Goal: Task Accomplishment & Management: Manage account settings

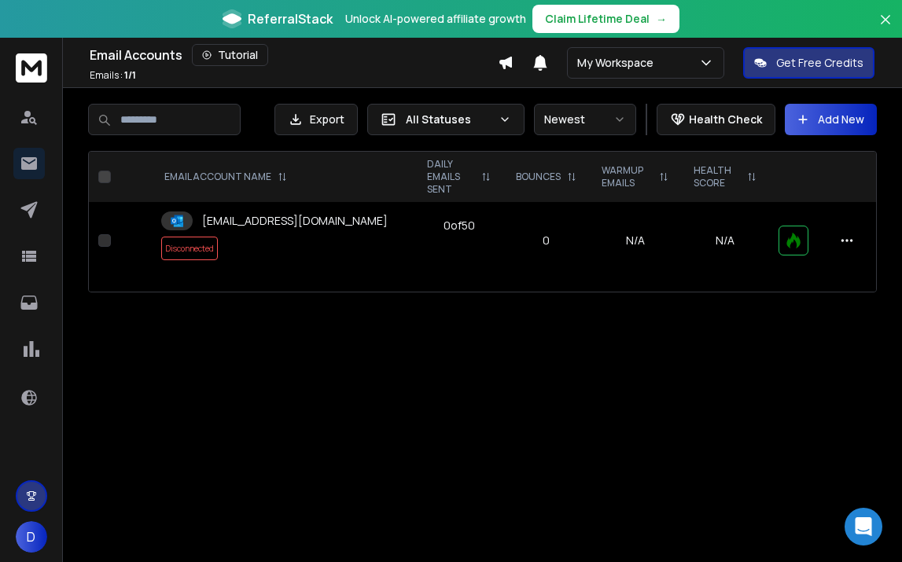
click at [36, 79] on icon at bounding box center [31, 67] width 31 height 29
click at [32, 117] on icon at bounding box center [29, 117] width 19 height 19
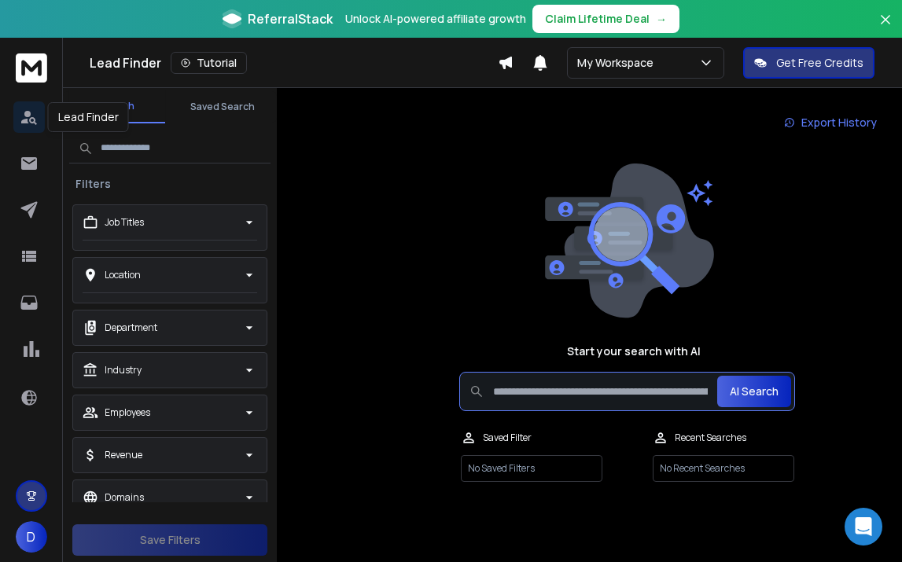
click at [29, 72] on icon at bounding box center [31, 67] width 31 height 29
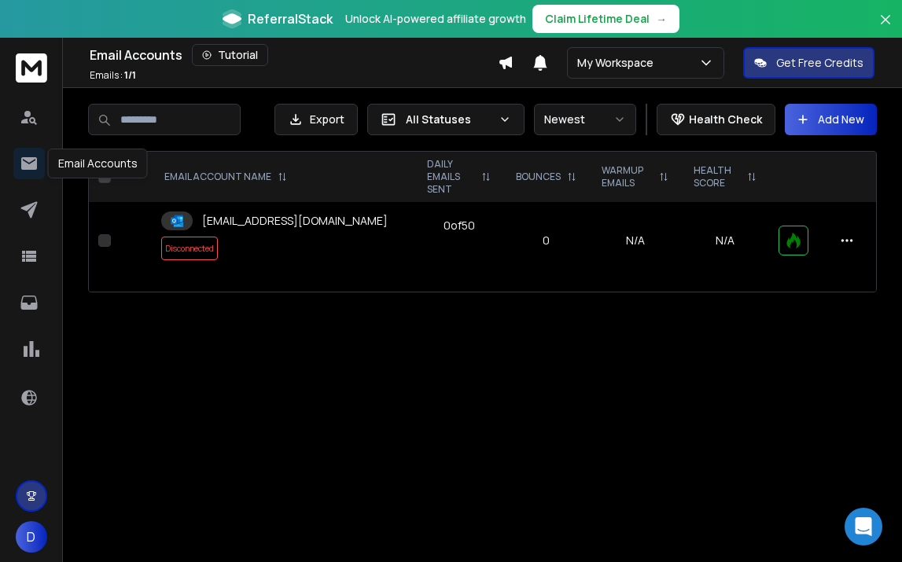
click at [22, 155] on icon at bounding box center [29, 163] width 19 height 19
click at [30, 211] on icon at bounding box center [28, 210] width 17 height 17
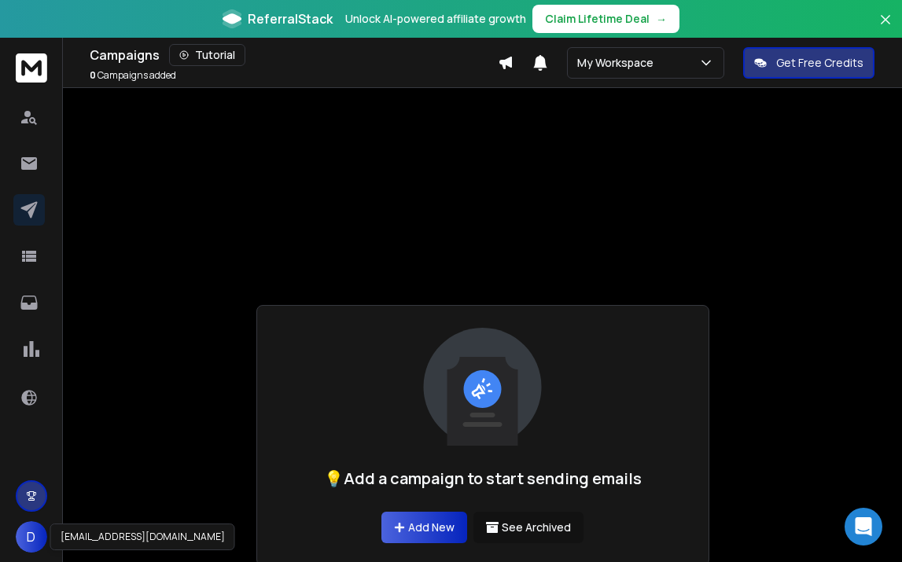
click at [30, 540] on span "D" at bounding box center [31, 536] width 31 height 31
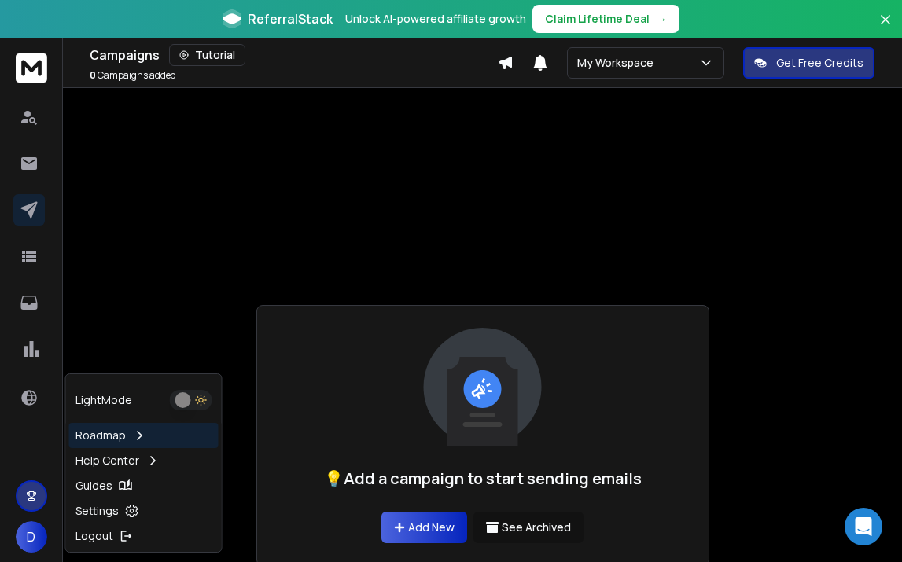
click at [72, 172] on div "💡Add a campaign to start sending emails Add New See Archived" at bounding box center [482, 384] width 839 height 593
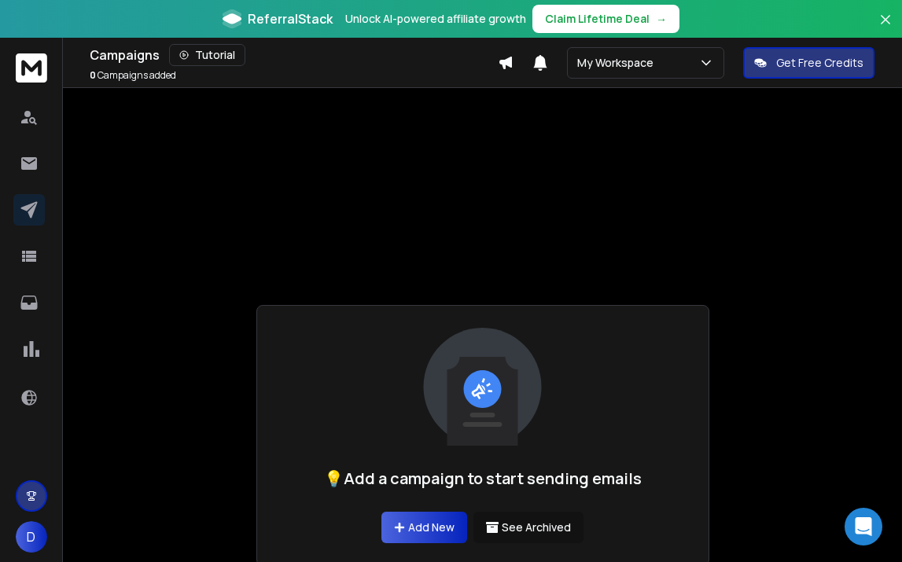
click at [27, 97] on div at bounding box center [31, 236] width 36 height 366
click at [26, 125] on icon at bounding box center [29, 117] width 19 height 19
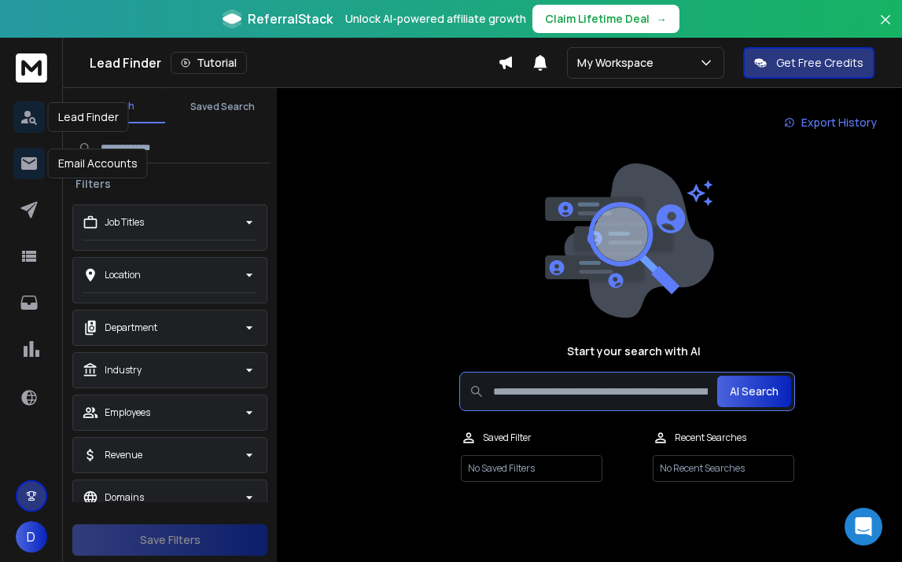
click at [31, 157] on icon at bounding box center [29, 163] width 16 height 13
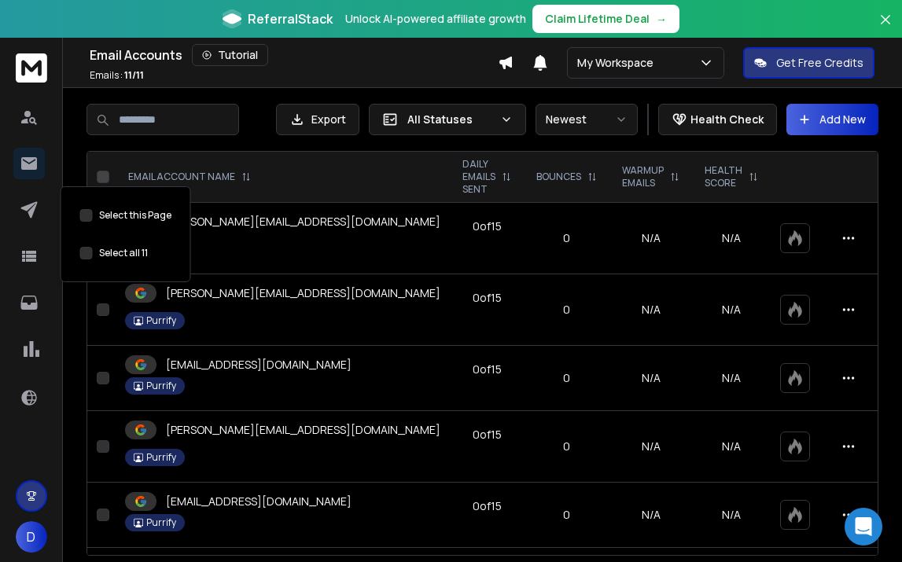
click at [109, 175] on button "Select this Page" at bounding box center [103, 177] width 13 height 13
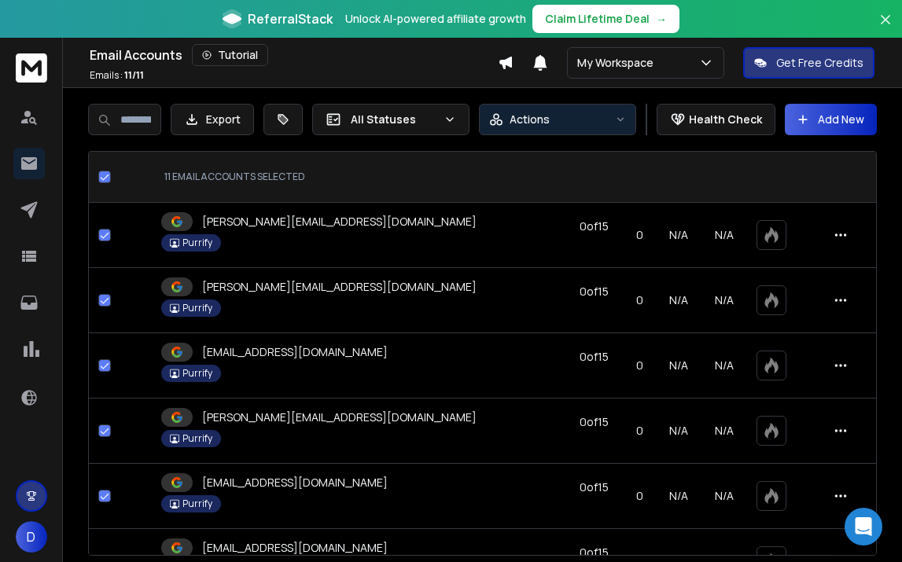
click at [541, 130] on button "Actions" at bounding box center [557, 119] width 157 height 31
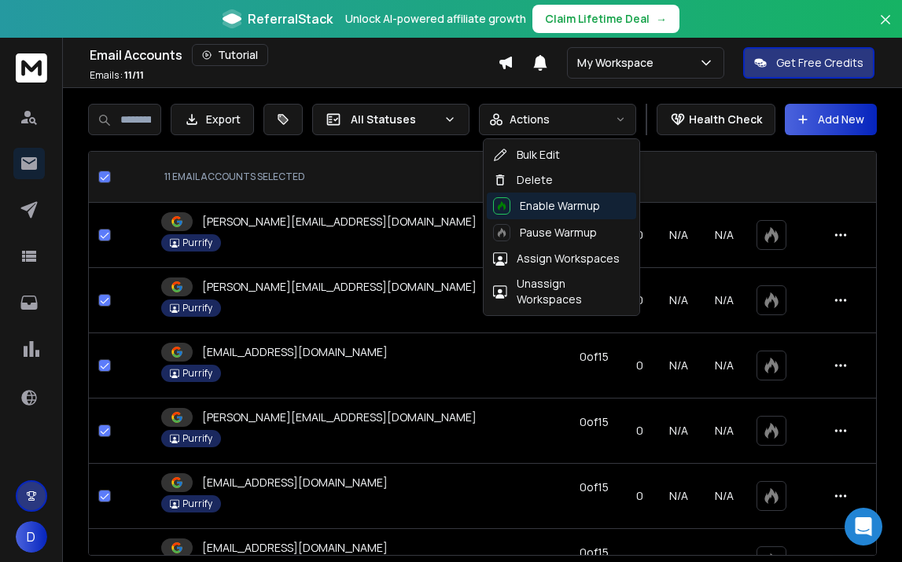
click at [554, 209] on div "Enable Warmup" at bounding box center [546, 205] width 107 height 17
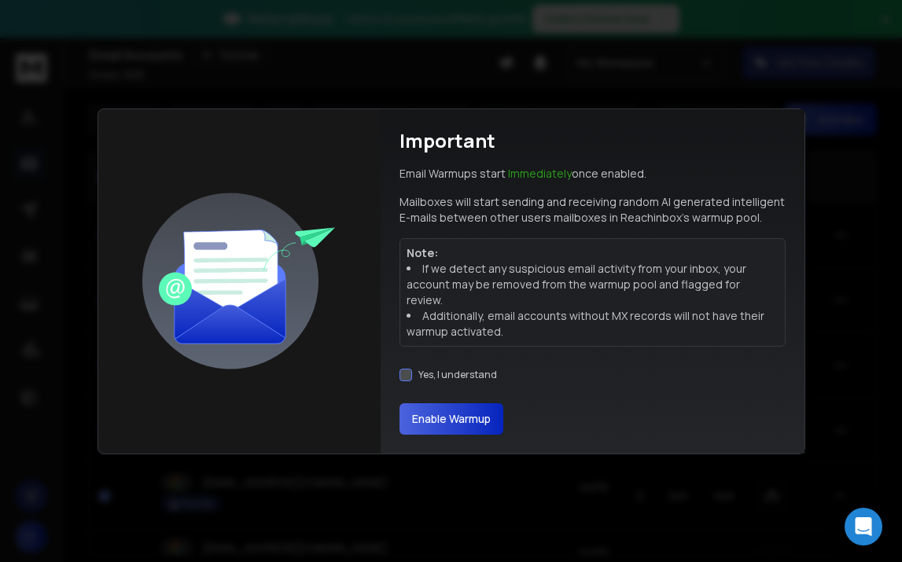
click at [413, 369] on div "Yes, I understand" at bounding box center [447, 375] width 97 height 13
click at [403, 369] on button "Yes, I understand" at bounding box center [405, 375] width 13 height 13
click at [467, 407] on button "Enable Warmup" at bounding box center [451, 418] width 104 height 31
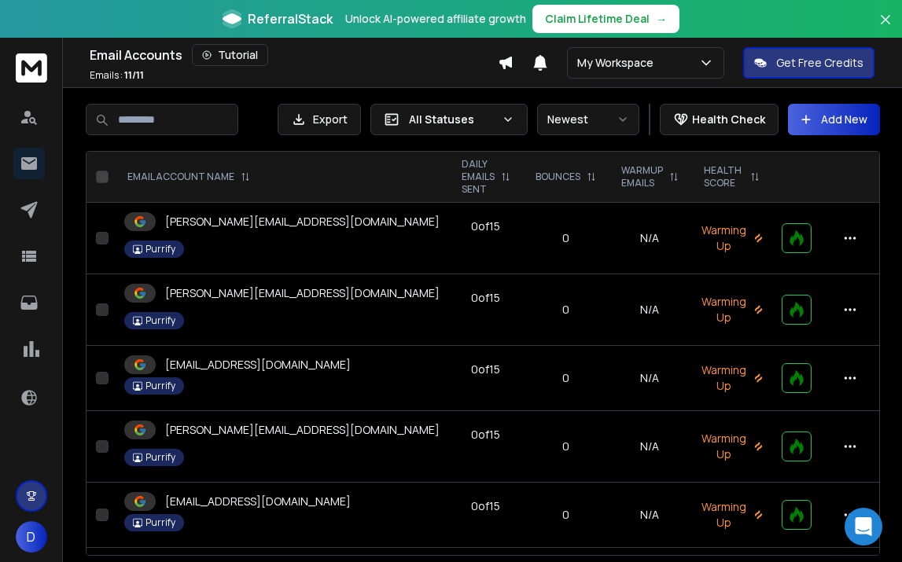
click at [799, 233] on icon at bounding box center [795, 238] width 13 height 16
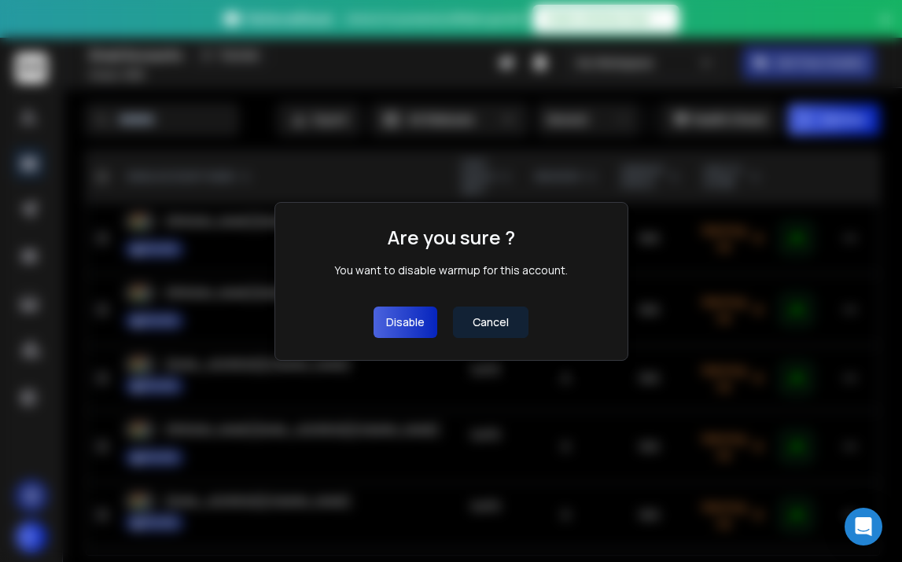
click at [505, 330] on button "Cancel" at bounding box center [490, 322] width 75 height 31
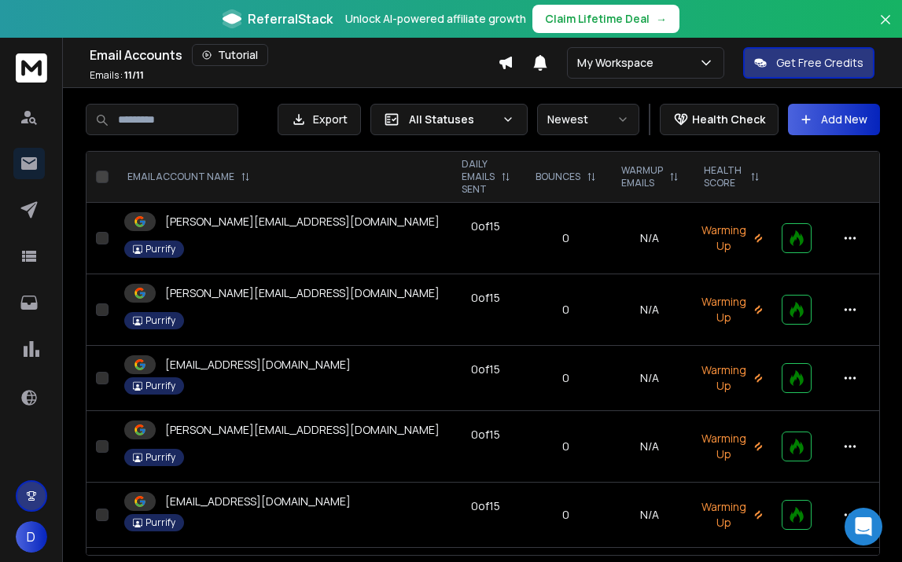
click at [847, 233] on icon at bounding box center [850, 238] width 14 height 14
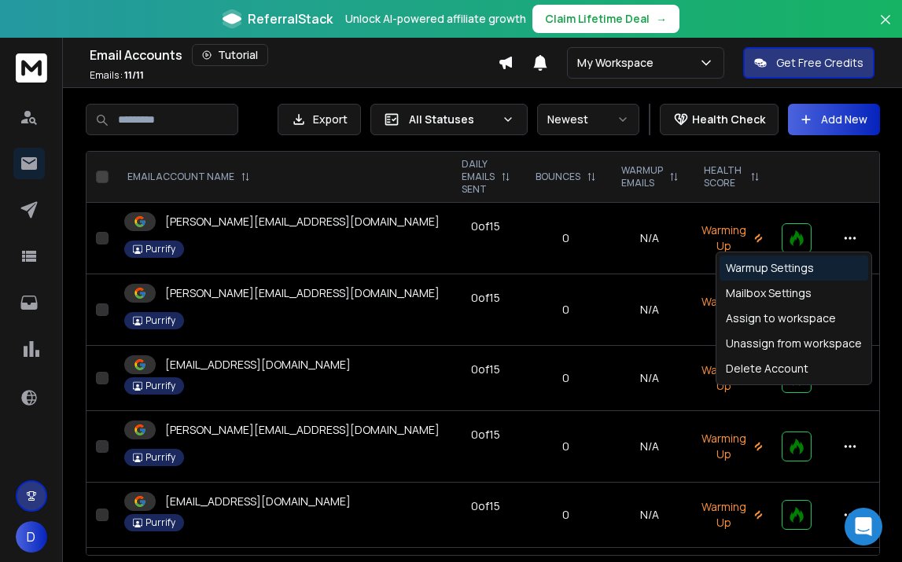
click at [801, 268] on div "Warmup Settings" at bounding box center [793, 267] width 149 height 25
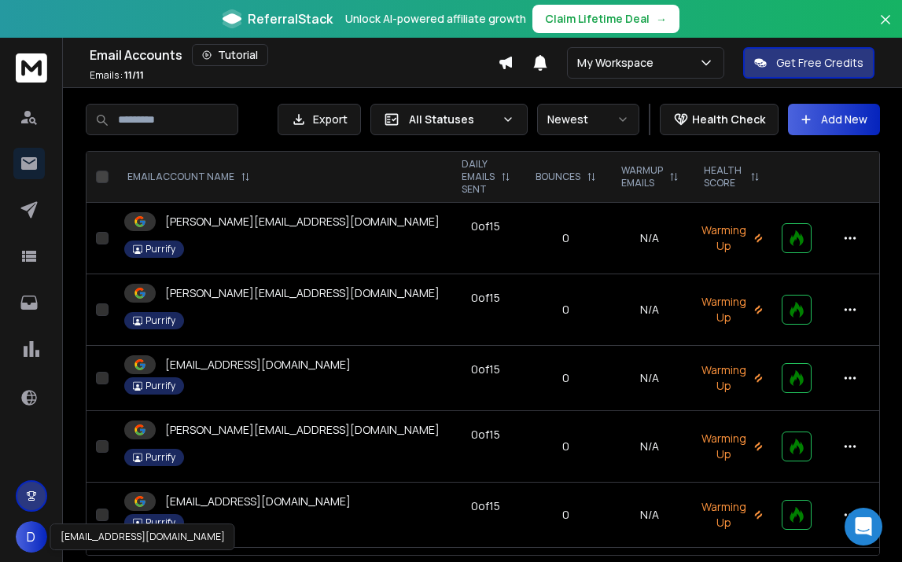
click at [33, 539] on span "D" at bounding box center [31, 536] width 31 height 31
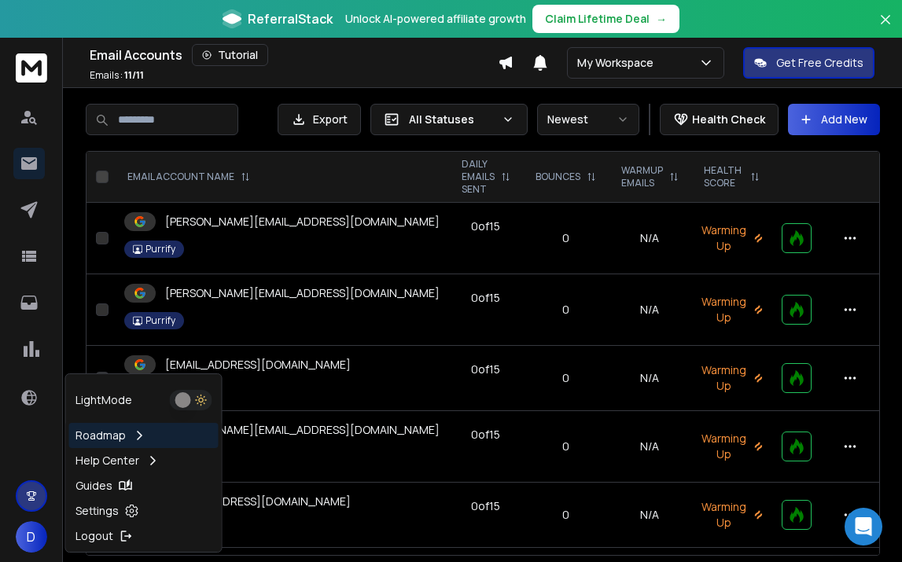
click at [39, 61] on icon at bounding box center [31, 67] width 31 height 29
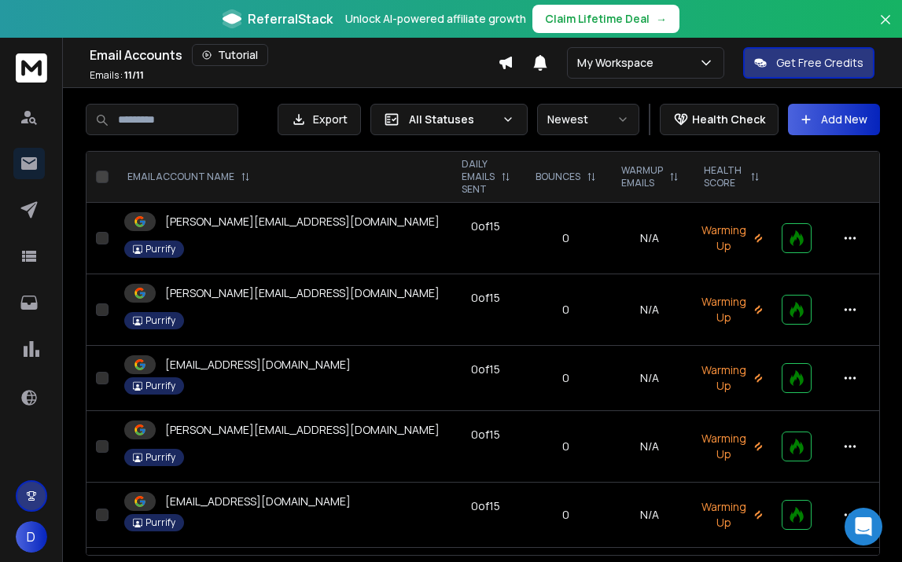
click at [39, 61] on icon at bounding box center [31, 67] width 31 height 29
click at [28, 158] on icon at bounding box center [29, 163] width 16 height 13
click at [30, 527] on span "D" at bounding box center [31, 536] width 31 height 31
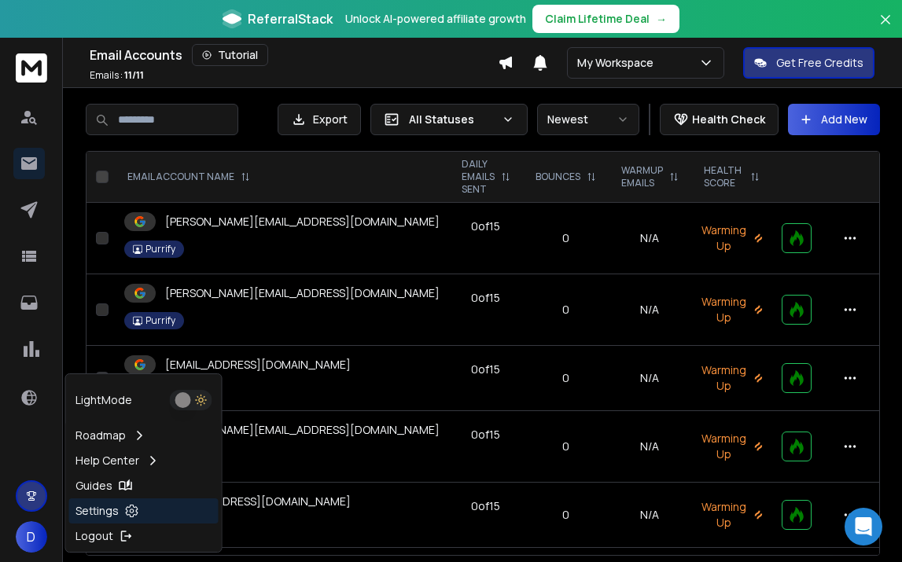
click at [111, 516] on p "Settings" at bounding box center [96, 511] width 43 height 16
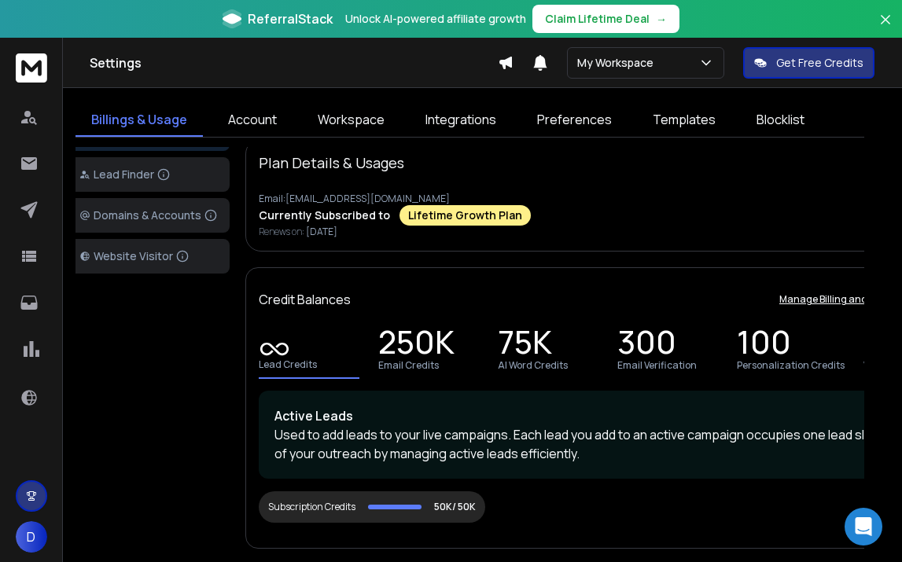
scroll to position [56, 0]
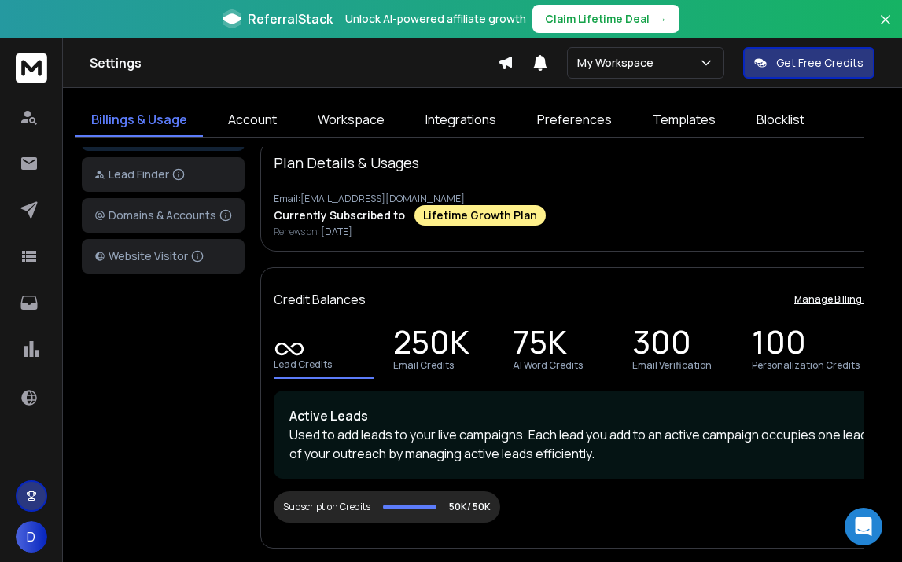
click at [248, 123] on link "Account" at bounding box center [252, 120] width 80 height 33
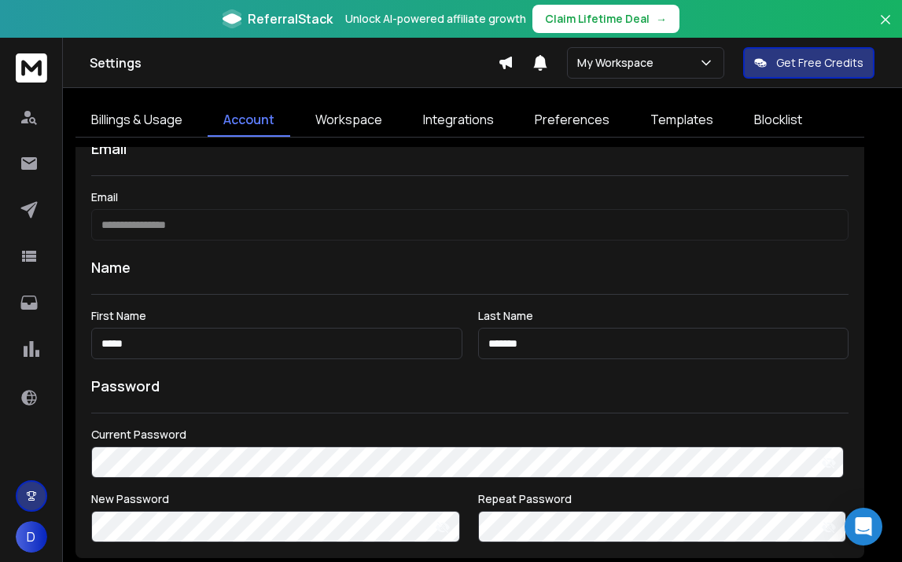
type input "**********"
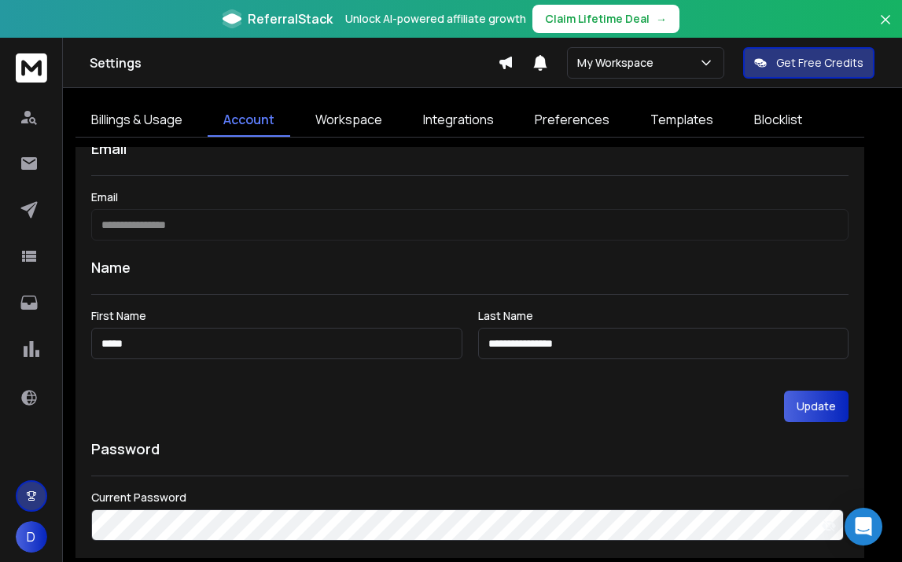
scroll to position [164, 0]
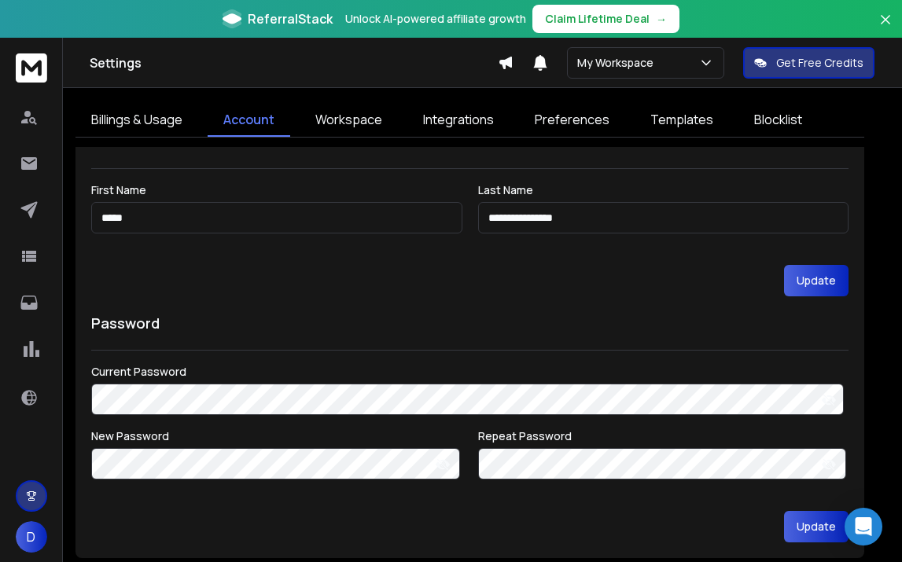
click at [341, 119] on link "Workspace" at bounding box center [348, 120] width 98 height 33
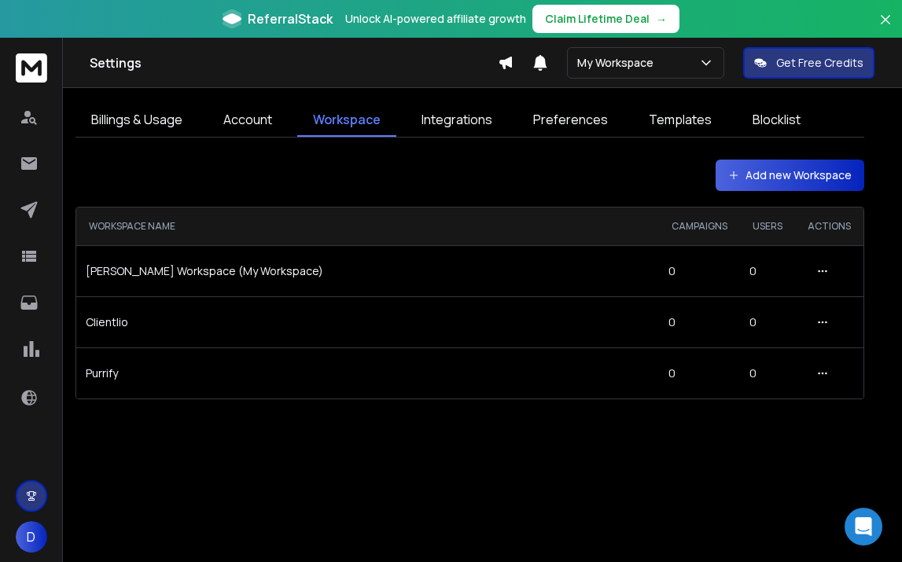
click at [432, 133] on link "Integrations" at bounding box center [457, 120] width 102 height 33
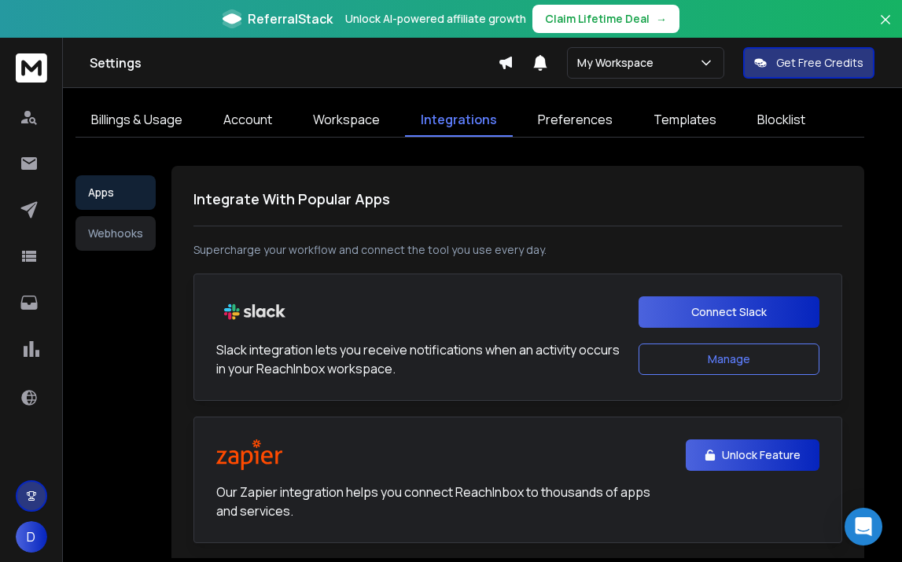
click at [579, 104] on link "Preferences" at bounding box center [575, 120] width 106 height 33
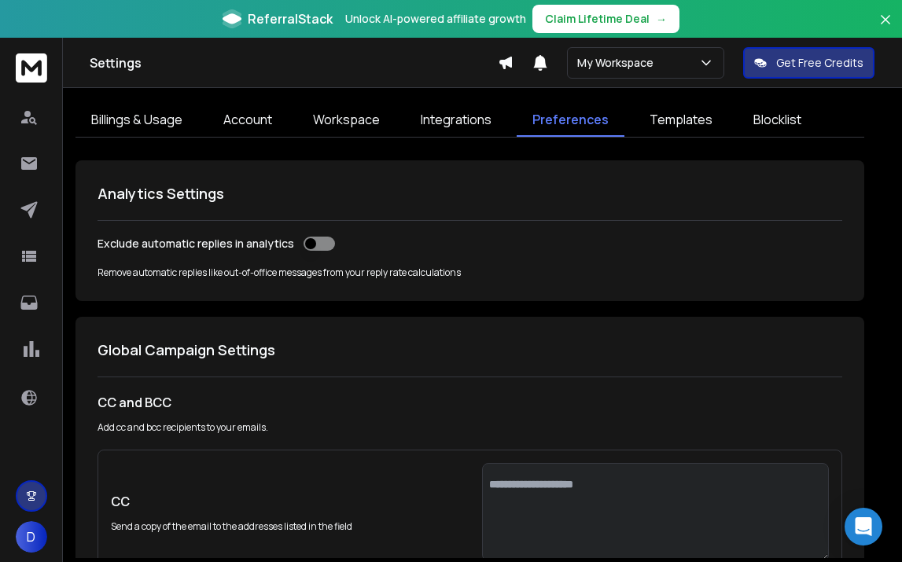
scroll to position [483, 0]
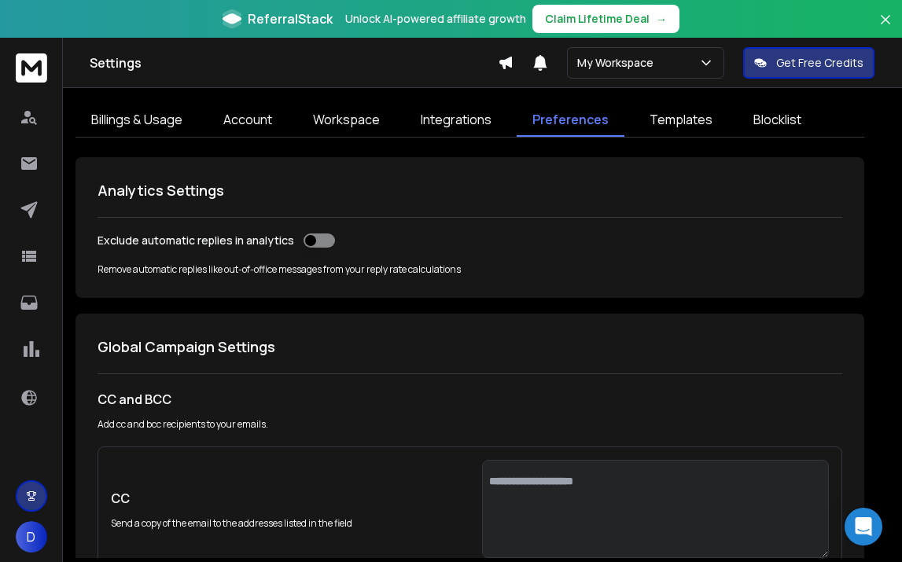
click at [328, 239] on button "Exclude automatic replies in analytics" at bounding box center [318, 240] width 31 height 14
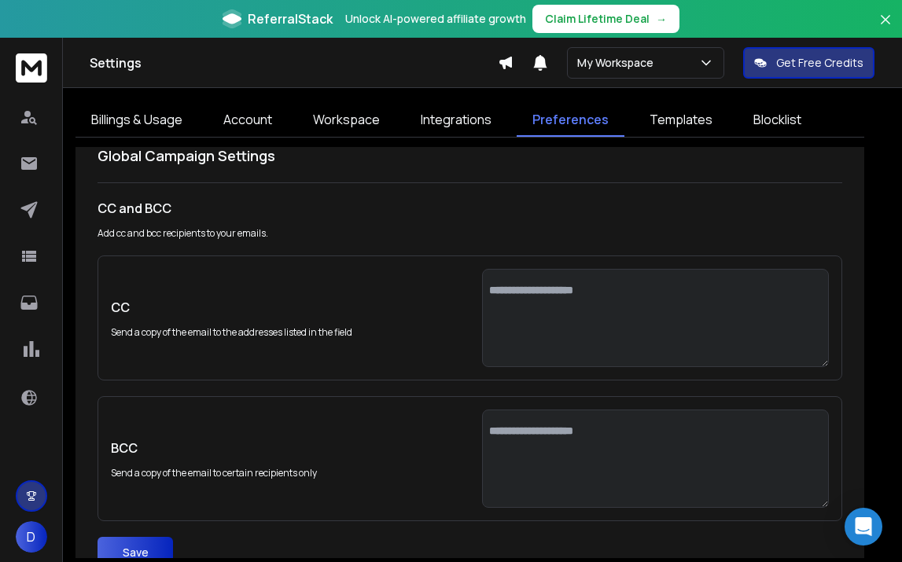
scroll to position [706, 0]
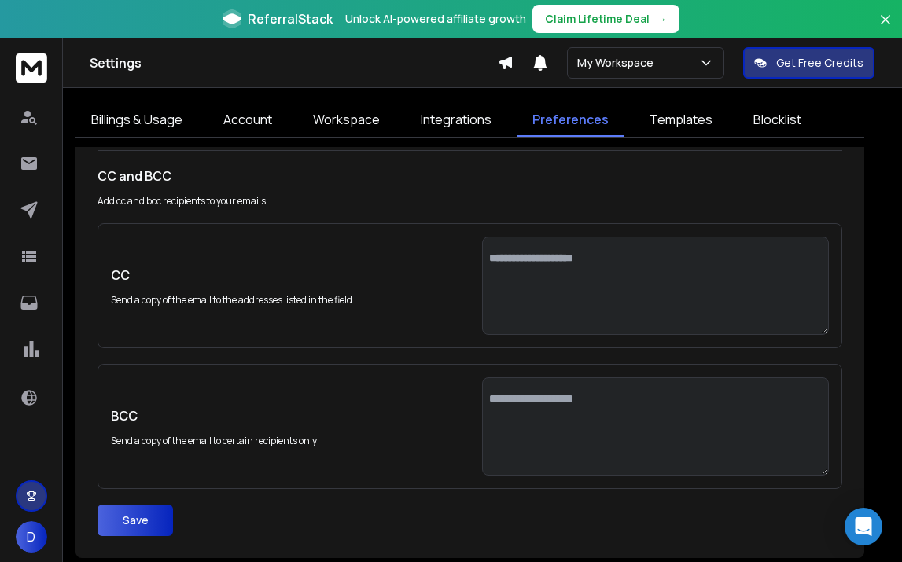
click at [149, 517] on button "Save" at bounding box center [134, 520] width 75 height 31
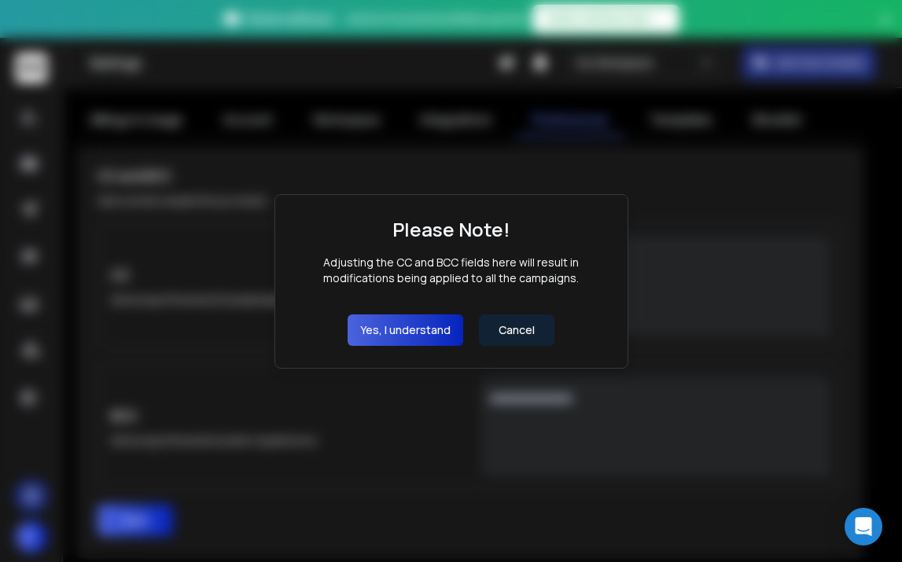
click at [505, 314] on button "Cancel" at bounding box center [516, 329] width 75 height 31
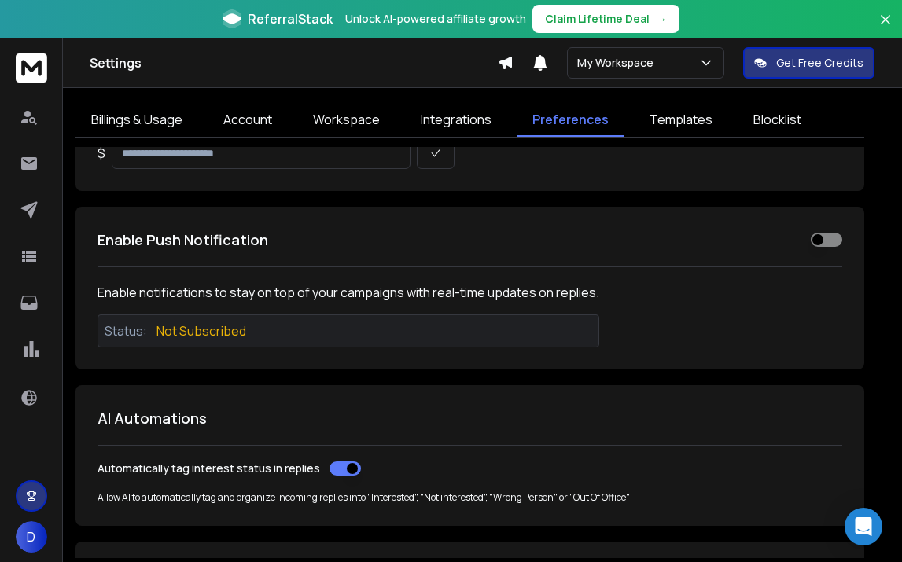
scroll to position [0, 0]
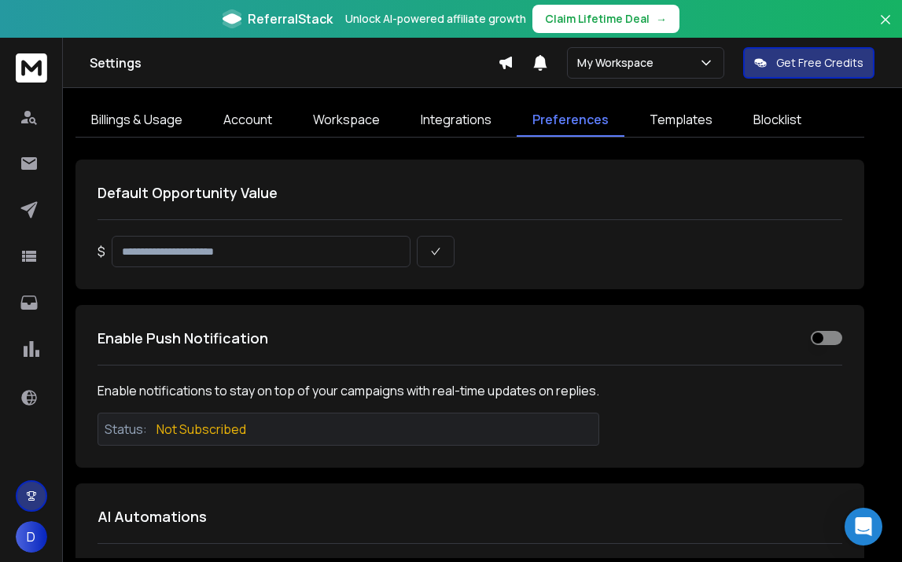
click at [690, 122] on link "Templates" at bounding box center [681, 120] width 94 height 33
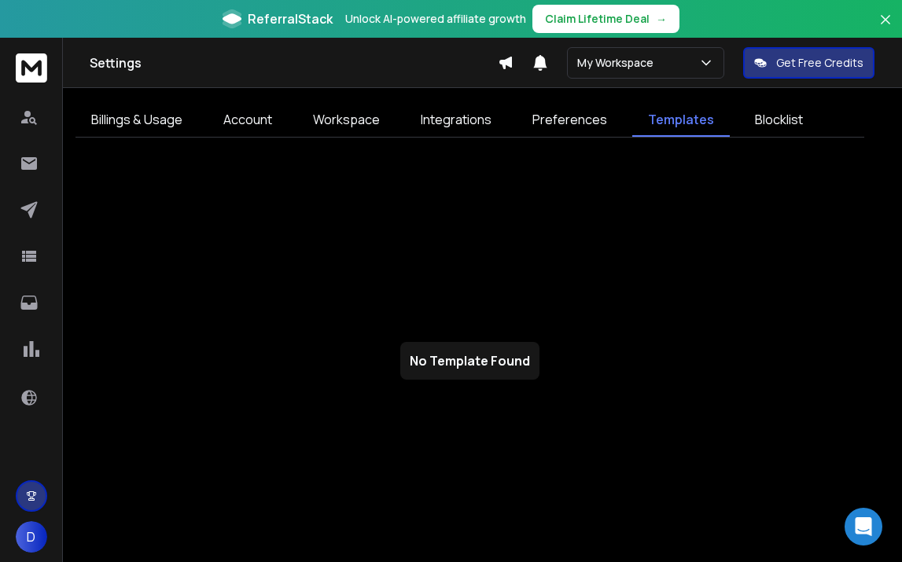
click at [756, 127] on link "Blocklist" at bounding box center [778, 120] width 79 height 33
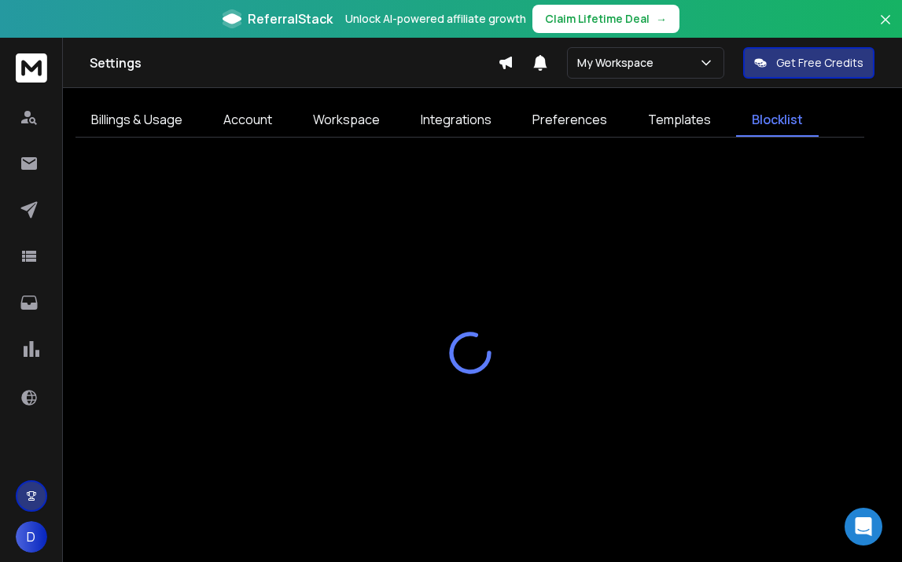
click at [756, 127] on link "Blocklist" at bounding box center [777, 120] width 83 height 33
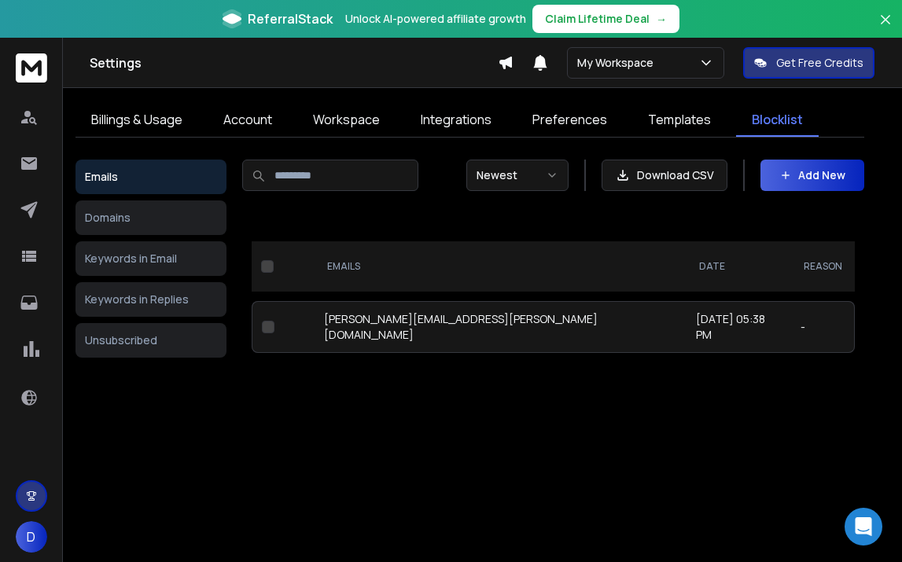
click at [149, 212] on button "Domains" at bounding box center [150, 217] width 151 height 35
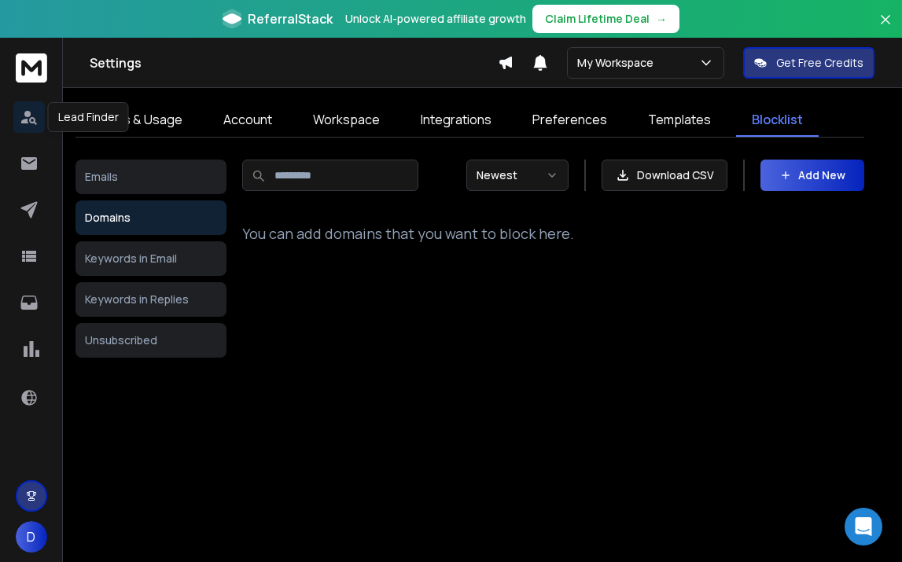
click at [24, 123] on icon at bounding box center [29, 121] width 16 height 8
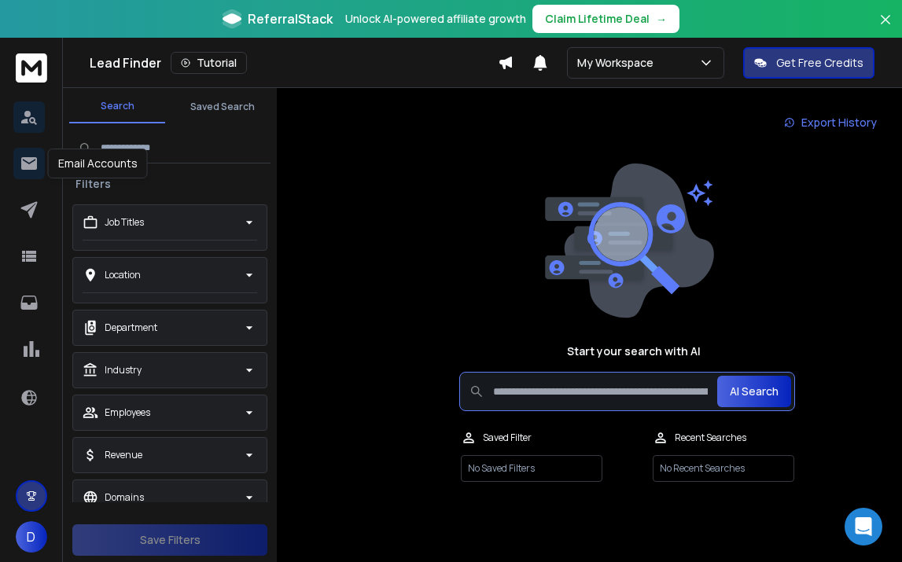
click at [25, 149] on link at bounding box center [28, 163] width 31 height 31
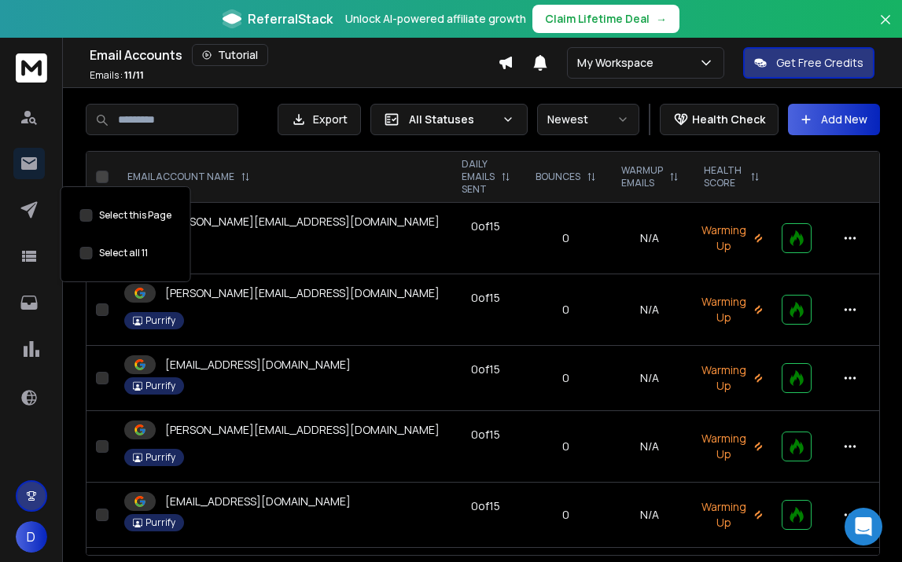
click at [108, 175] on button "Select this Page" at bounding box center [102, 177] width 13 height 13
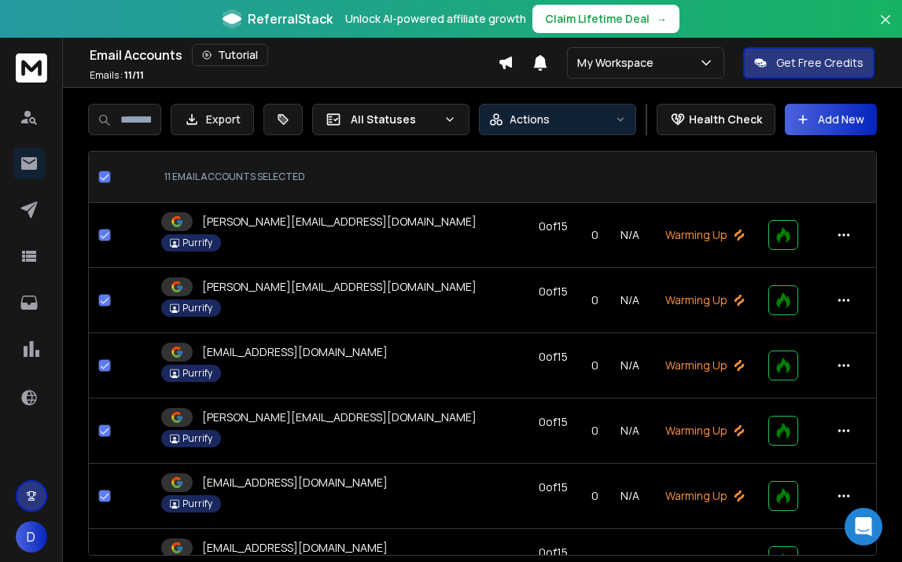
click at [556, 123] on div "Actions" at bounding box center [548, 120] width 119 height 16
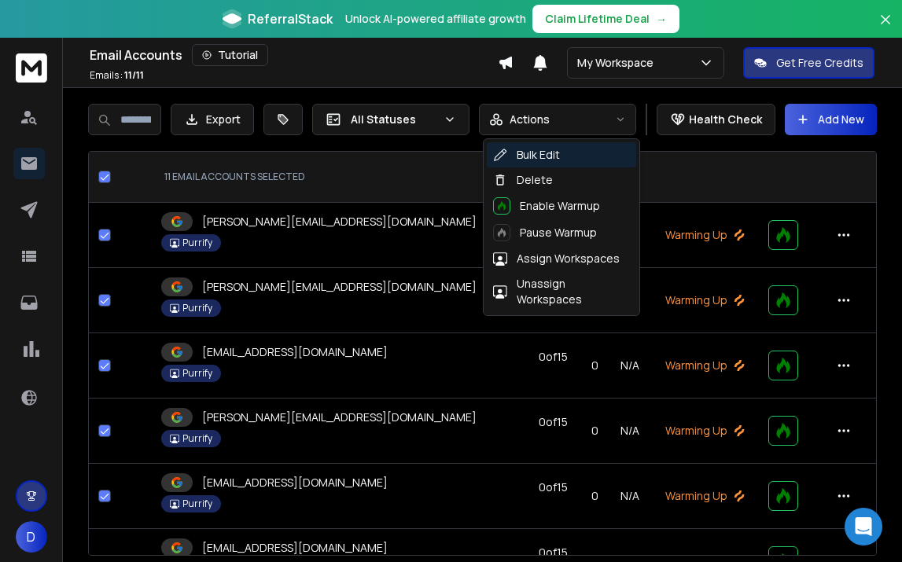
click at [676, 161] on th at bounding box center [704, 177] width 108 height 51
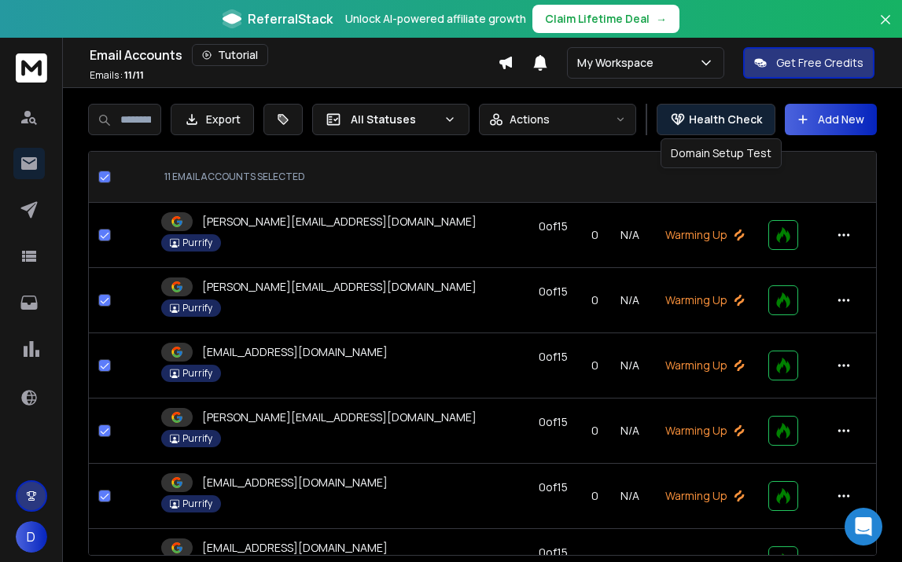
click at [711, 122] on p "Health Check" at bounding box center [725, 120] width 73 height 16
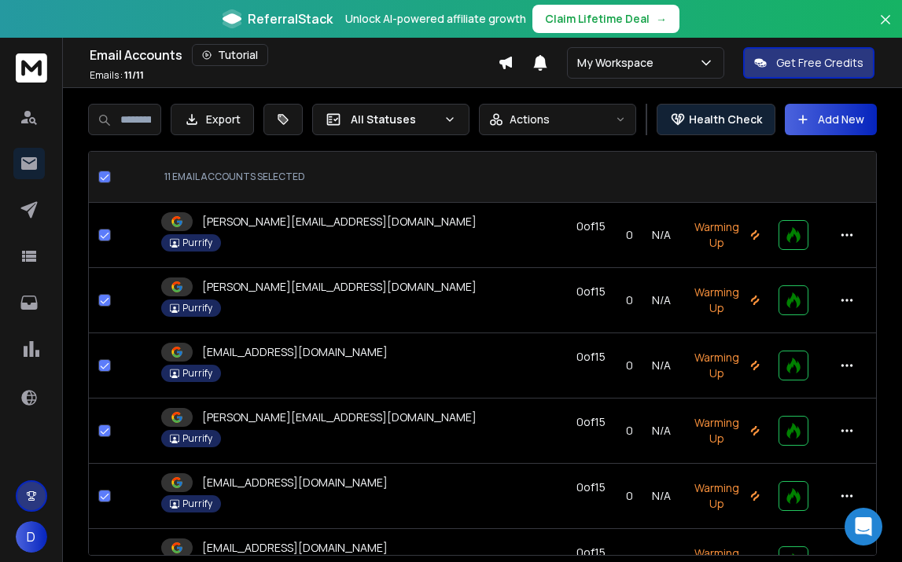
click at [846, 233] on icon at bounding box center [847, 235] width 14 height 14
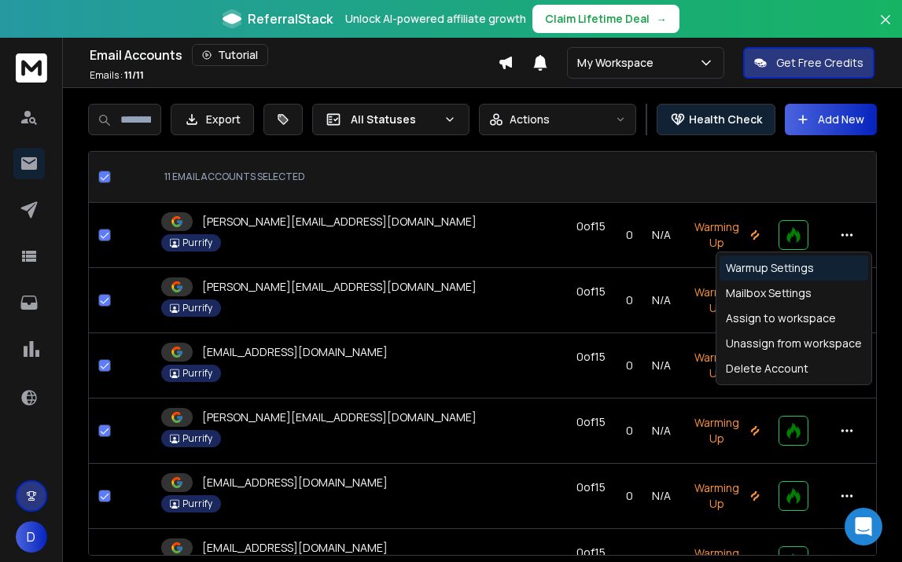
click at [808, 270] on div "Warmup Settings" at bounding box center [793, 267] width 149 height 25
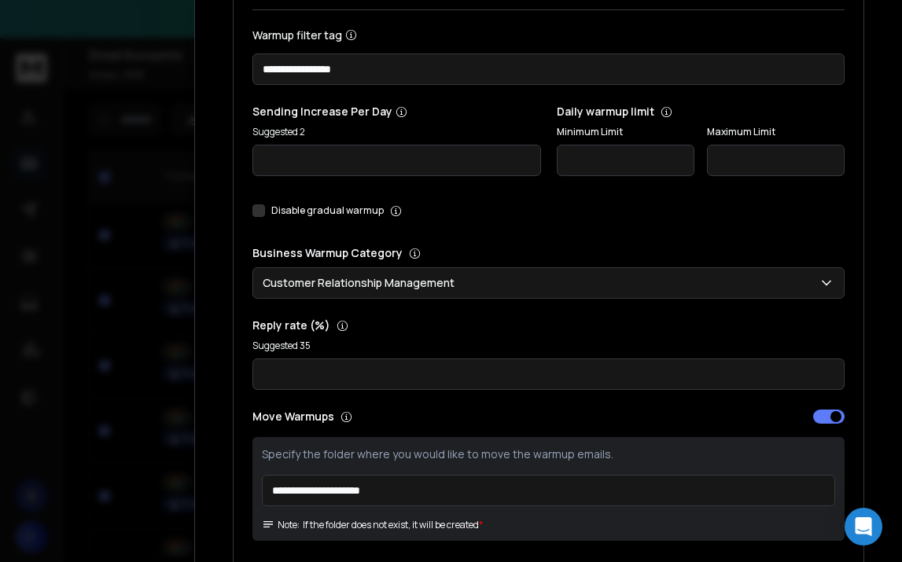
scroll to position [233, 0]
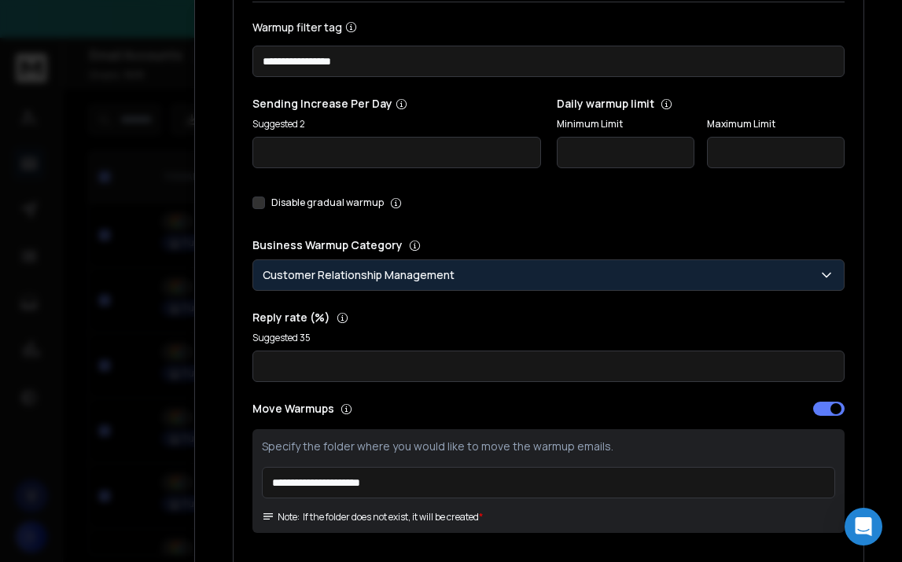
click at [454, 275] on p "Customer Relationship Management" at bounding box center [362, 275] width 198 height 16
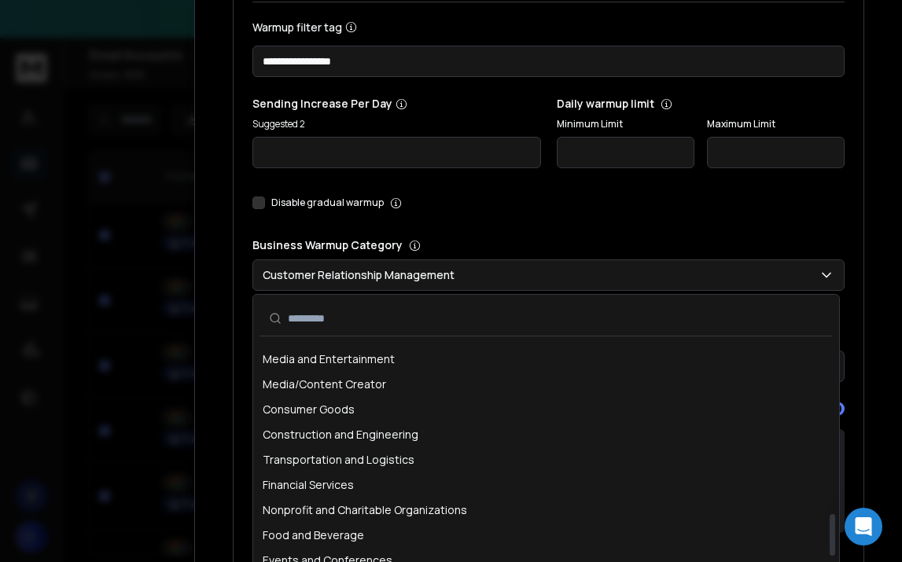
scroll to position [957, 0]
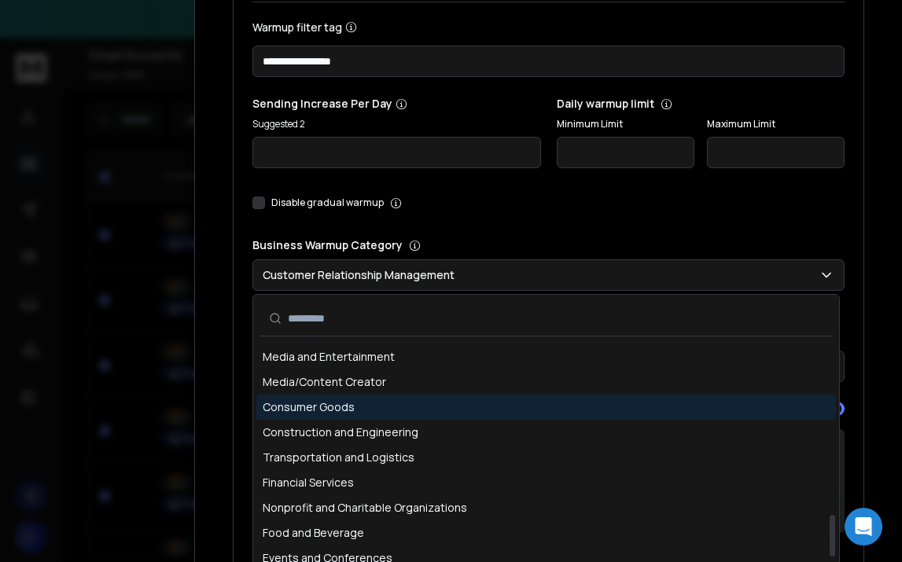
click at [410, 406] on div "Consumer Goods" at bounding box center [545, 407] width 579 height 25
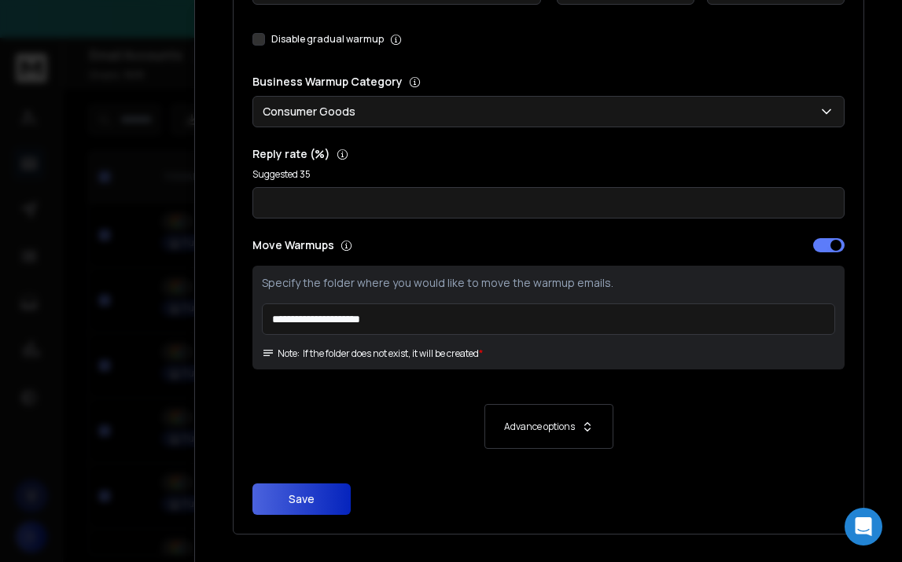
scroll to position [409, 0]
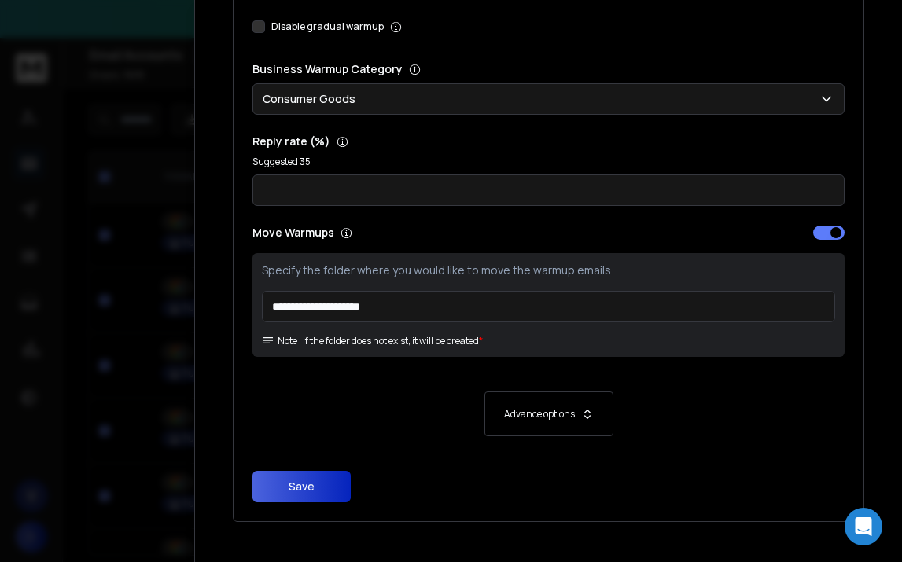
click at [439, 301] on input "**********" at bounding box center [548, 306] width 573 height 31
click at [392, 407] on button "Advance options" at bounding box center [548, 413] width 560 height 45
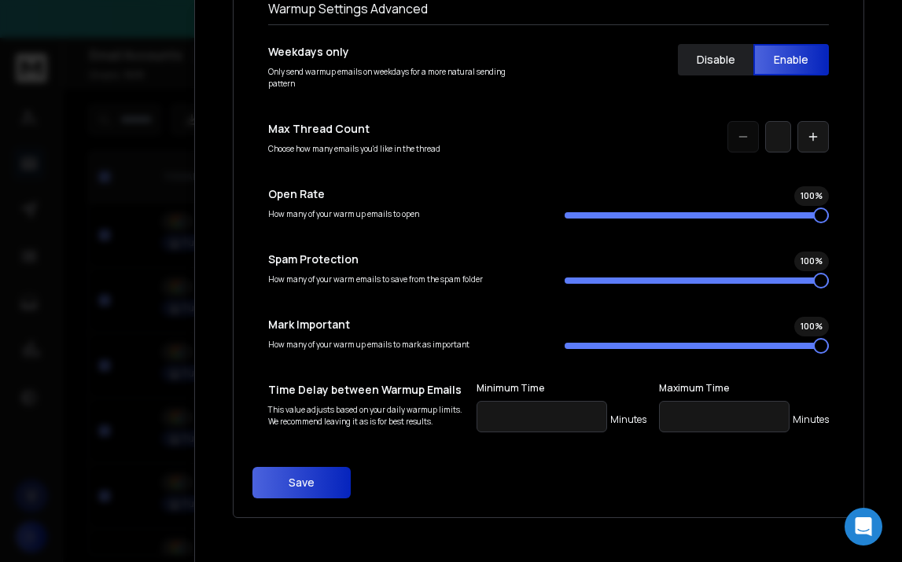
scroll to position [906, 0]
click at [326, 480] on button "Save" at bounding box center [301, 482] width 98 height 31
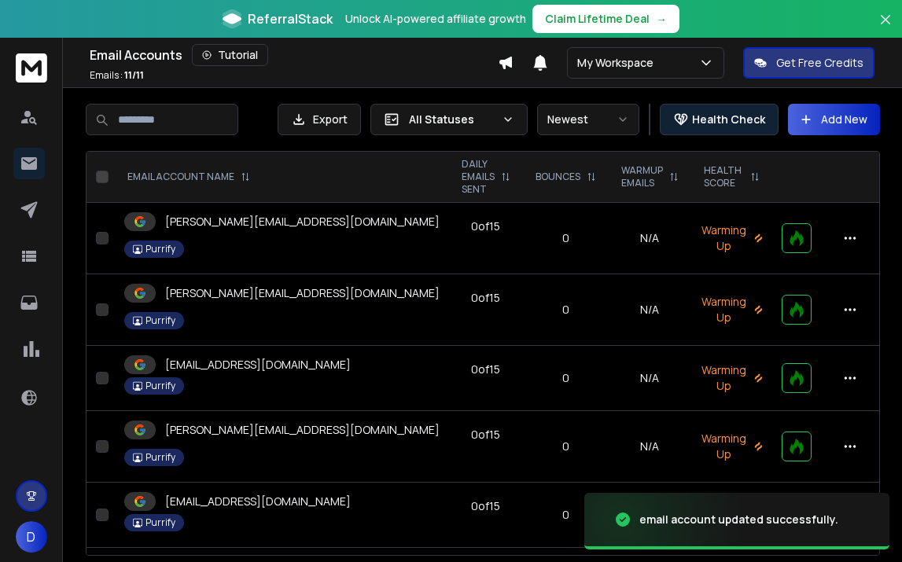
scroll to position [1, 0]
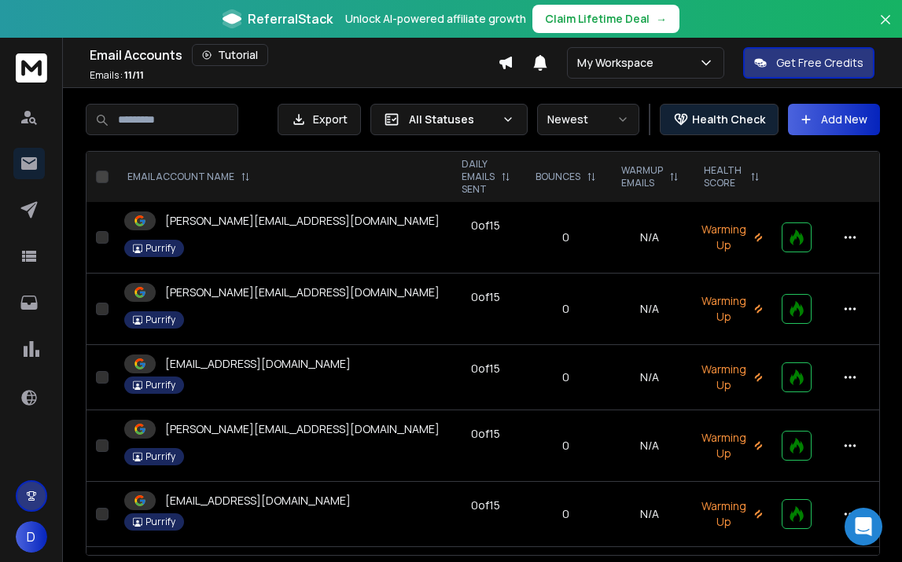
click at [843, 306] on icon at bounding box center [850, 309] width 14 height 14
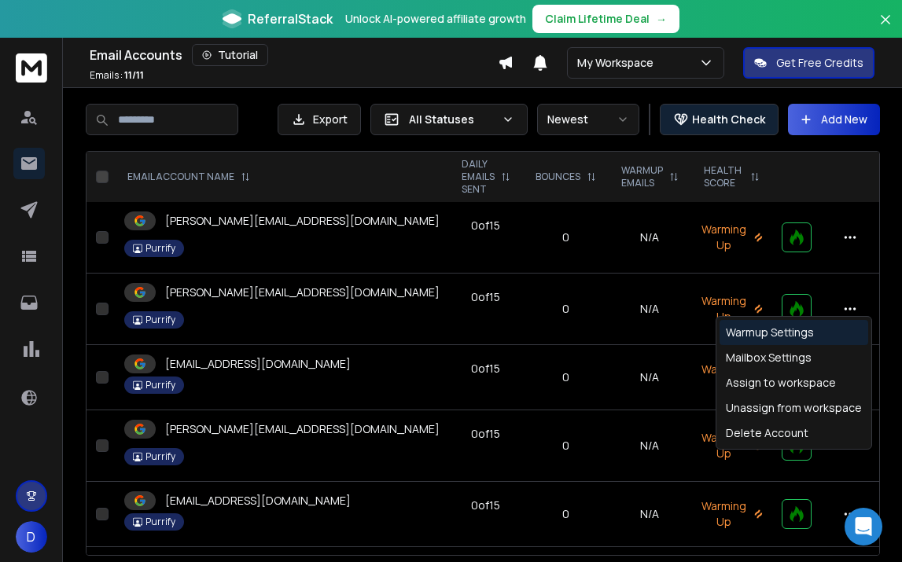
click at [813, 333] on div "Warmup Settings" at bounding box center [793, 332] width 149 height 25
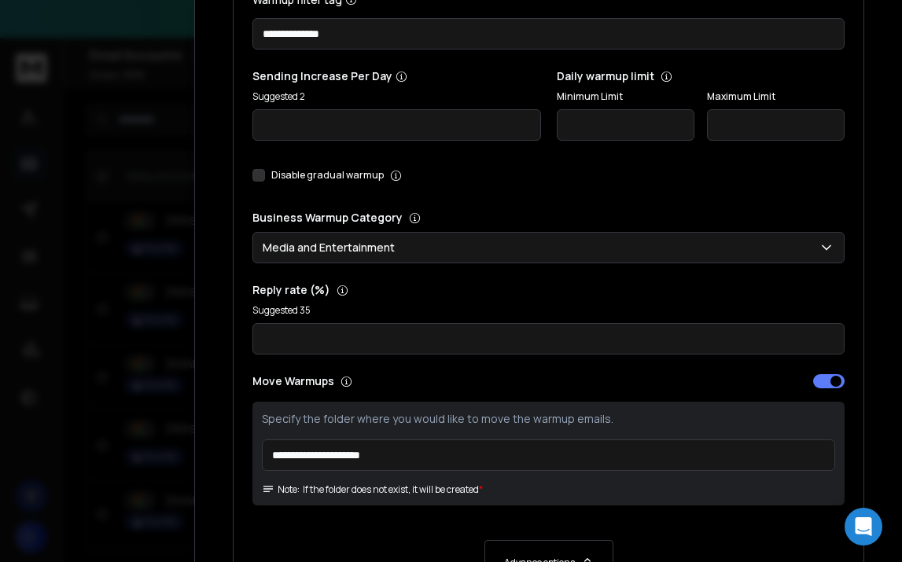
scroll to position [266, 0]
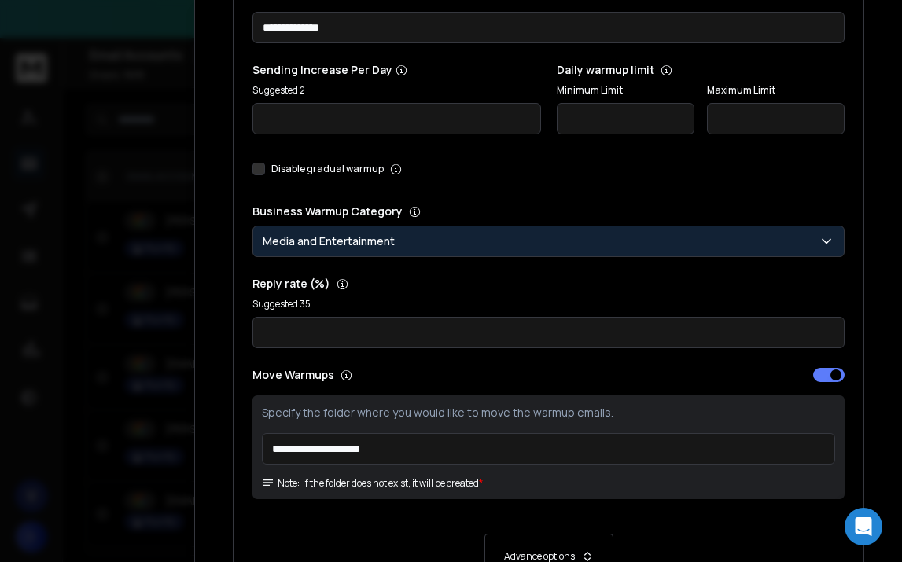
click at [604, 242] on div "Media and Entertainment" at bounding box center [548, 241] width 571 height 16
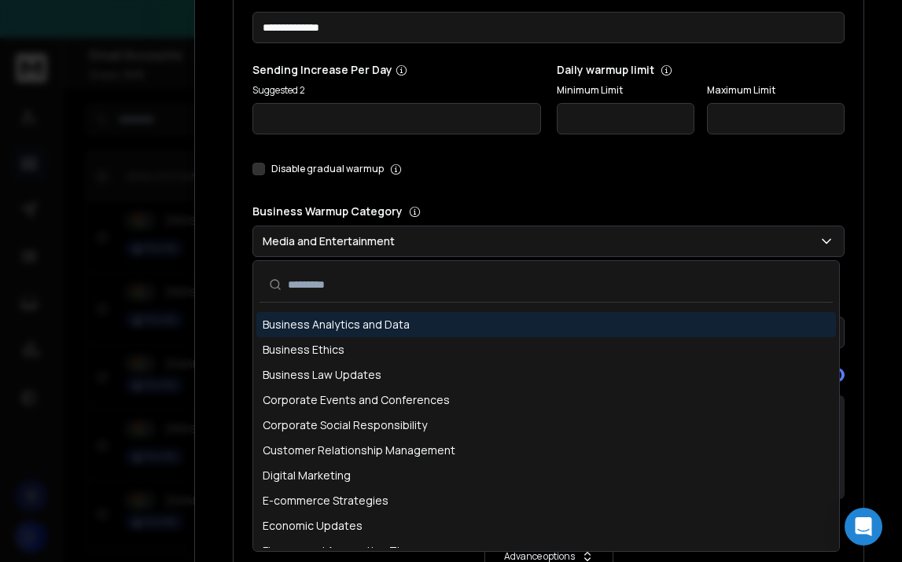
click at [406, 210] on body "ReferralStack Unlock AI-powered affiliate growth Lifetime Deals available! Clai…" at bounding box center [451, 281] width 902 height 562
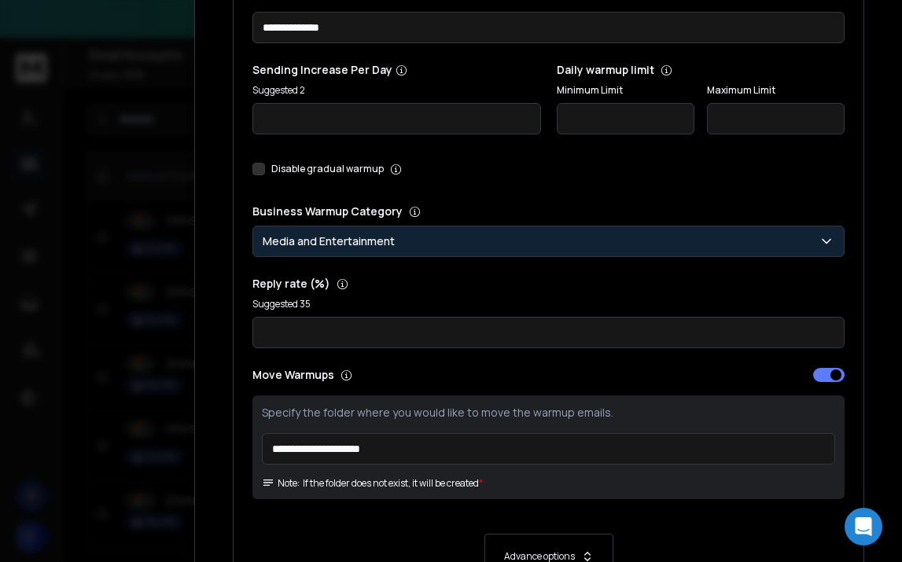
click at [431, 228] on button "Media and Entertainment" at bounding box center [548, 241] width 592 height 31
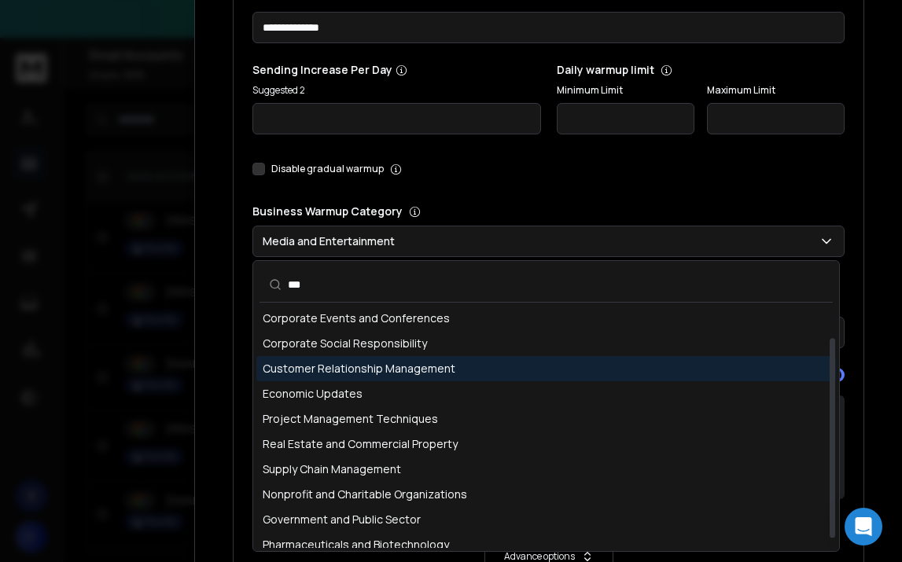
scroll to position [41, 0]
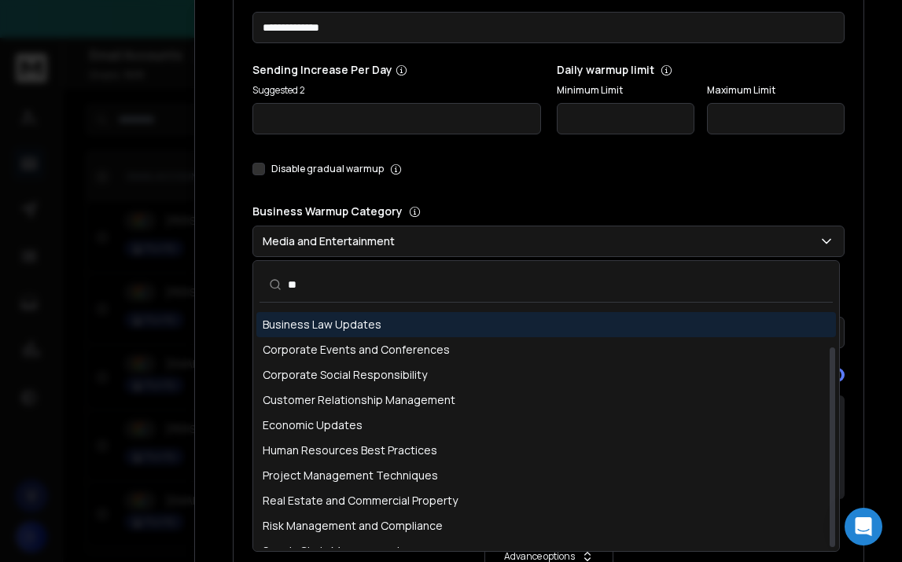
type input "*"
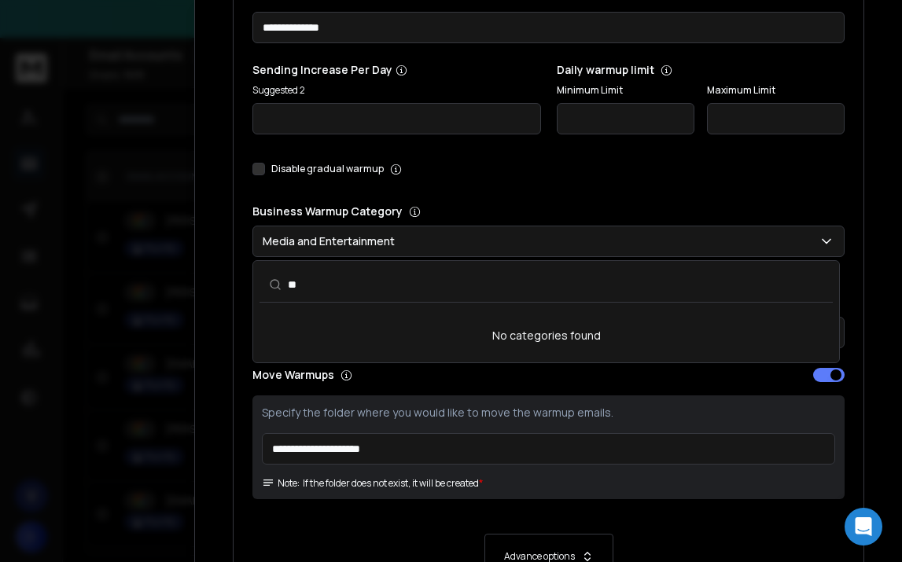
type input "*"
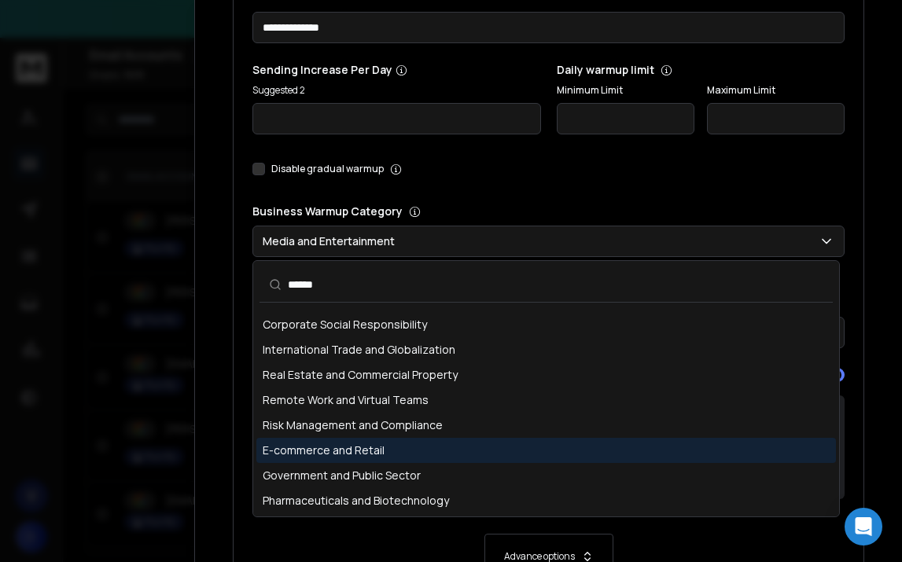
type input "******"
click at [460, 444] on div "E-commerce and Retail" at bounding box center [545, 450] width 579 height 25
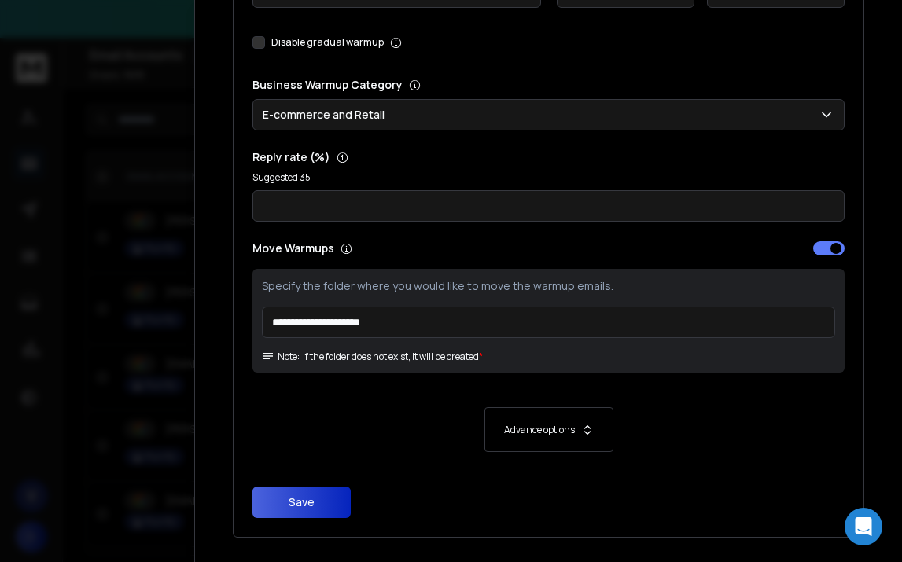
scroll to position [402, 0]
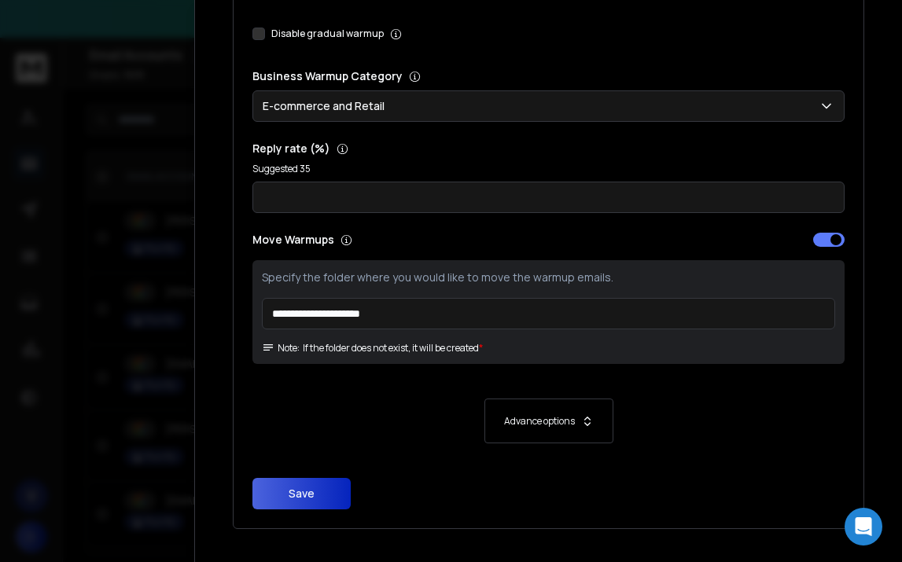
click at [330, 487] on button "Save" at bounding box center [301, 493] width 98 height 31
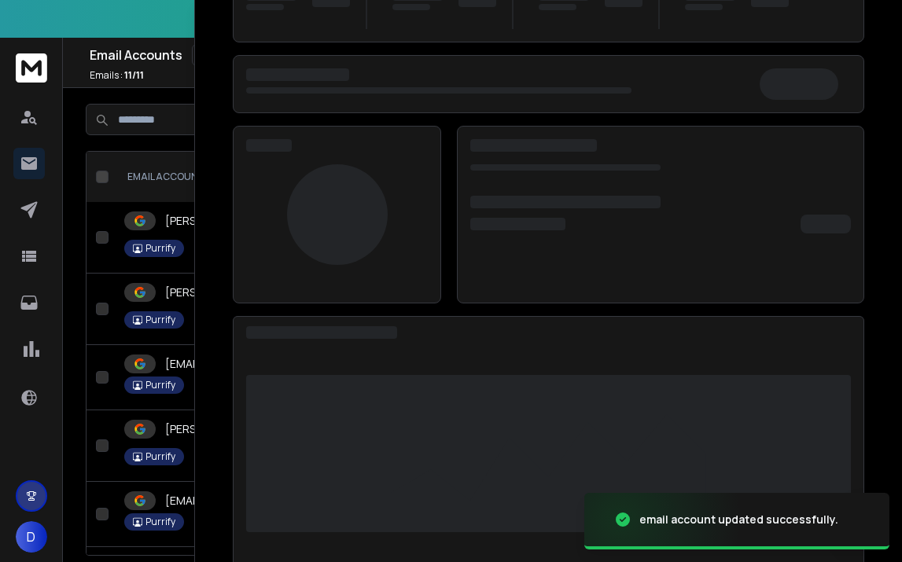
scroll to position [0, 0]
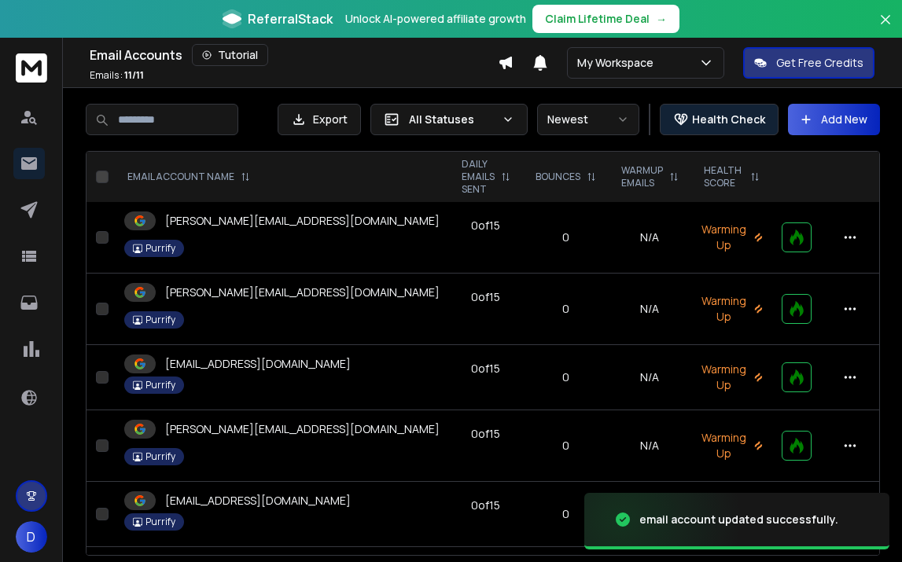
click at [854, 364] on button at bounding box center [849, 377] width 39 height 27
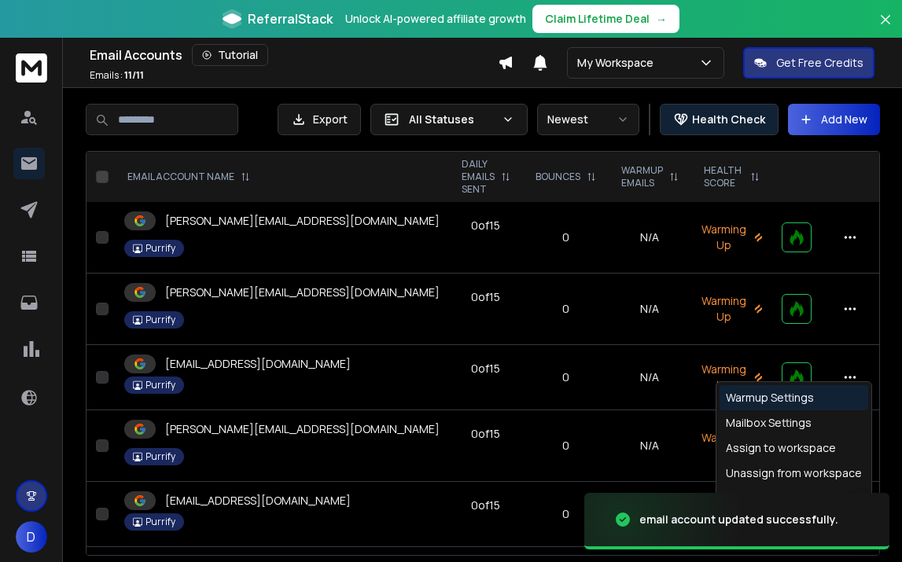
click at [796, 388] on div "Warmup Settings" at bounding box center [793, 397] width 149 height 25
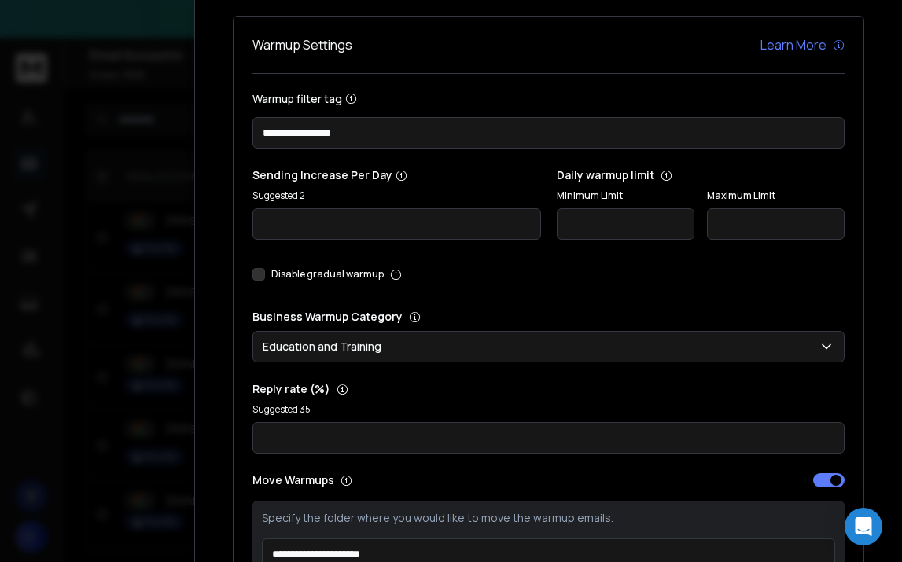
scroll to position [180, 0]
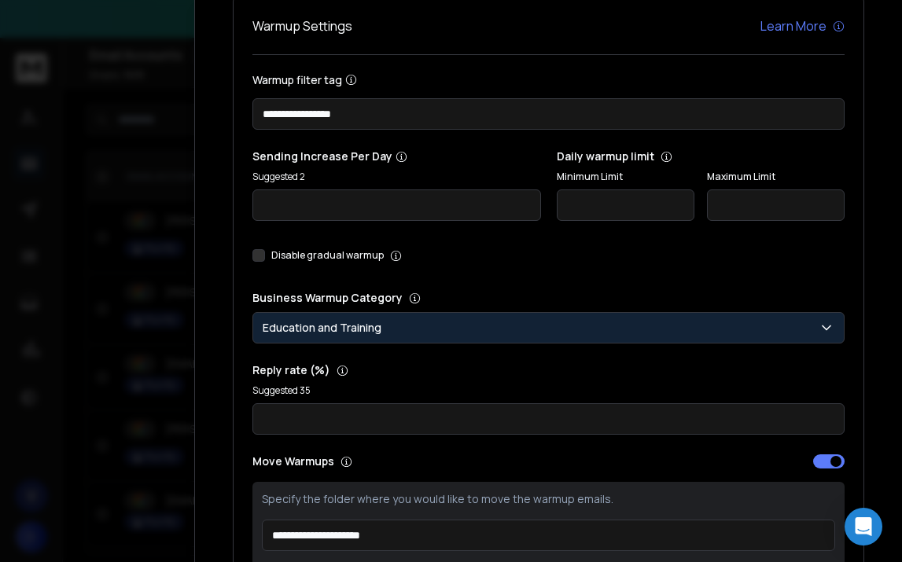
click at [487, 333] on div "Education and Training" at bounding box center [548, 328] width 571 height 16
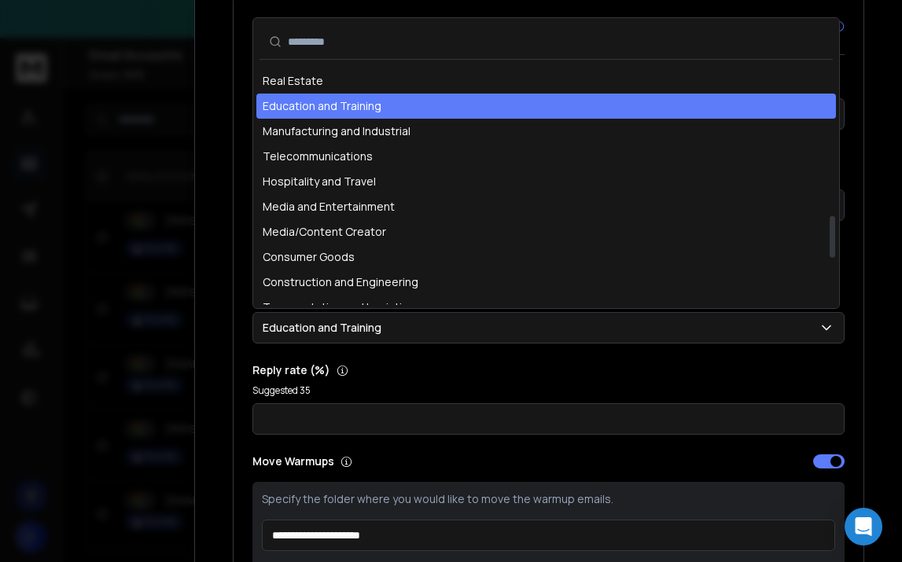
scroll to position [834, 0]
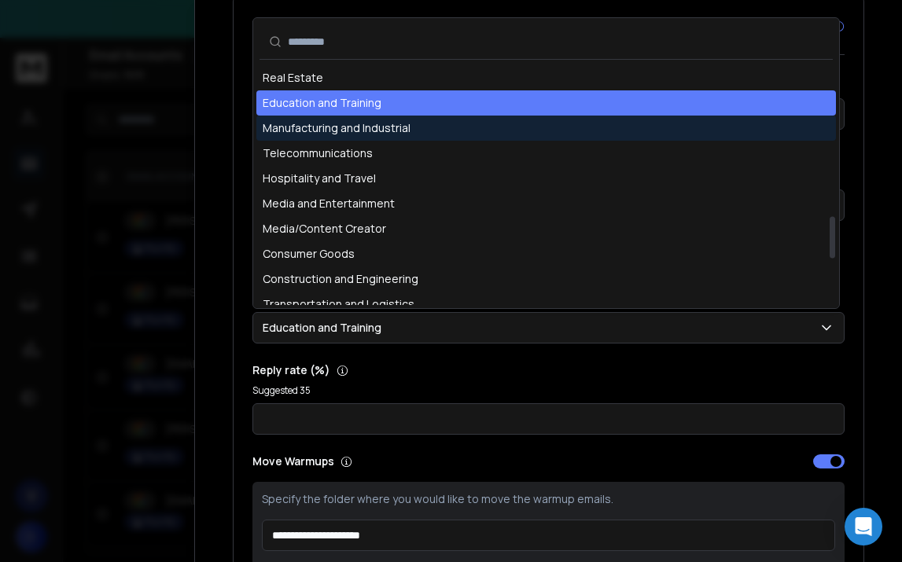
click at [431, 134] on div "Manufacturing and Industrial" at bounding box center [545, 128] width 579 height 25
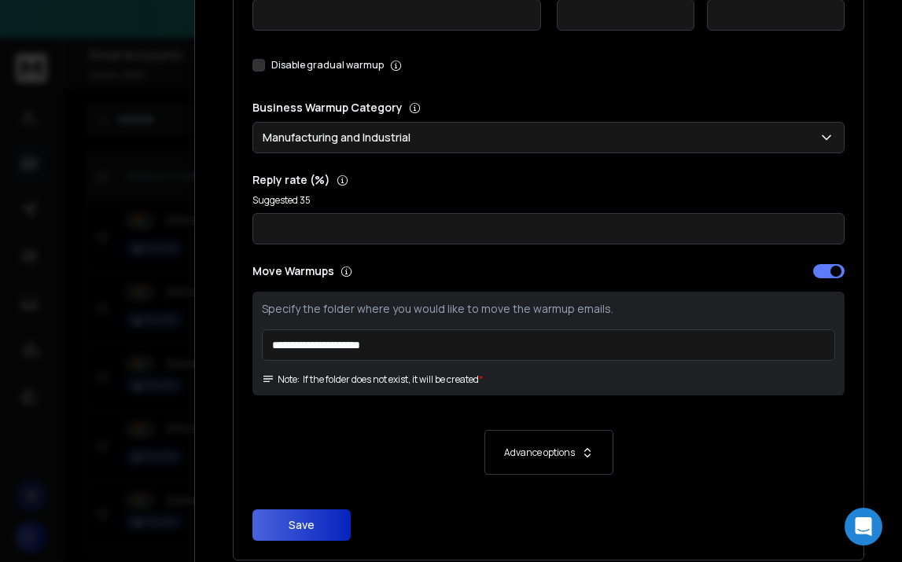
scroll to position [413, 0]
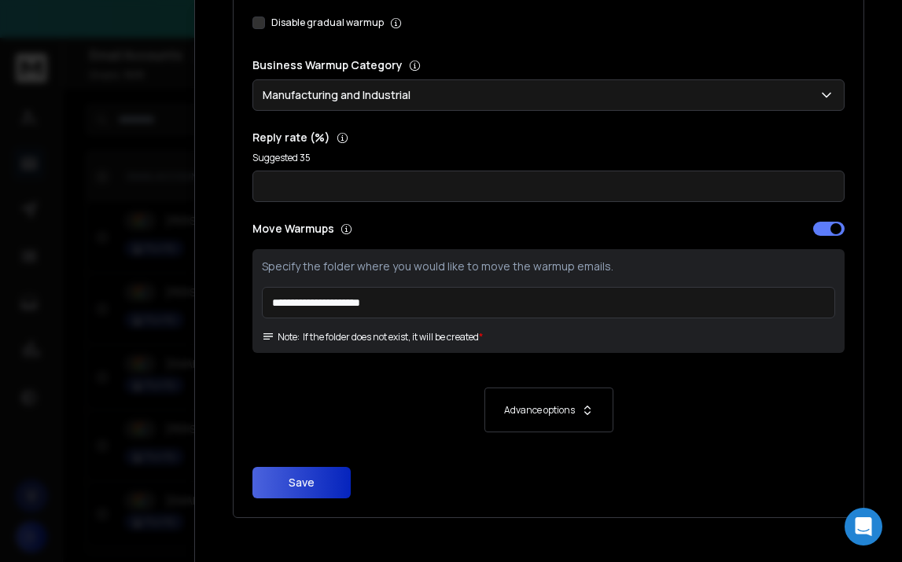
click at [325, 472] on button "Save" at bounding box center [301, 482] width 98 height 31
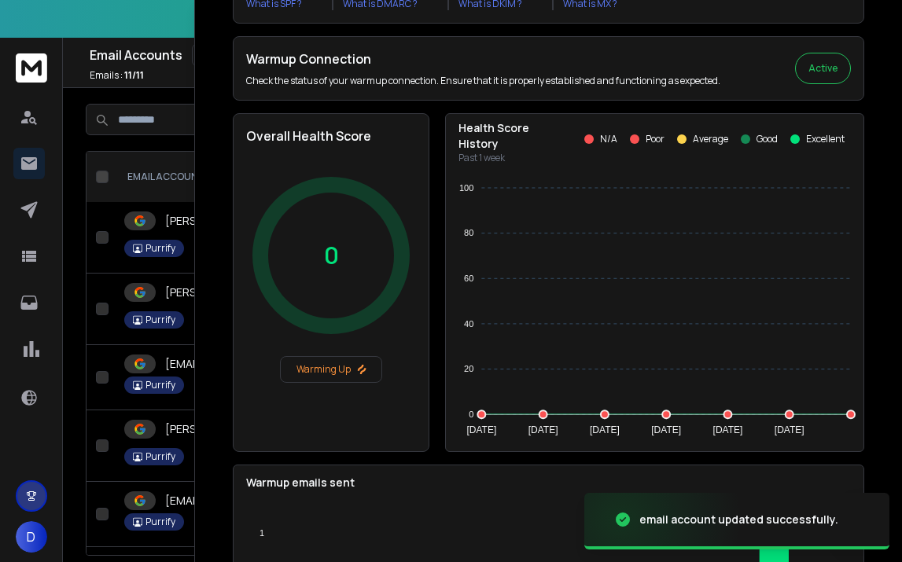
scroll to position [0, 0]
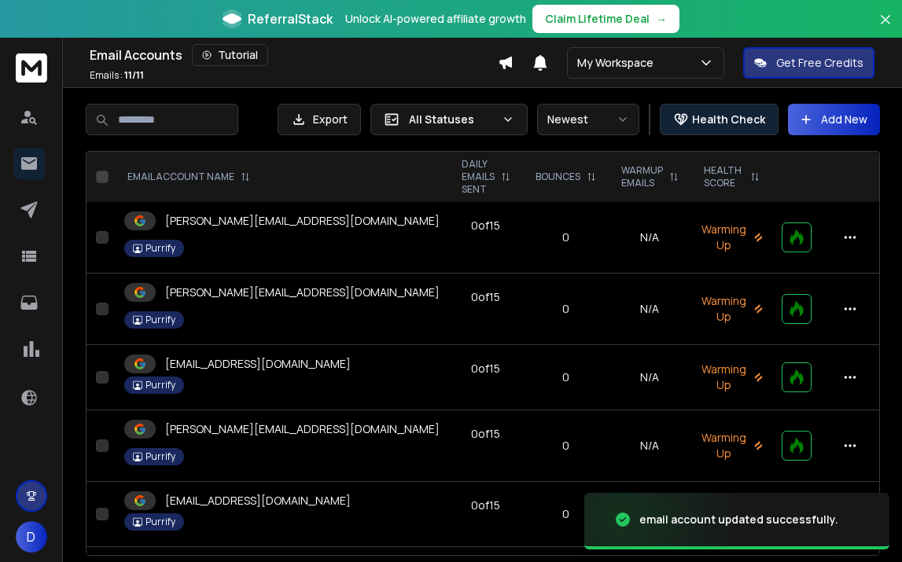
click at [843, 439] on icon at bounding box center [850, 446] width 14 height 14
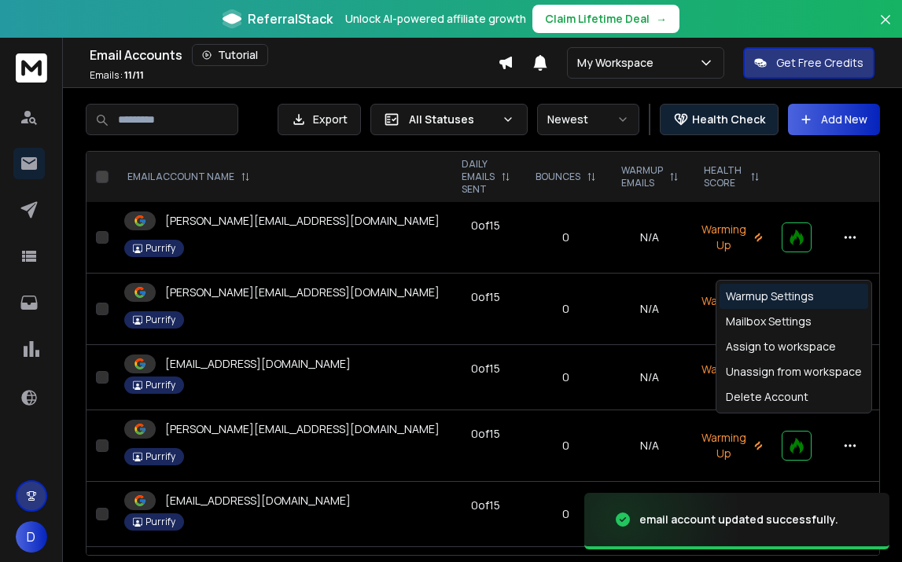
click at [802, 295] on div "Warmup Settings" at bounding box center [793, 296] width 149 height 25
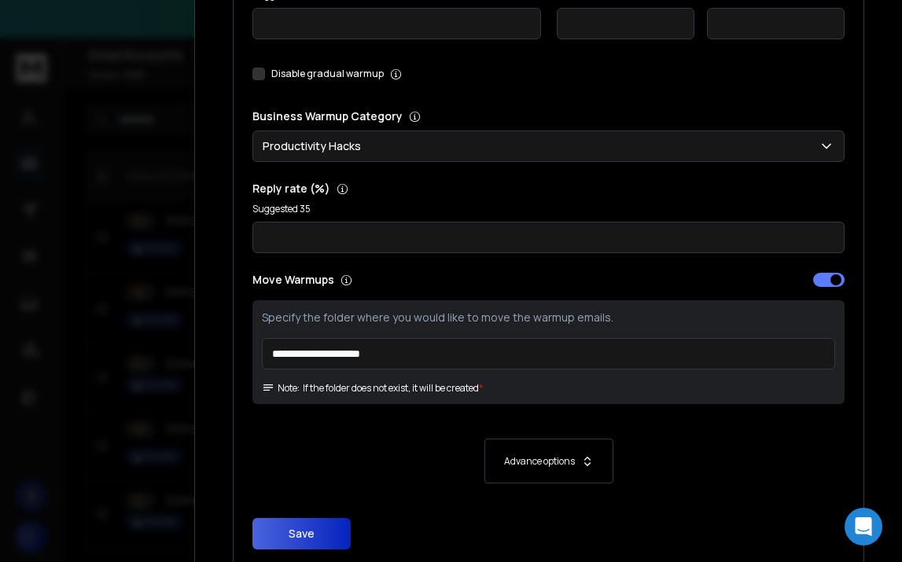
scroll to position [413, 0]
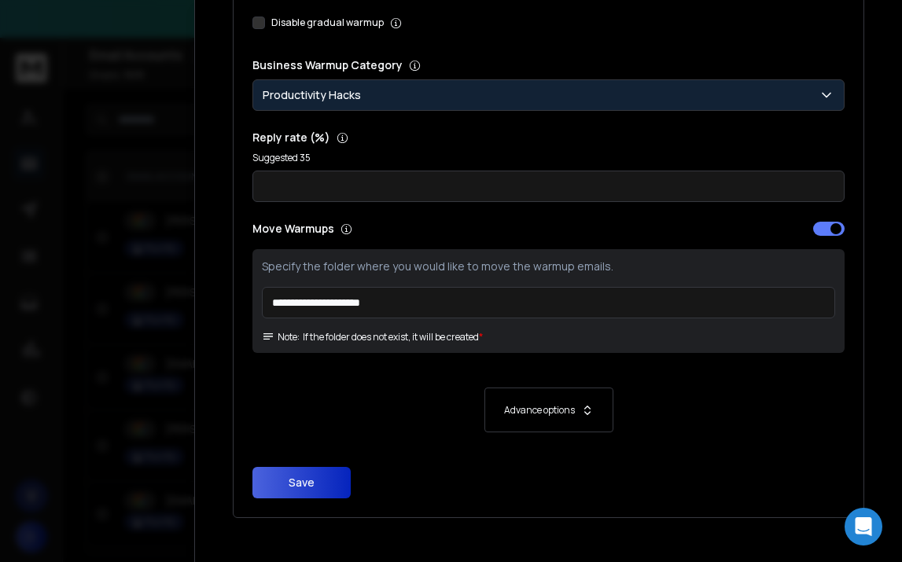
click at [607, 97] on div "Productivity Hacks" at bounding box center [548, 95] width 571 height 16
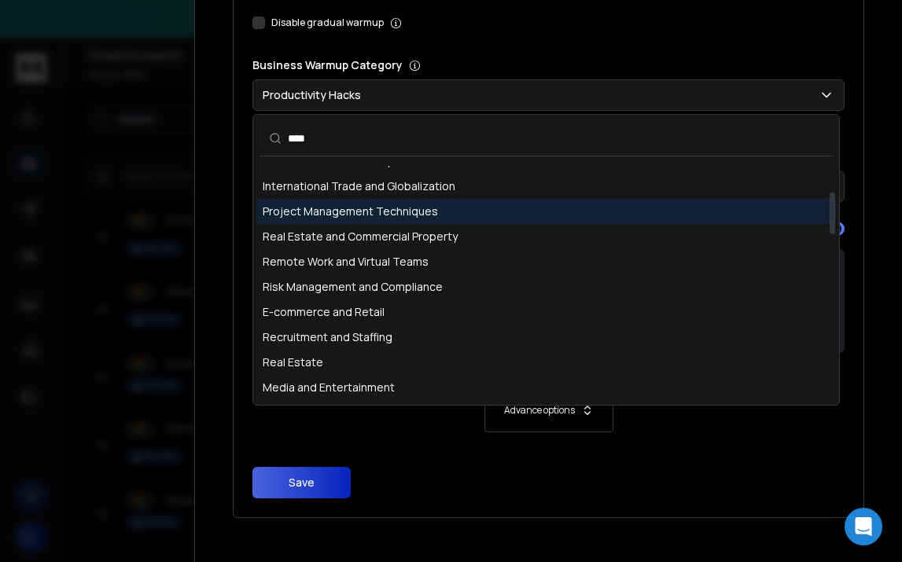
scroll to position [149, 0]
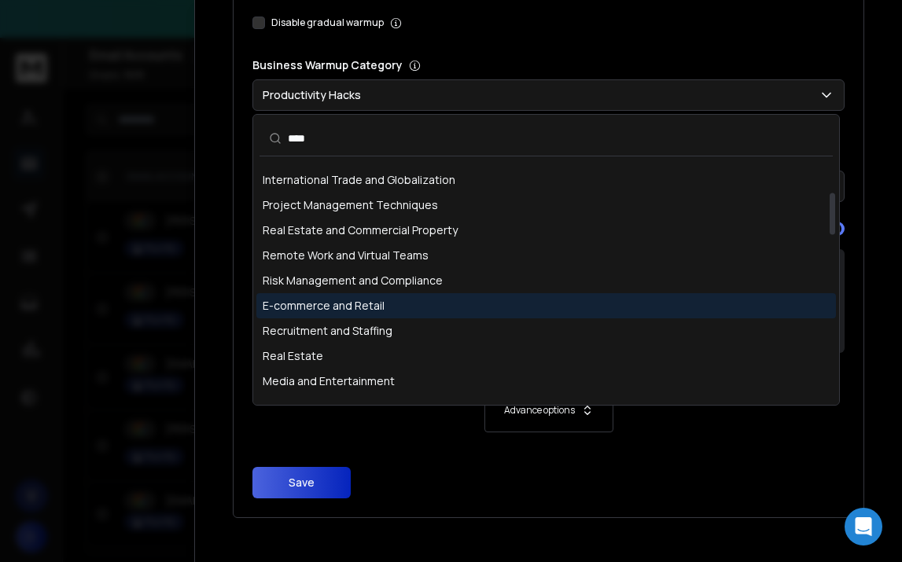
type input "****"
click at [483, 308] on div "E-commerce and Retail" at bounding box center [545, 305] width 579 height 25
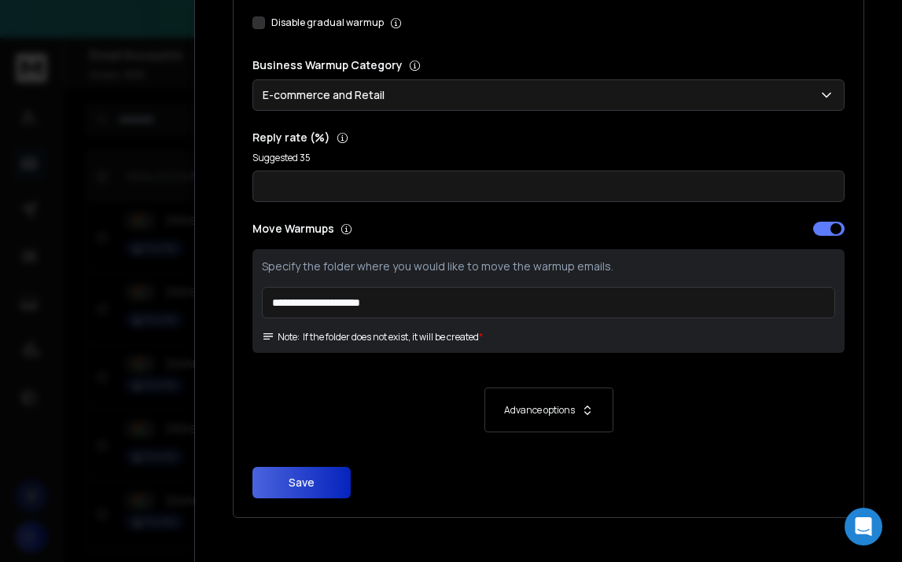
click at [317, 475] on button "Save" at bounding box center [301, 482] width 98 height 31
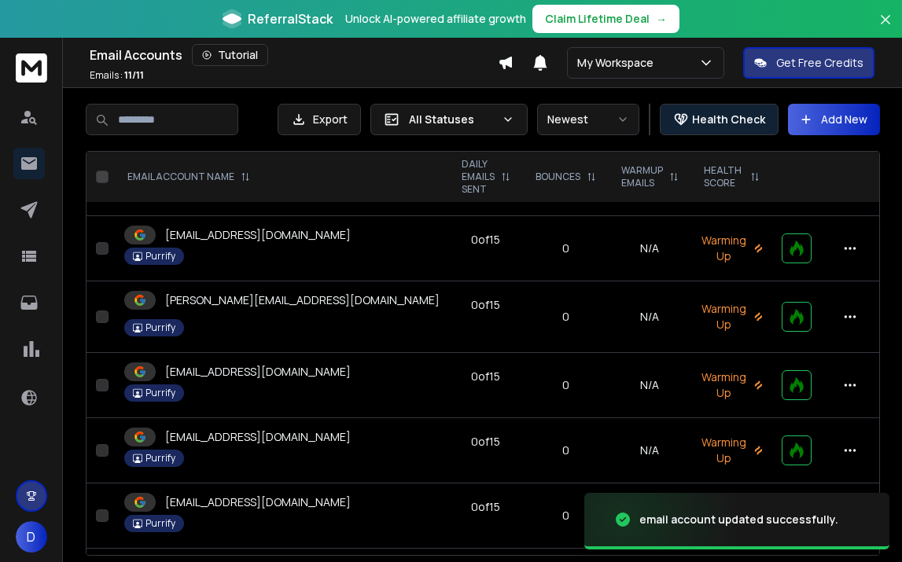
scroll to position [146, 0]
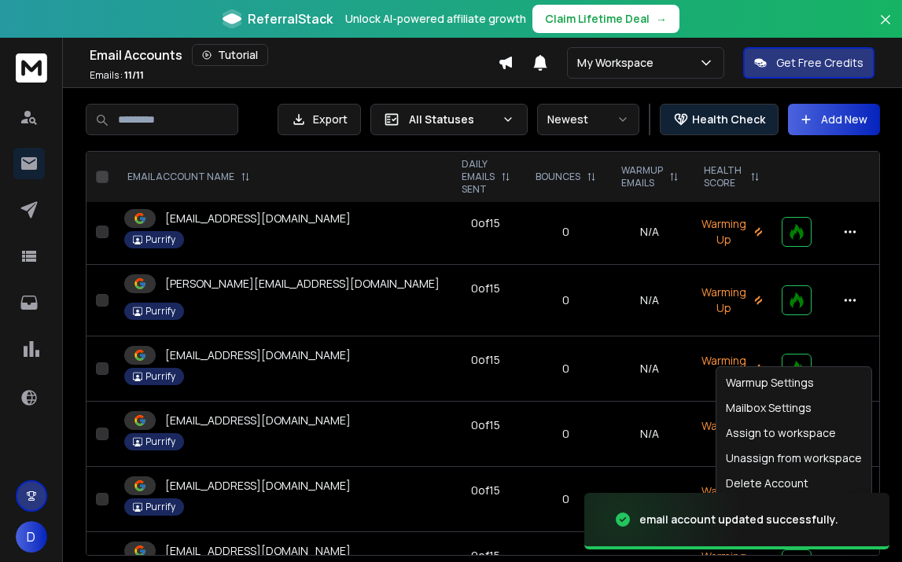
click at [854, 355] on button at bounding box center [849, 368] width 39 height 27
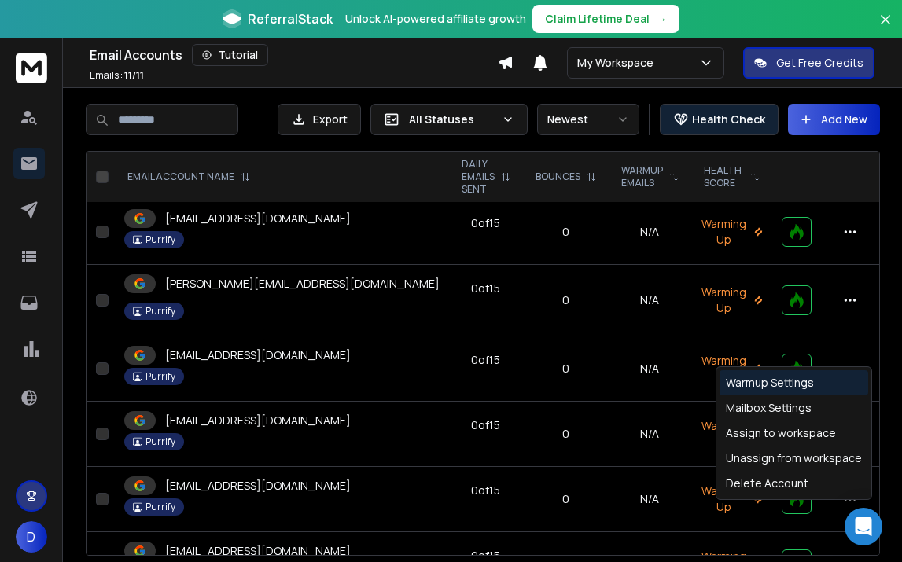
click at [806, 381] on div "Warmup Settings" at bounding box center [793, 382] width 149 height 25
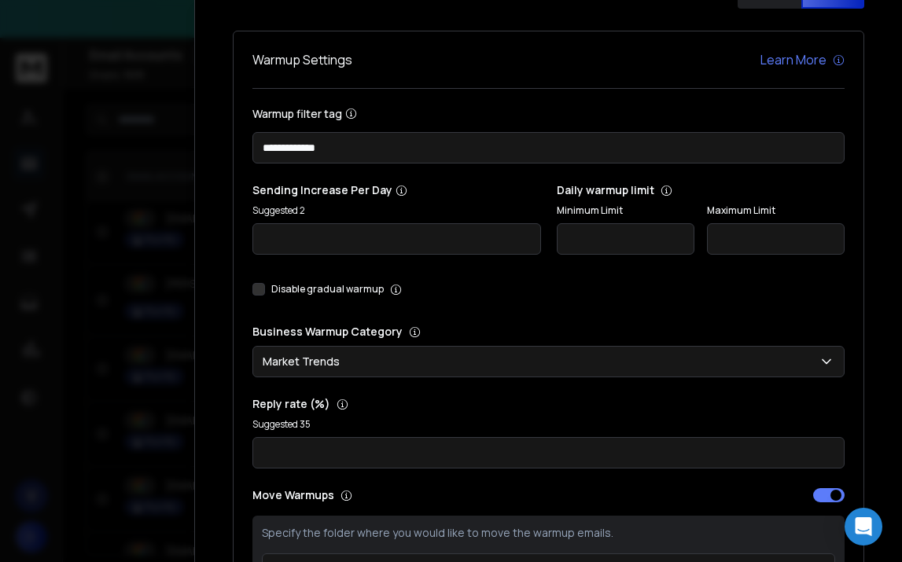
scroll to position [168, 0]
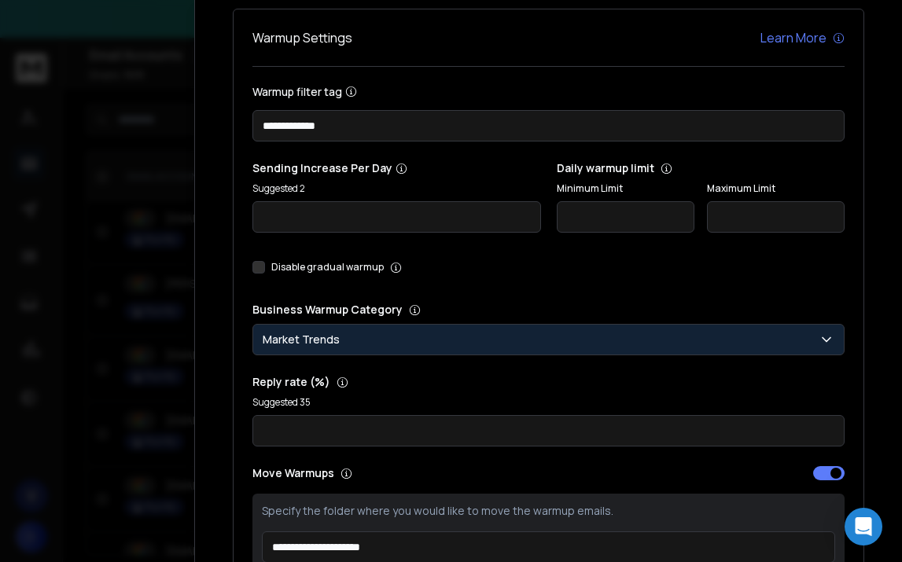
click at [652, 349] on button "Market Trends" at bounding box center [548, 339] width 592 height 31
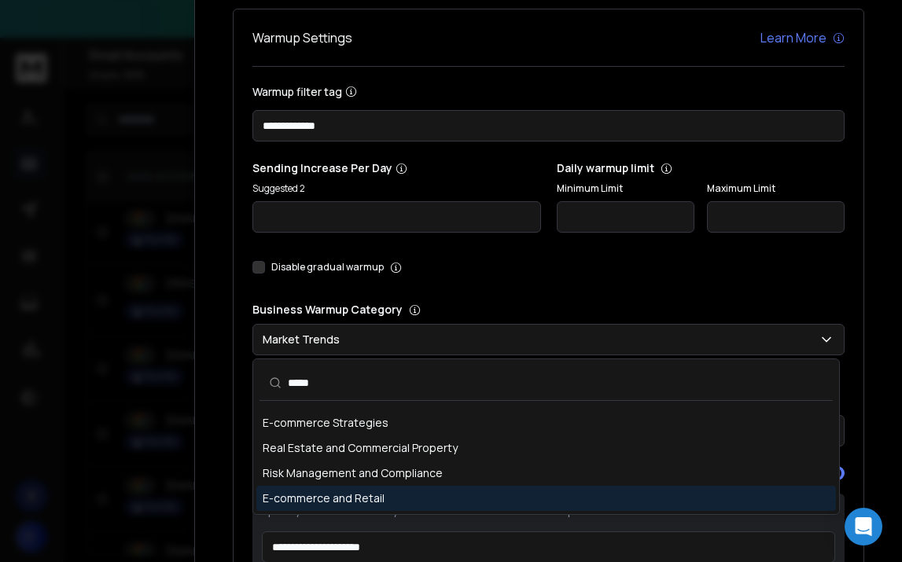
type input "*****"
click at [424, 494] on div "E-commerce and Retail" at bounding box center [545, 498] width 579 height 25
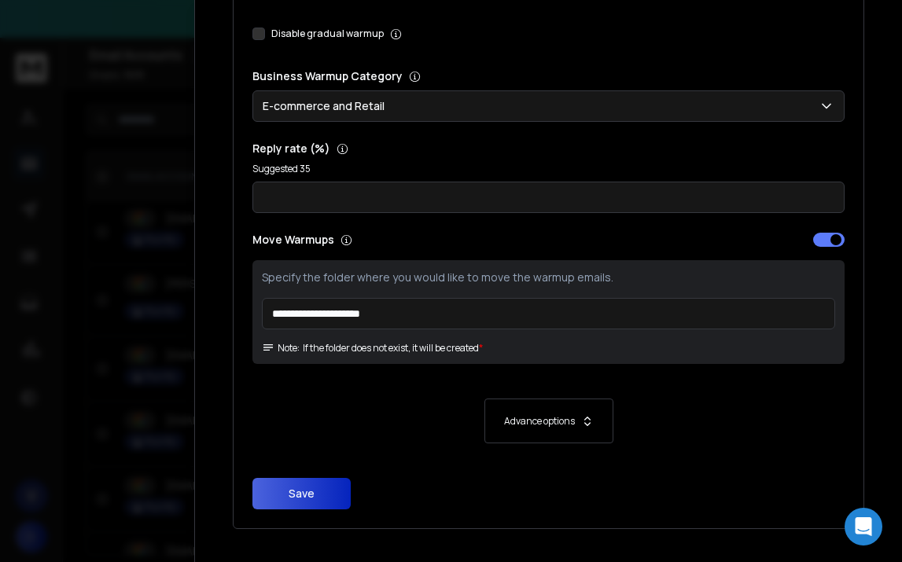
scroll to position [413, 0]
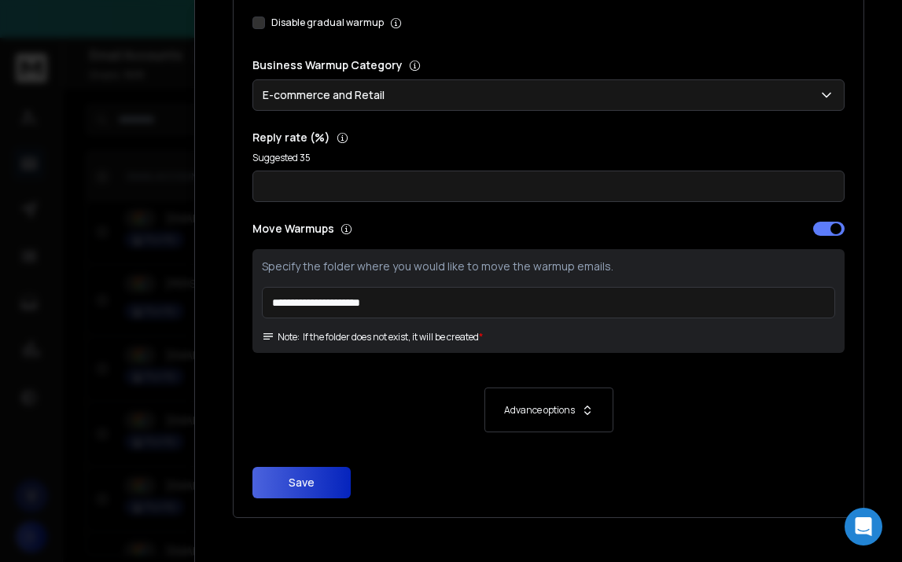
click at [323, 466] on form "**********" at bounding box center [548, 141] width 592 height 715
click at [320, 481] on button "Save" at bounding box center [301, 482] width 98 height 31
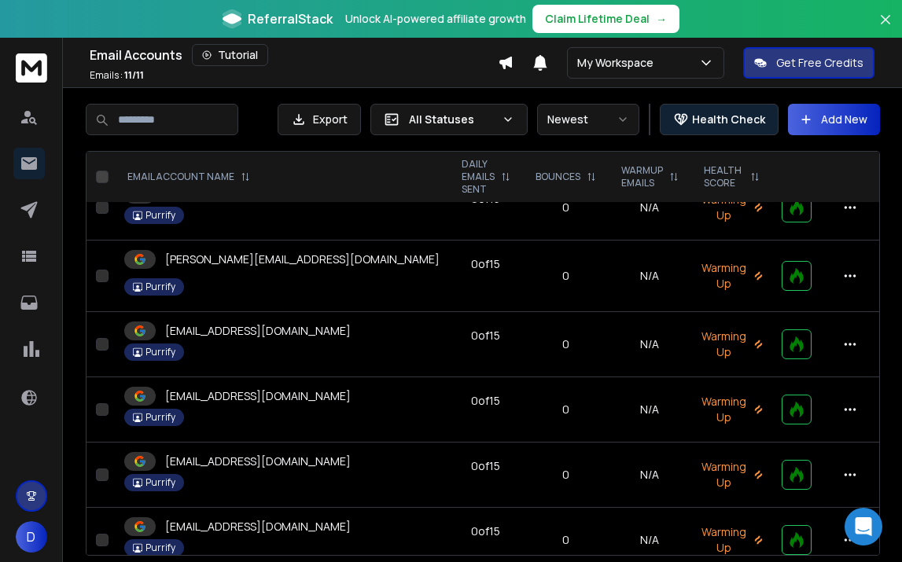
scroll to position [177, 0]
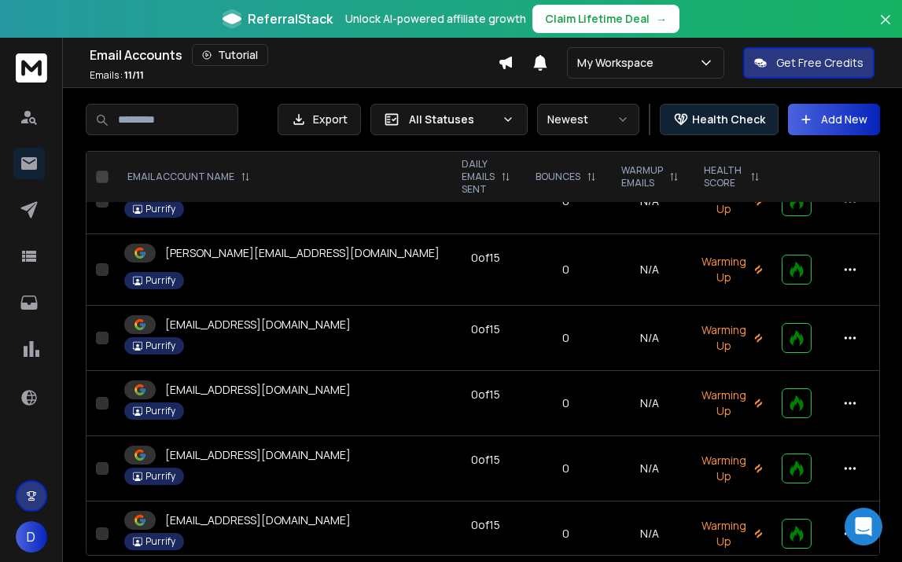
click at [840, 371] on td at bounding box center [850, 403] width 58 height 65
click at [845, 402] on icon at bounding box center [849, 403] width 12 height 2
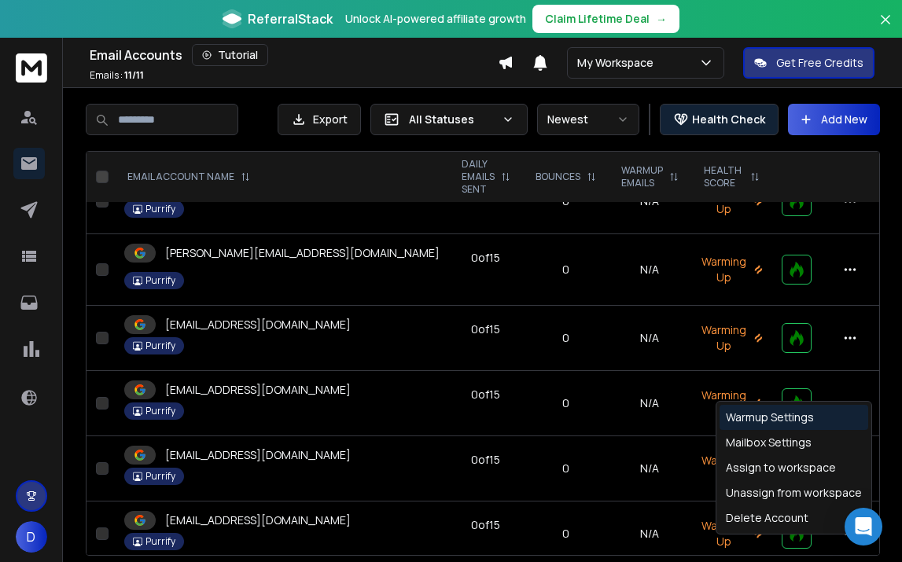
click at [798, 413] on div "Warmup Settings" at bounding box center [793, 417] width 149 height 25
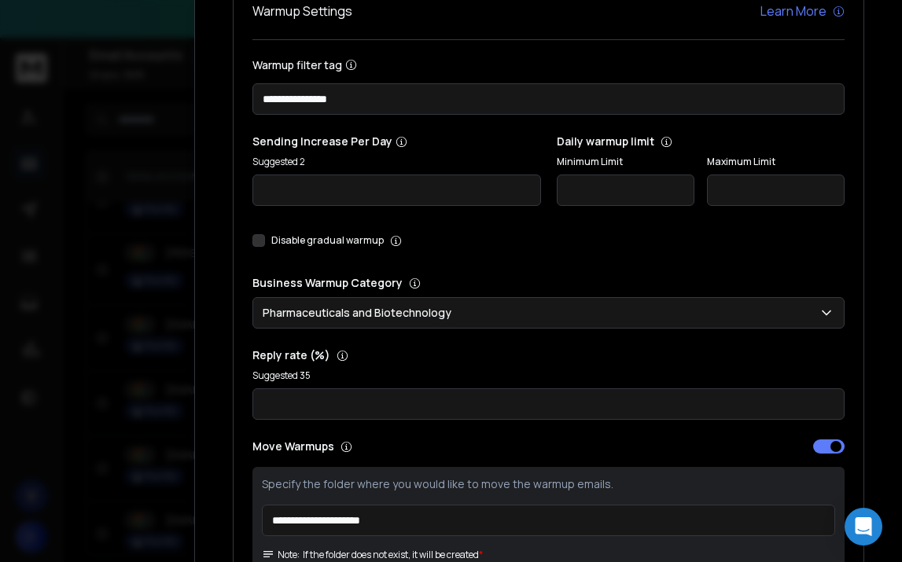
scroll to position [196, 0]
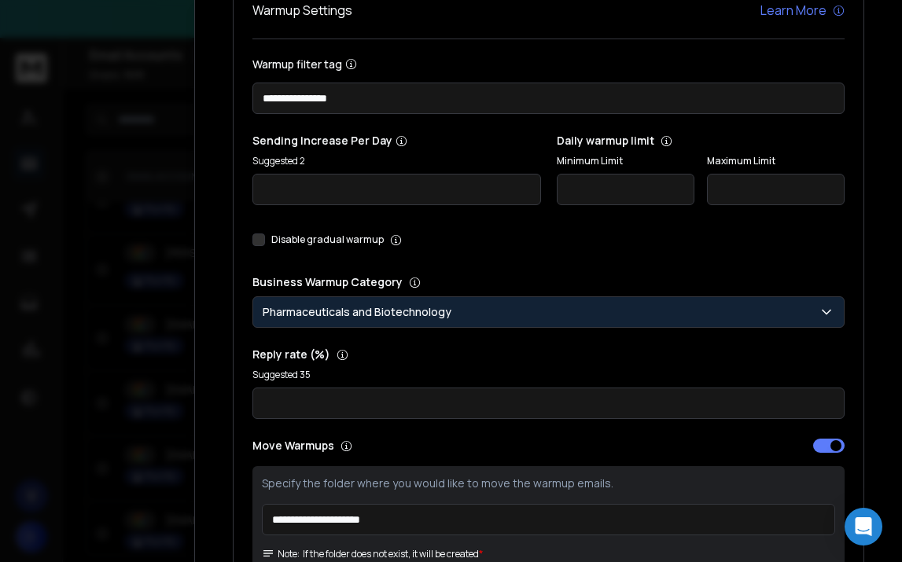
click at [493, 314] on div "Pharmaceuticals and Biotechnology" at bounding box center [548, 312] width 571 height 16
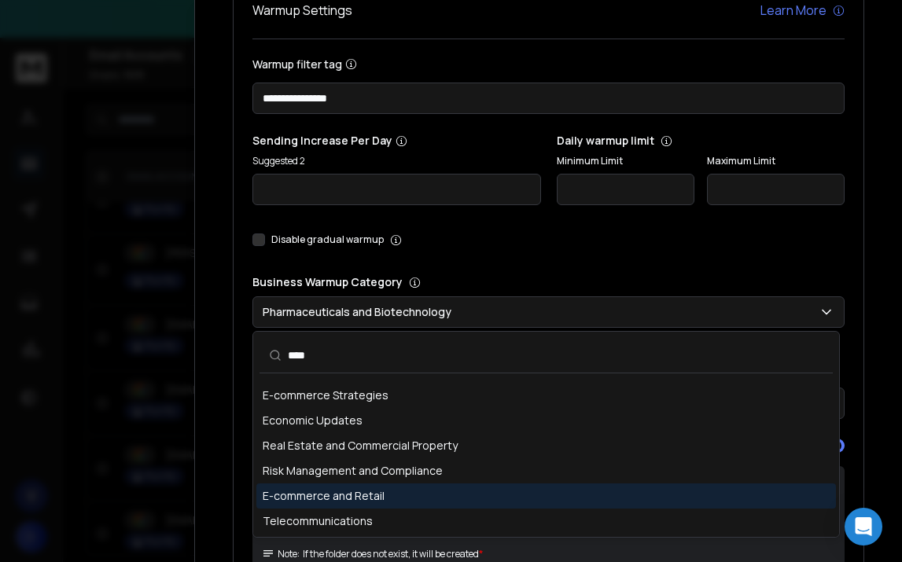
type input "****"
click at [364, 491] on span "E-commerce and Retail" at bounding box center [324, 496] width 122 height 16
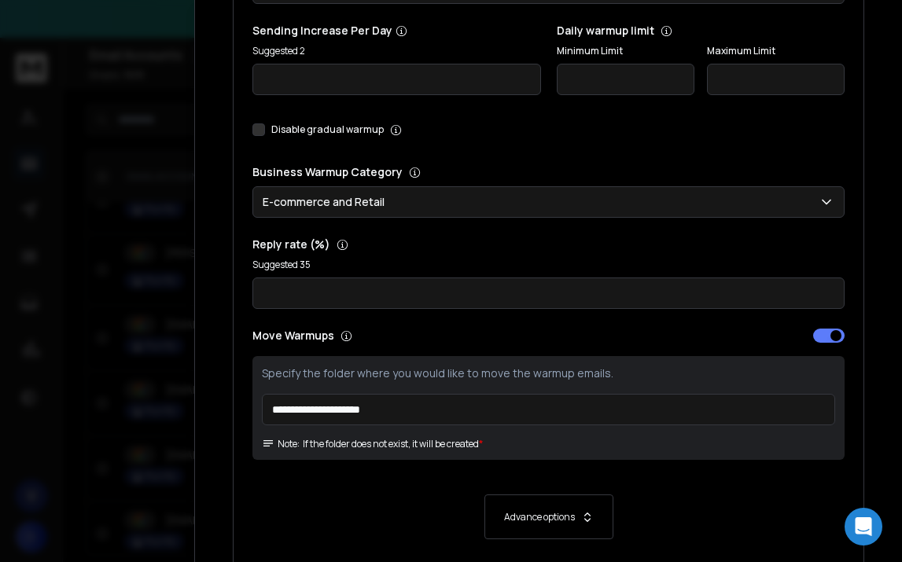
scroll to position [392, 0]
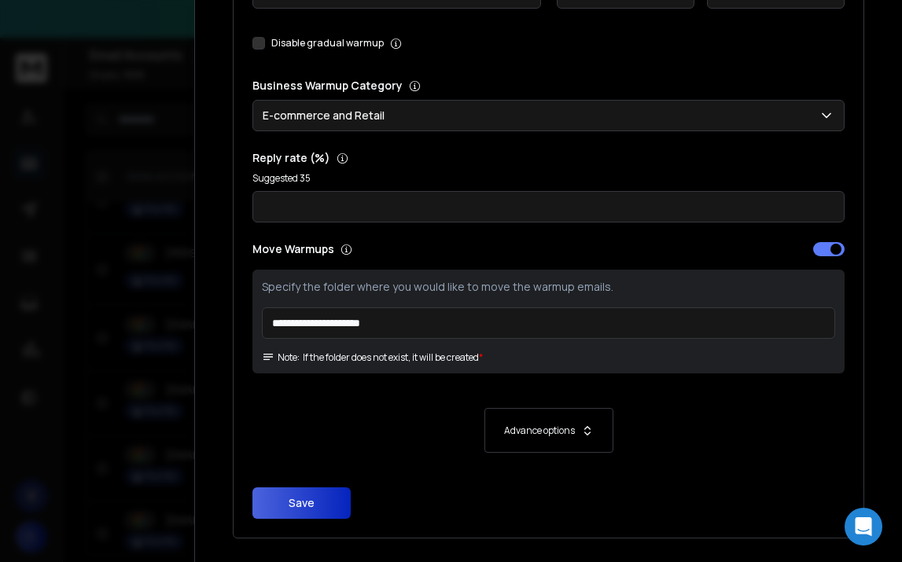
click at [303, 493] on button "Save" at bounding box center [301, 502] width 98 height 31
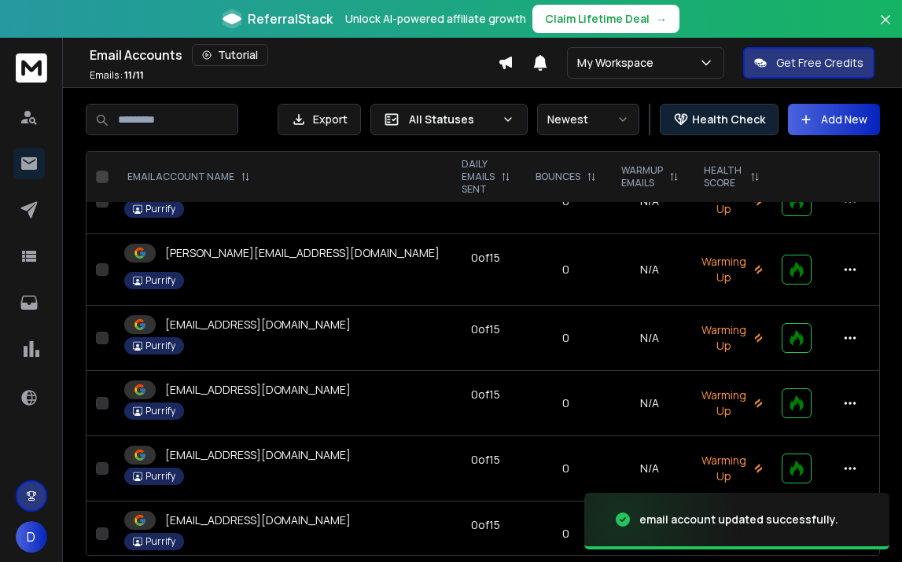
scroll to position [371, 0]
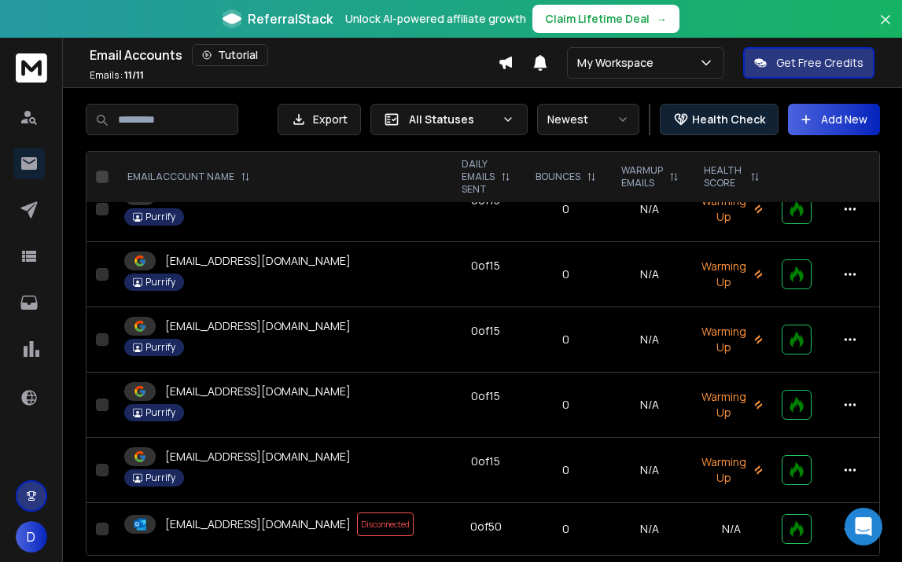
click at [851, 463] on icon at bounding box center [850, 470] width 14 height 14
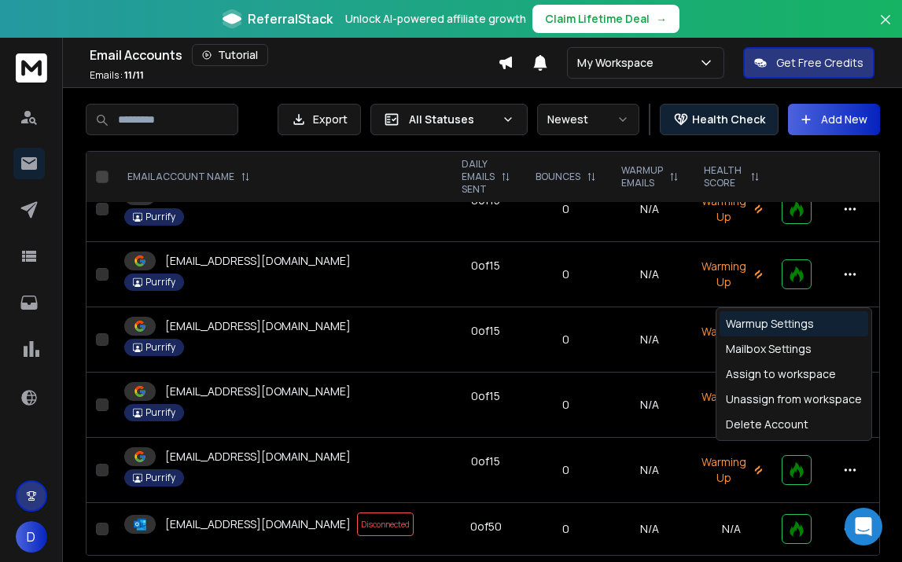
click at [814, 322] on div "Warmup Settings" at bounding box center [793, 323] width 149 height 25
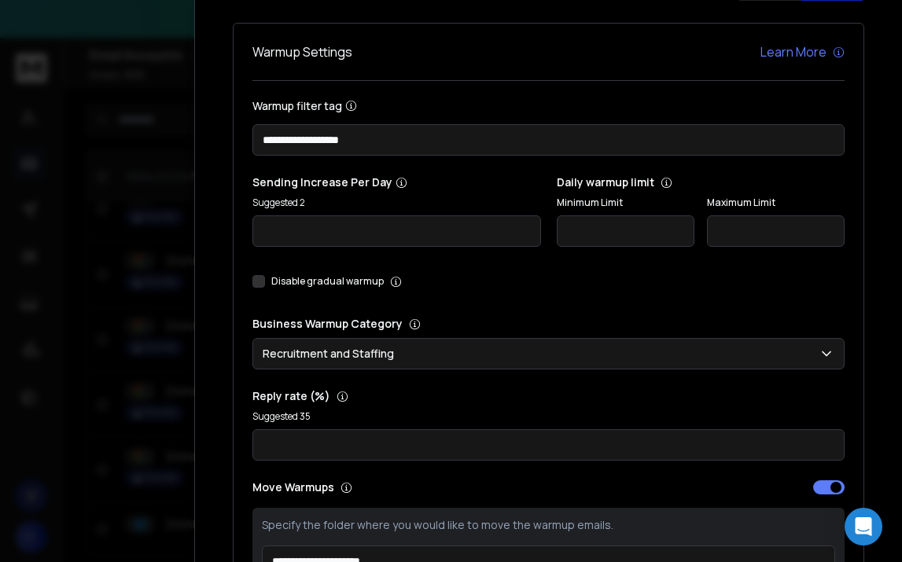
scroll to position [160, 0]
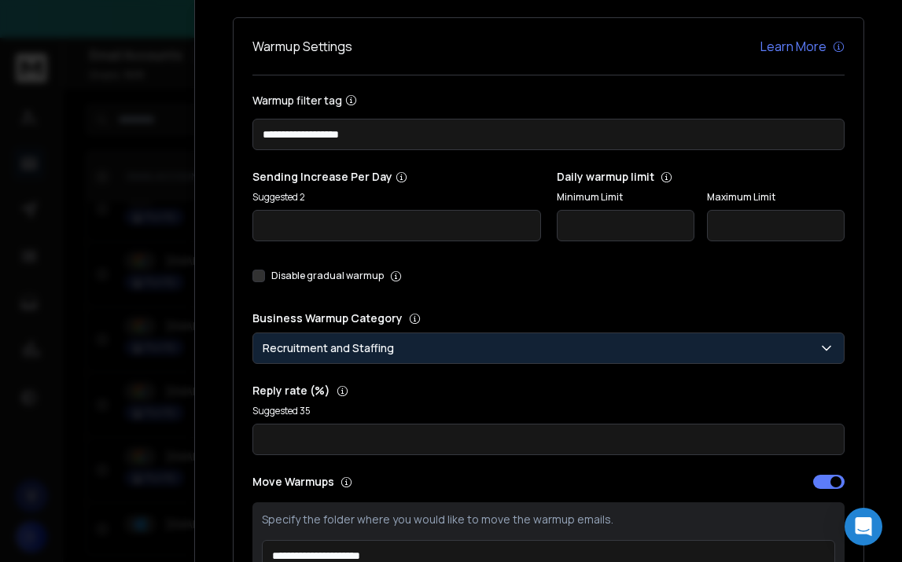
click at [537, 353] on div "Recruitment and Staffing" at bounding box center [548, 348] width 571 height 16
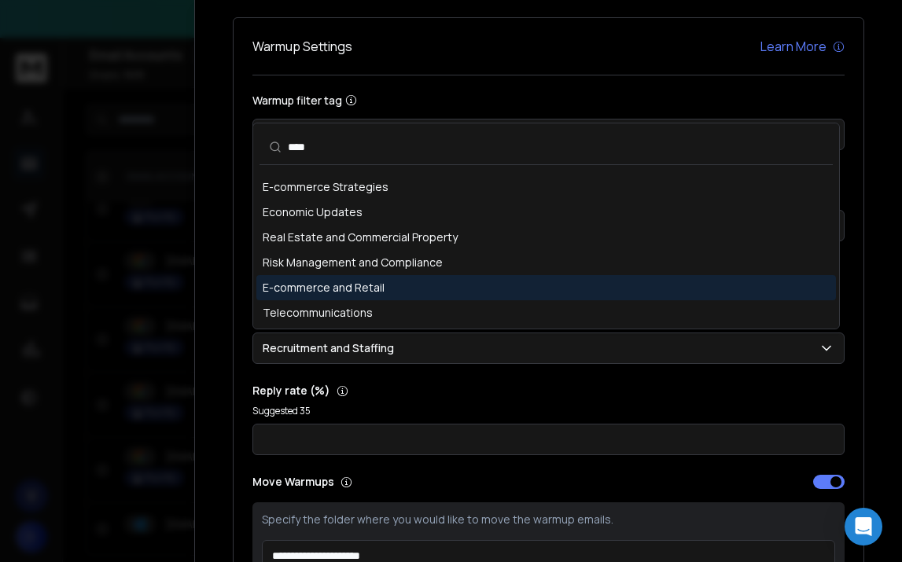
type input "****"
click at [465, 298] on div "E-commerce and Retail" at bounding box center [545, 287] width 579 height 25
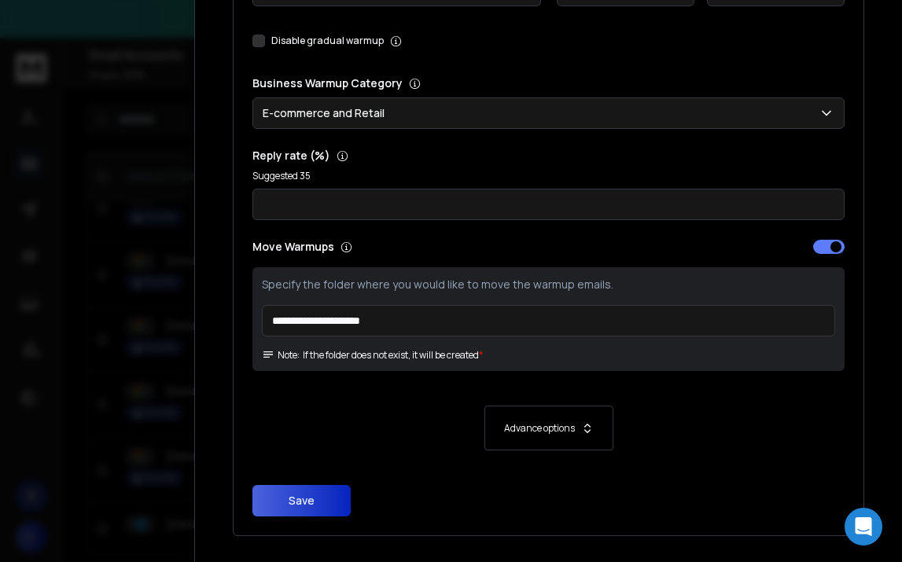
scroll to position [413, 0]
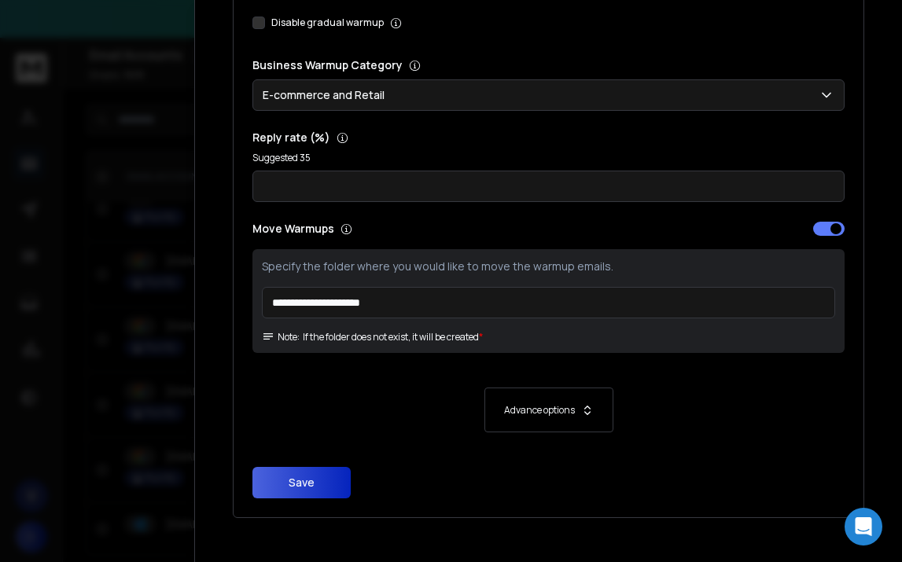
click at [304, 468] on button "Save" at bounding box center [301, 482] width 98 height 31
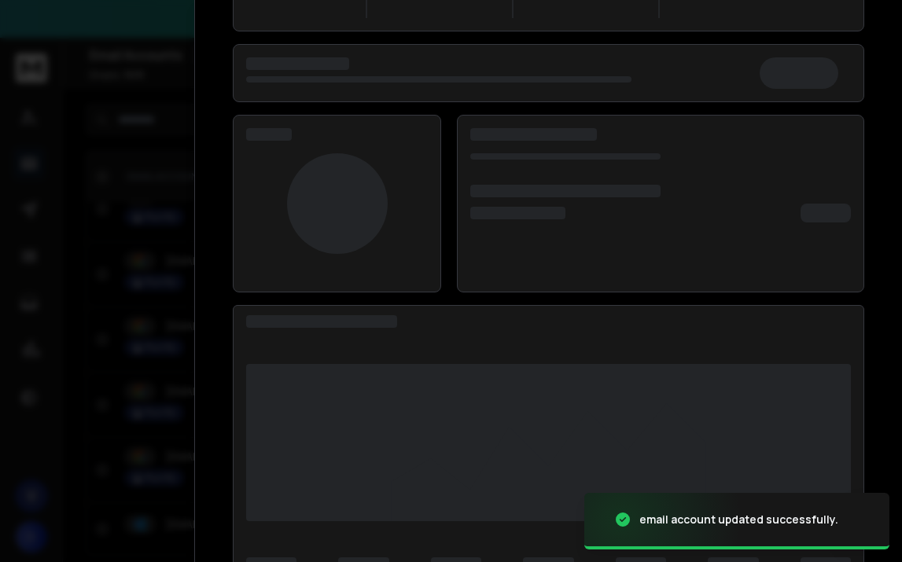
scroll to position [0, 0]
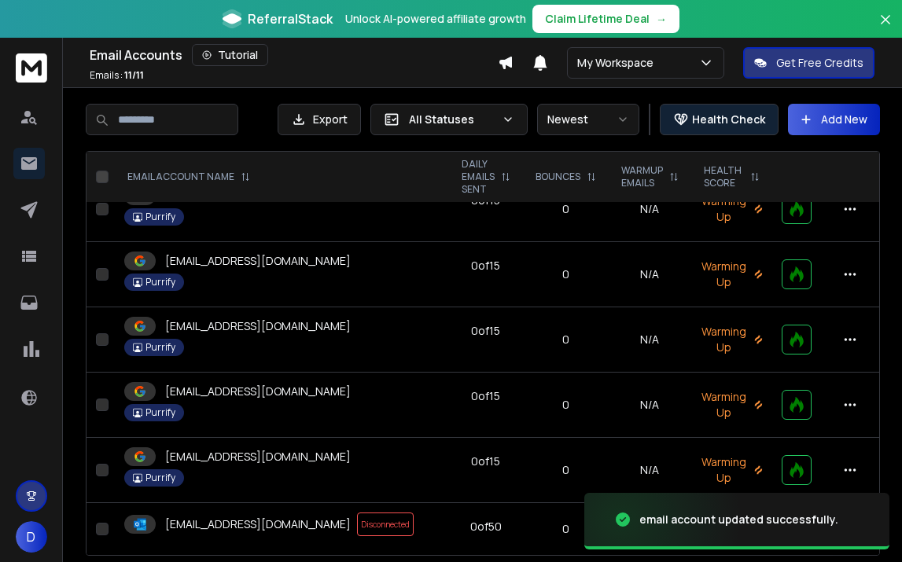
click at [849, 398] on icon at bounding box center [850, 405] width 14 height 14
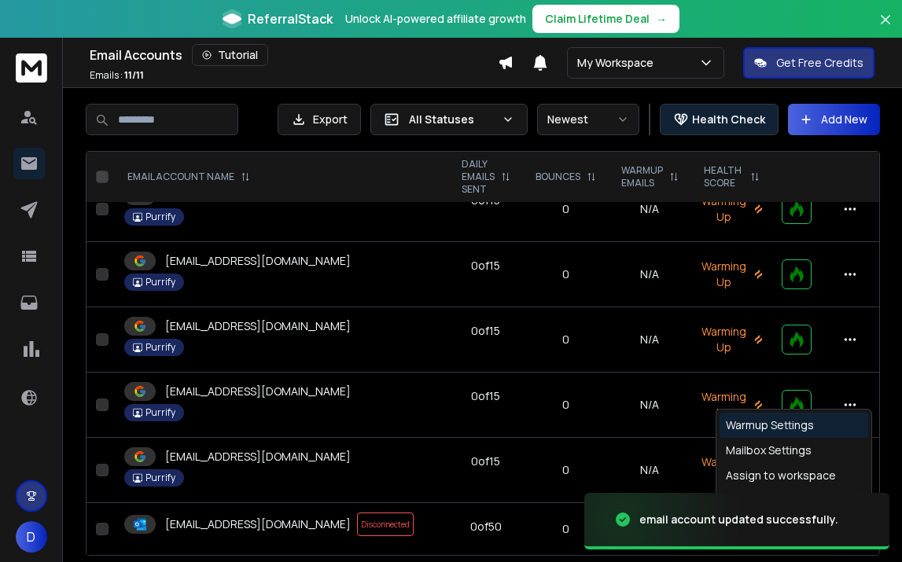
click at [805, 431] on div "Warmup Settings" at bounding box center [793, 425] width 149 height 25
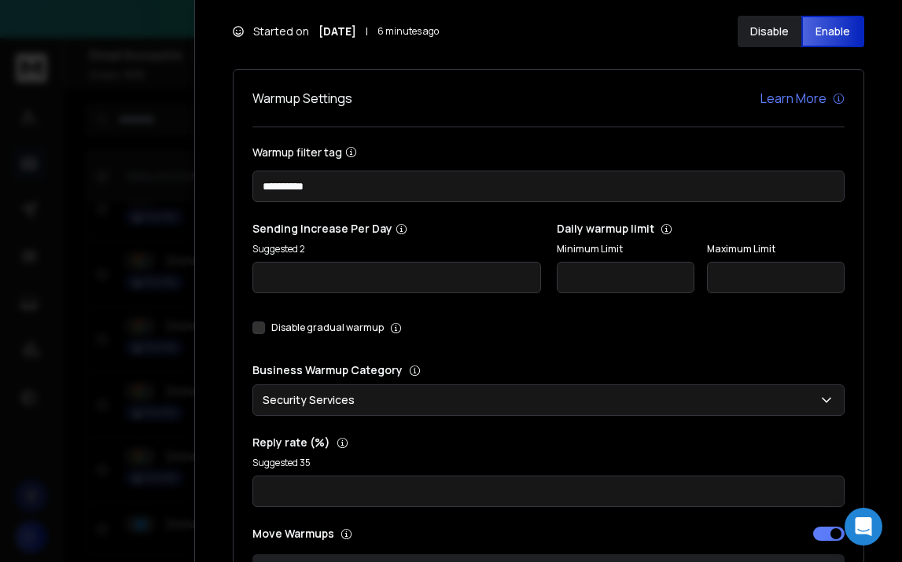
scroll to position [112, 0]
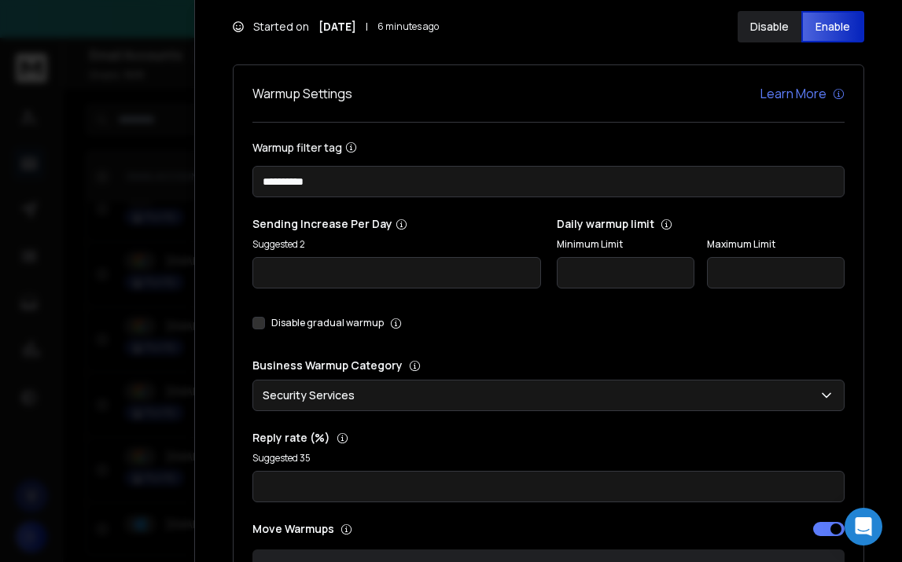
click at [532, 388] on div "Security Services" at bounding box center [548, 396] width 571 height 16
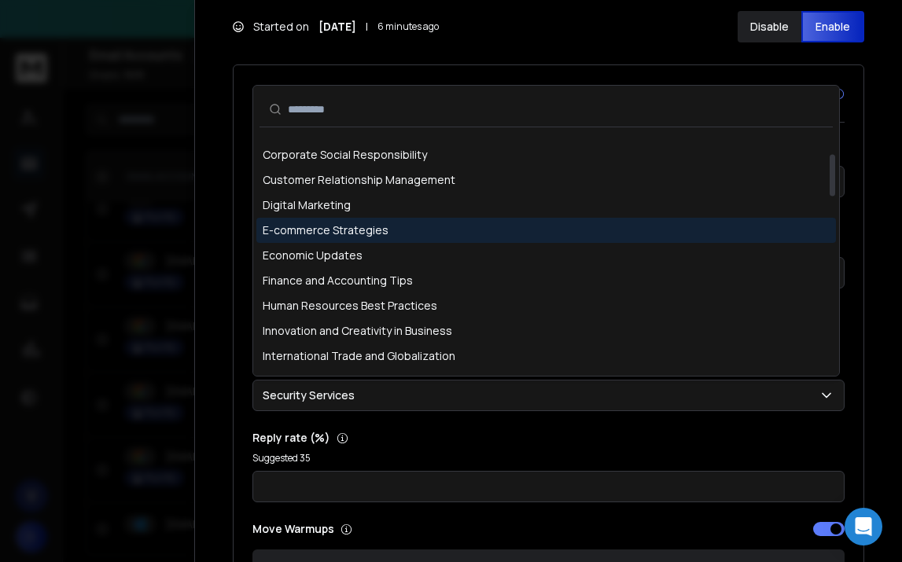
scroll to position [101, 0]
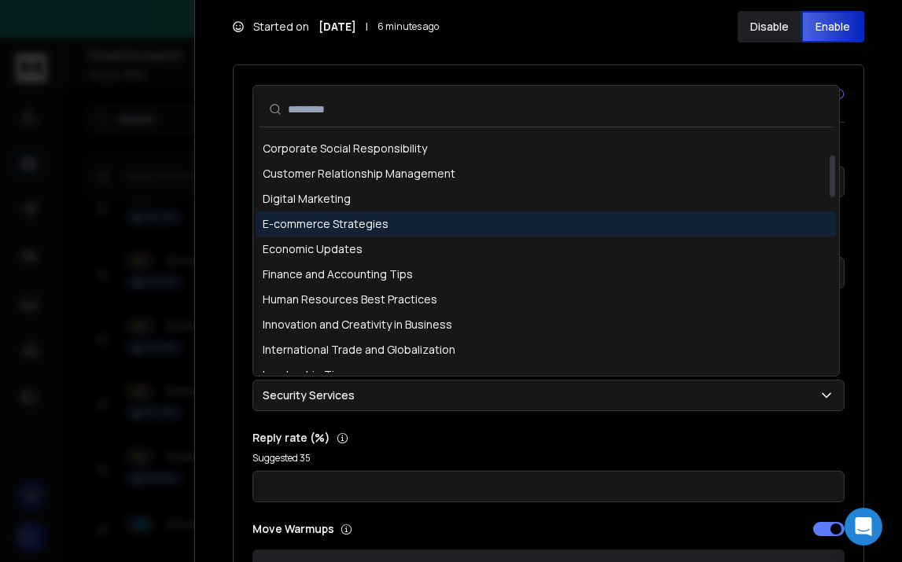
click at [472, 217] on div "E-commerce Strategies" at bounding box center [545, 223] width 579 height 25
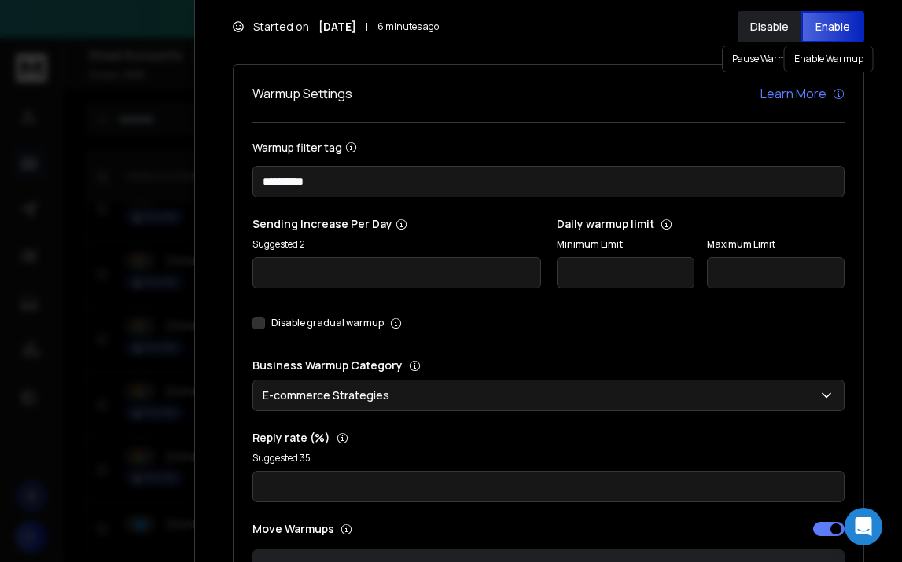
click at [817, 28] on button "Enable" at bounding box center [833, 26] width 64 height 31
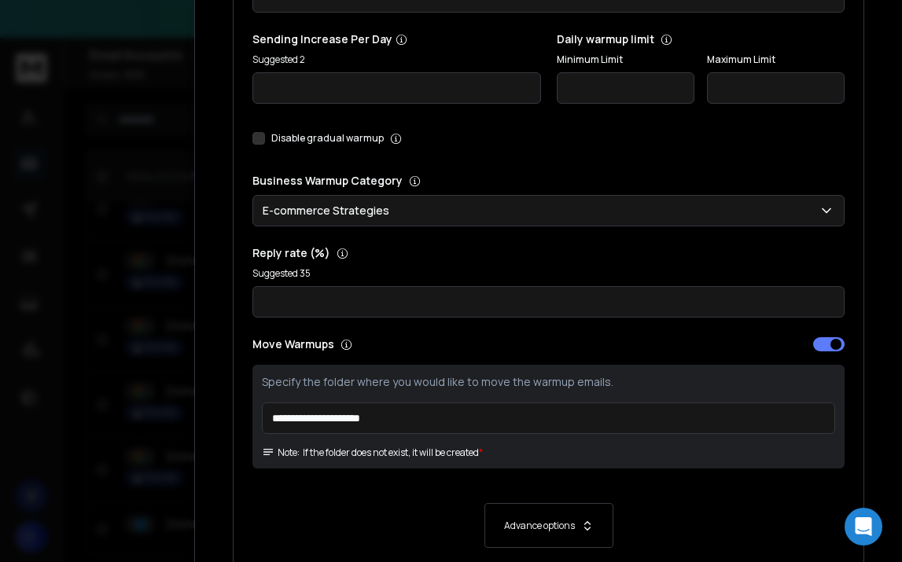
scroll to position [395, 0]
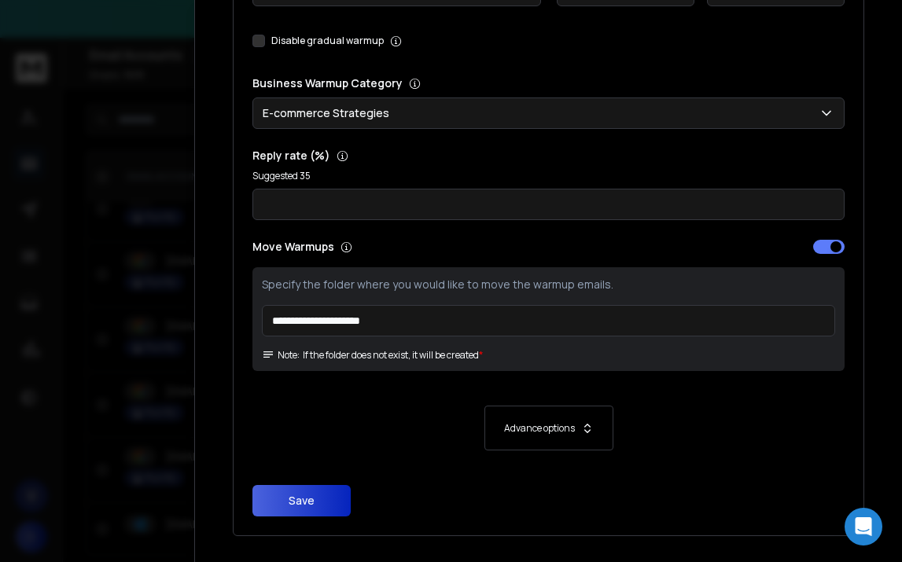
click at [288, 491] on button "Save" at bounding box center [301, 500] width 98 height 31
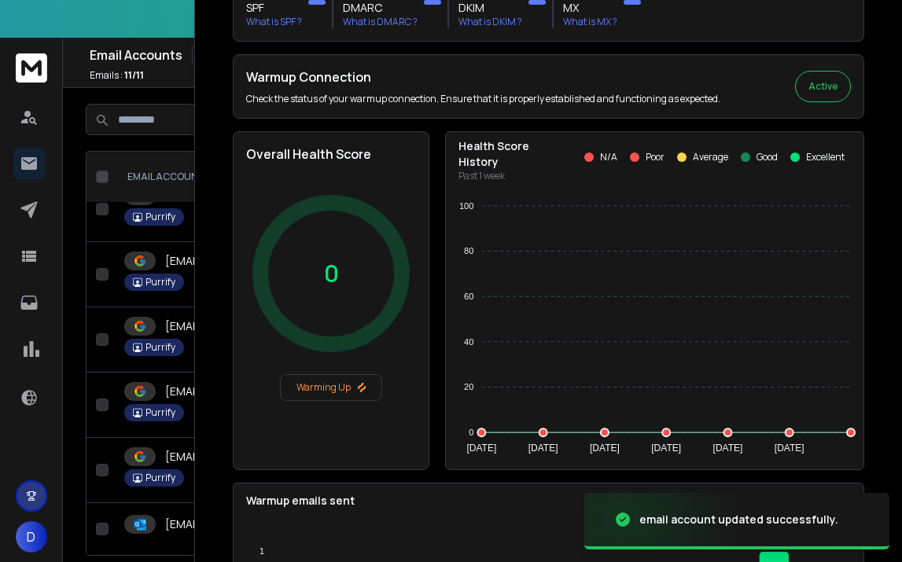
scroll to position [390, 0]
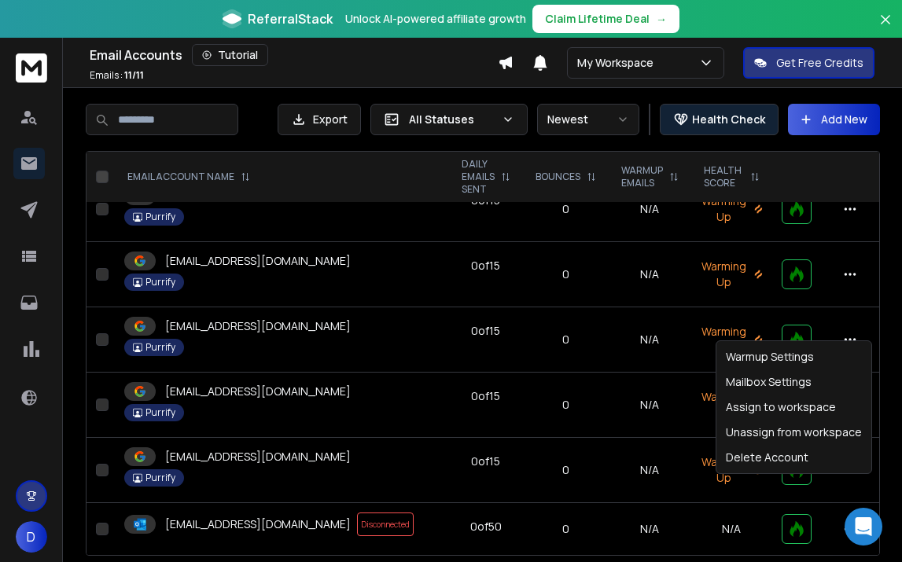
click at [838, 326] on button at bounding box center [849, 339] width 39 height 27
click at [799, 357] on div "Warmup Settings" at bounding box center [793, 356] width 149 height 25
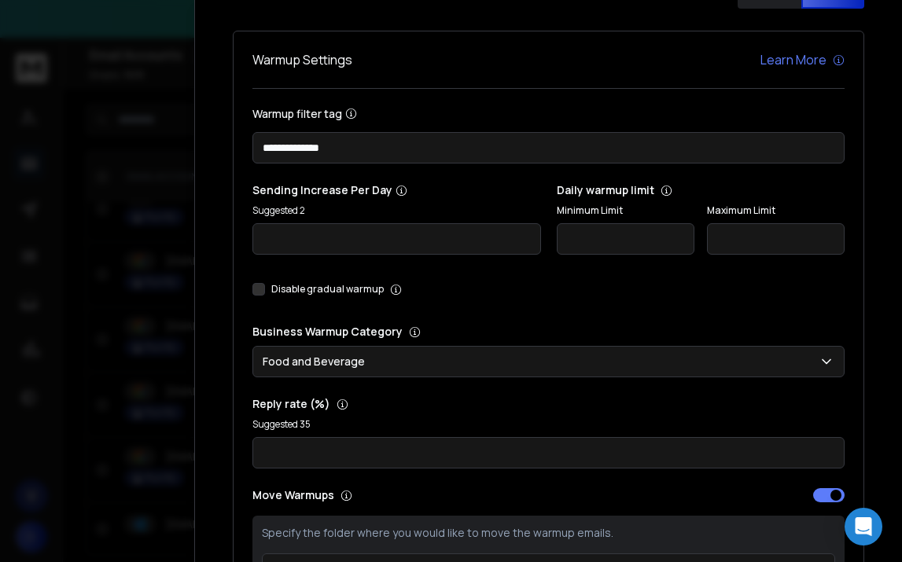
scroll to position [156, 0]
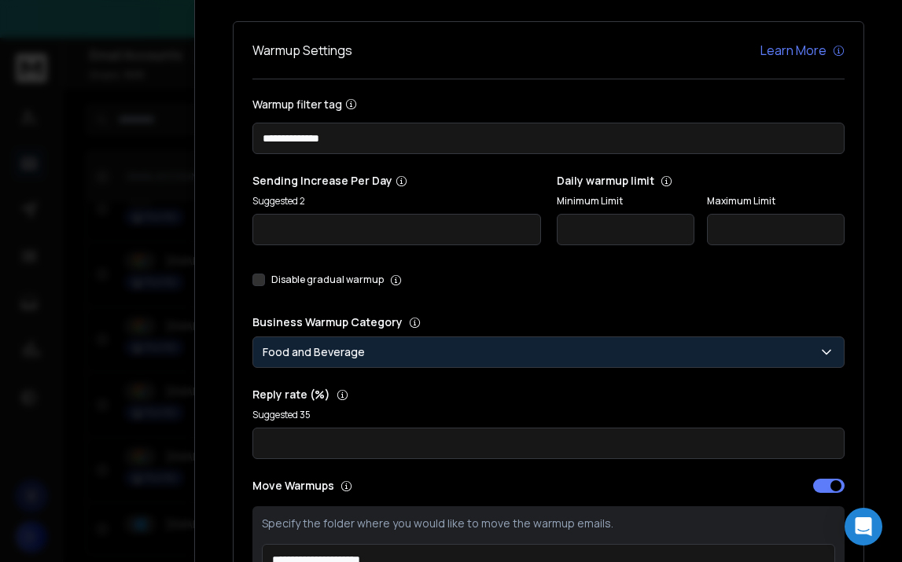
click at [521, 362] on button "Food and Beverage" at bounding box center [548, 351] width 592 height 31
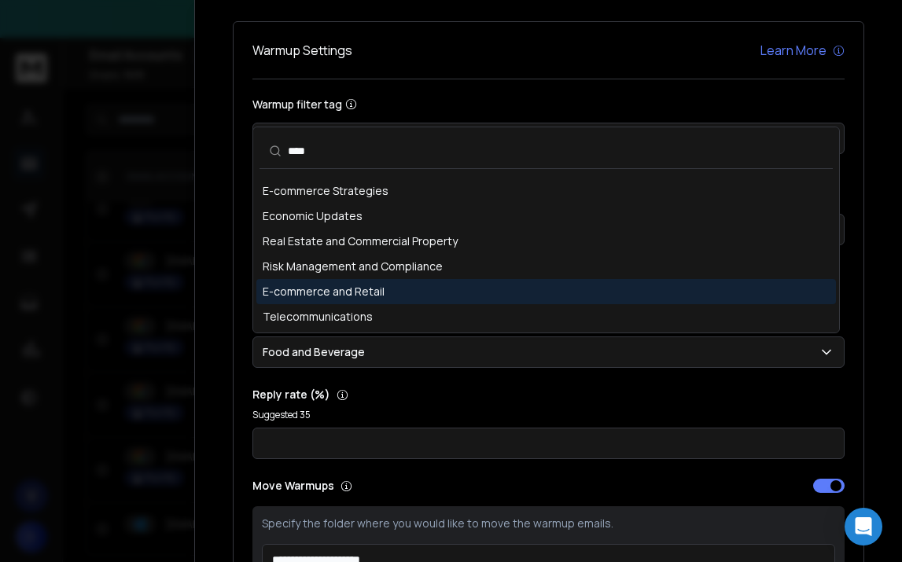
type input "****"
click at [385, 292] on div "E-commerce and Retail" at bounding box center [545, 291] width 579 height 25
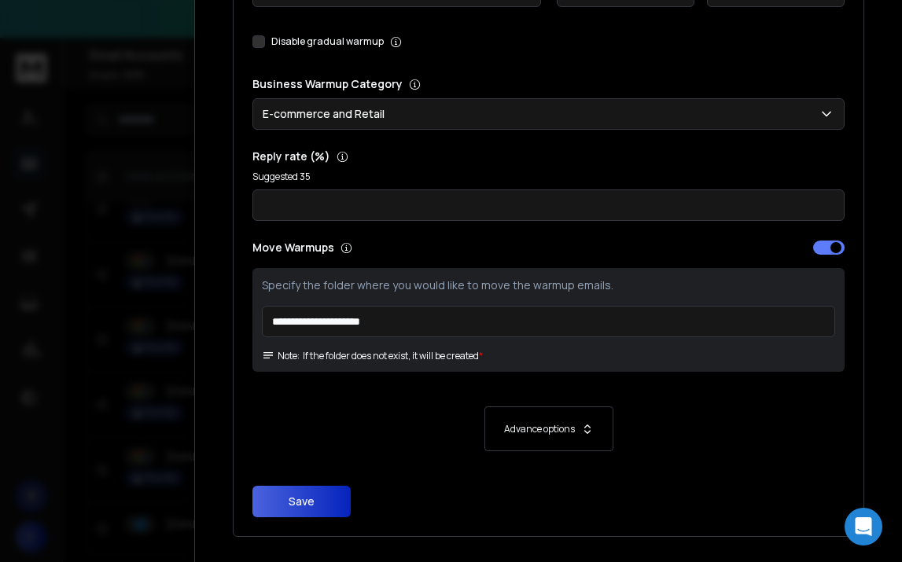
scroll to position [413, 0]
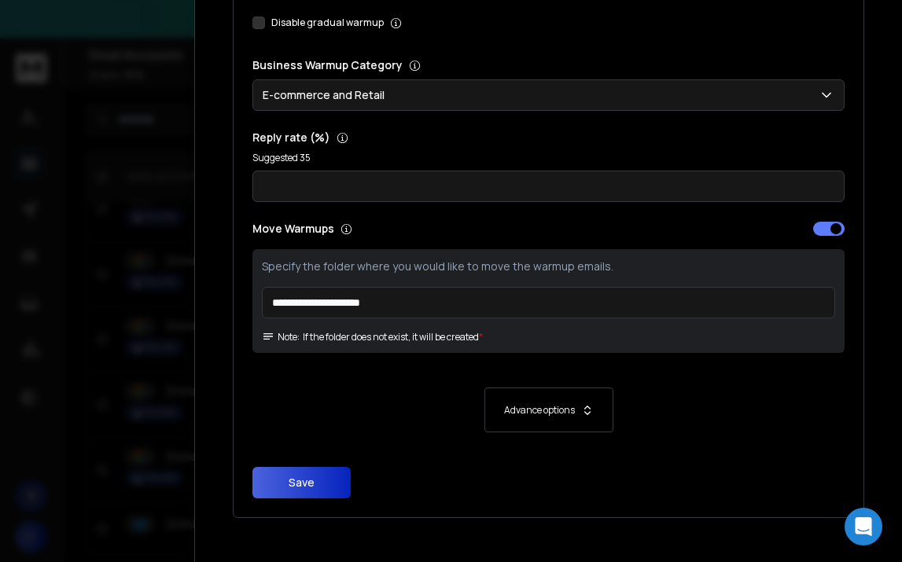
click at [287, 480] on button "Save" at bounding box center [301, 482] width 98 height 31
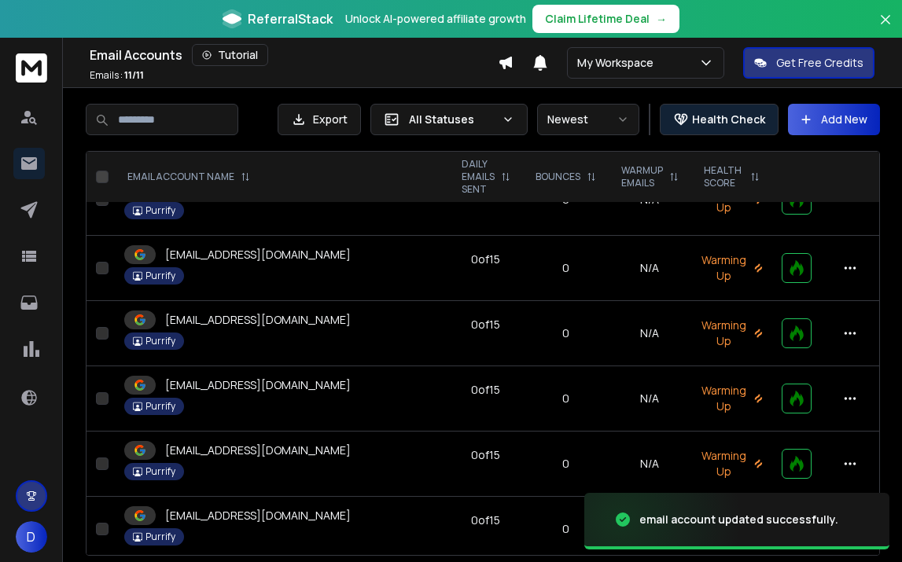
scroll to position [244, 0]
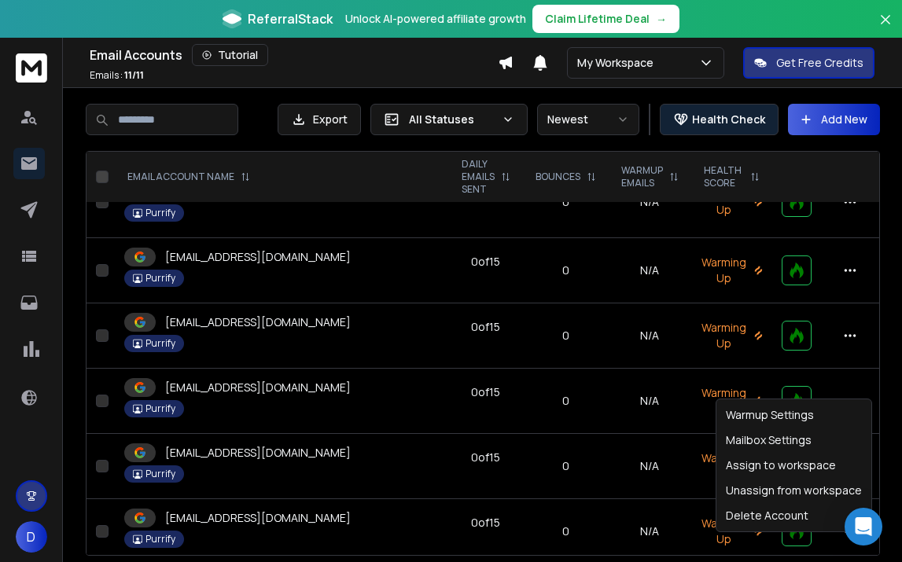
click at [848, 394] on icon at bounding box center [850, 401] width 14 height 14
click at [784, 414] on div "Warmup Settings" at bounding box center [793, 414] width 149 height 25
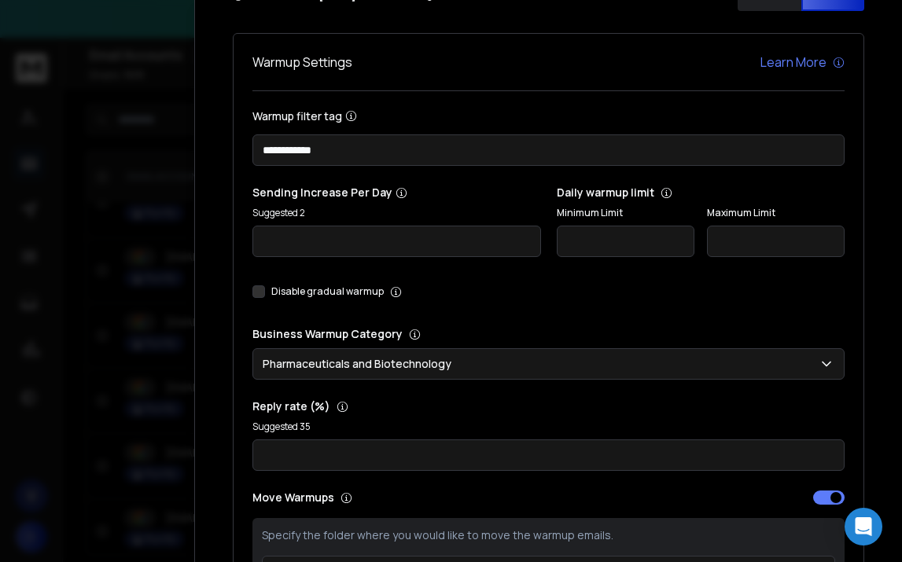
scroll to position [156, 0]
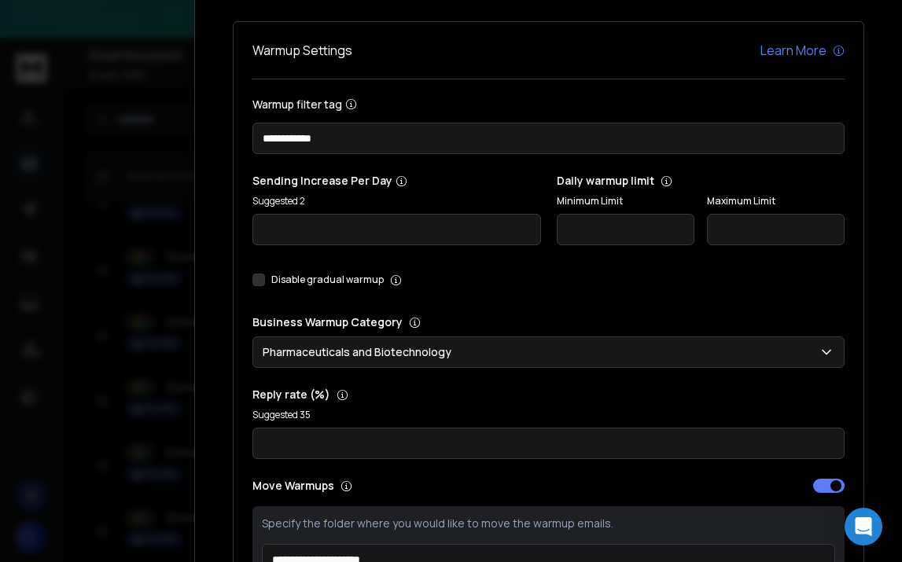
click at [526, 369] on form "**********" at bounding box center [548, 398] width 592 height 715
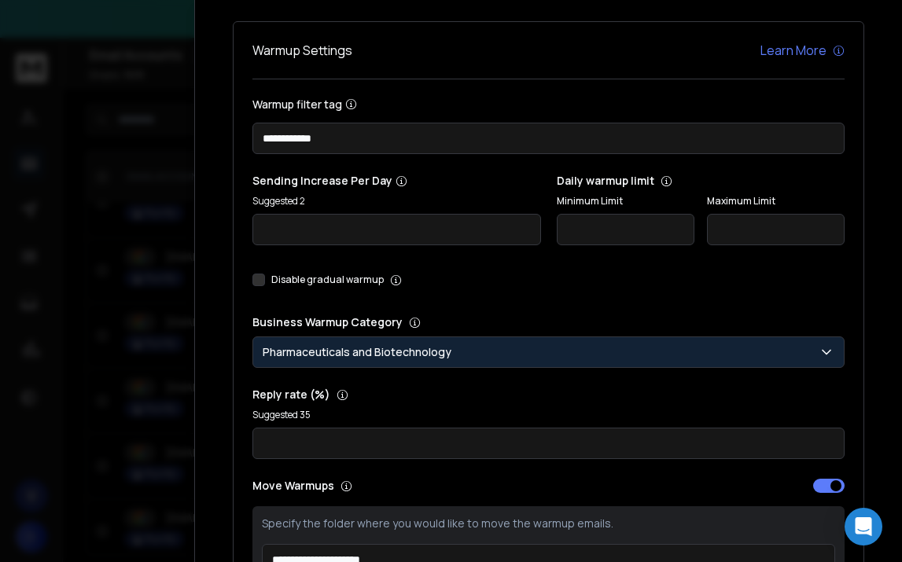
click at [528, 356] on div "Pharmaceuticals and Biotechnology" at bounding box center [548, 352] width 571 height 16
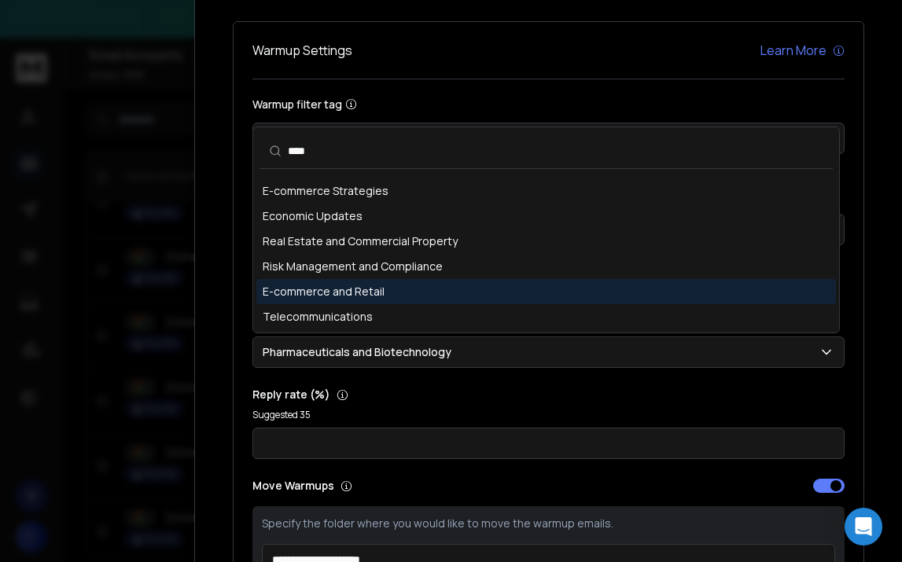
type input "****"
click at [347, 282] on div "E-commerce and Retail" at bounding box center [545, 291] width 579 height 25
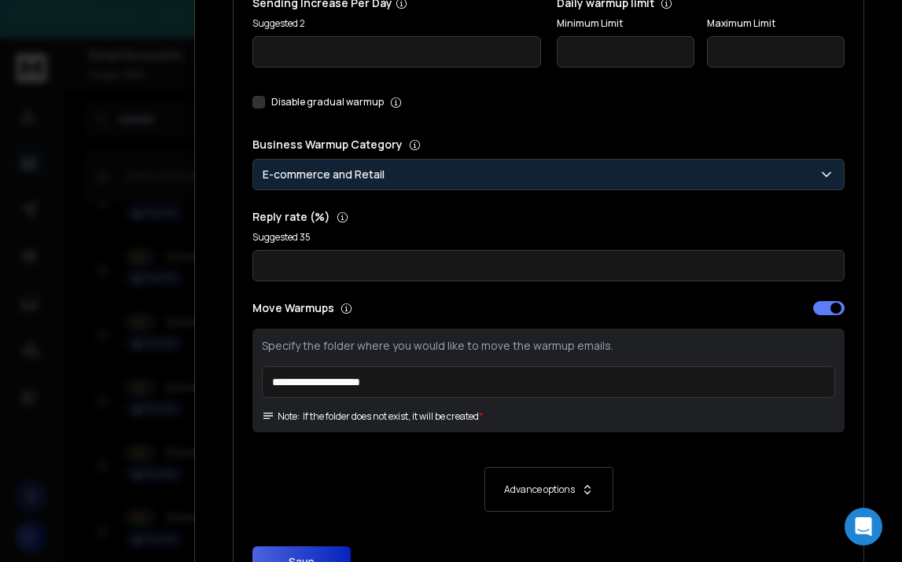
scroll to position [413, 0]
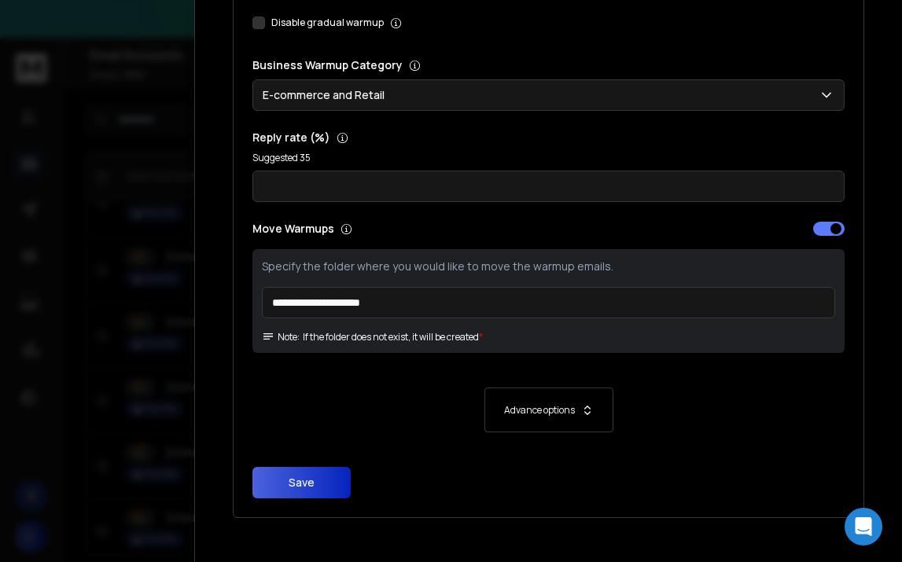
click at [304, 516] on div "**********" at bounding box center [548, 141] width 631 height 754
click at [304, 498] on button "Save" at bounding box center [301, 482] width 98 height 31
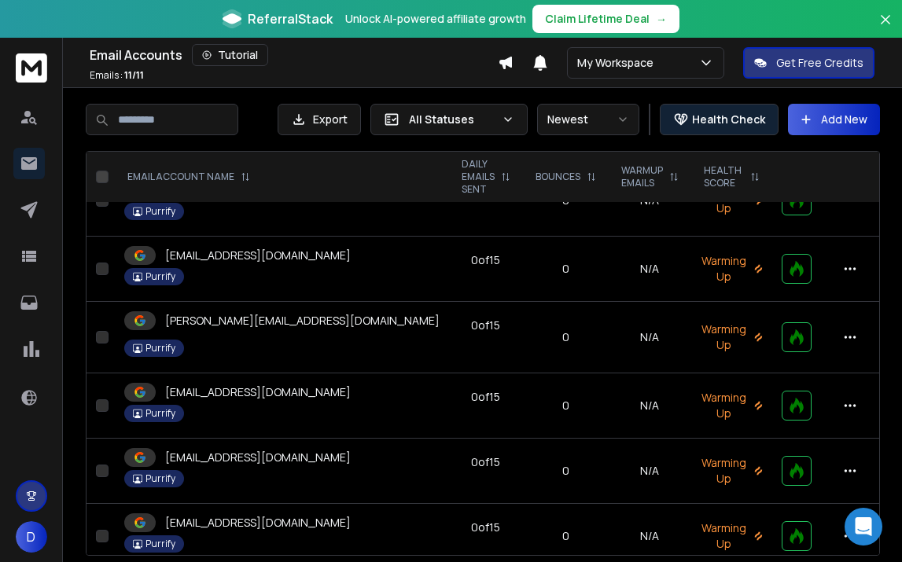
scroll to position [0, 0]
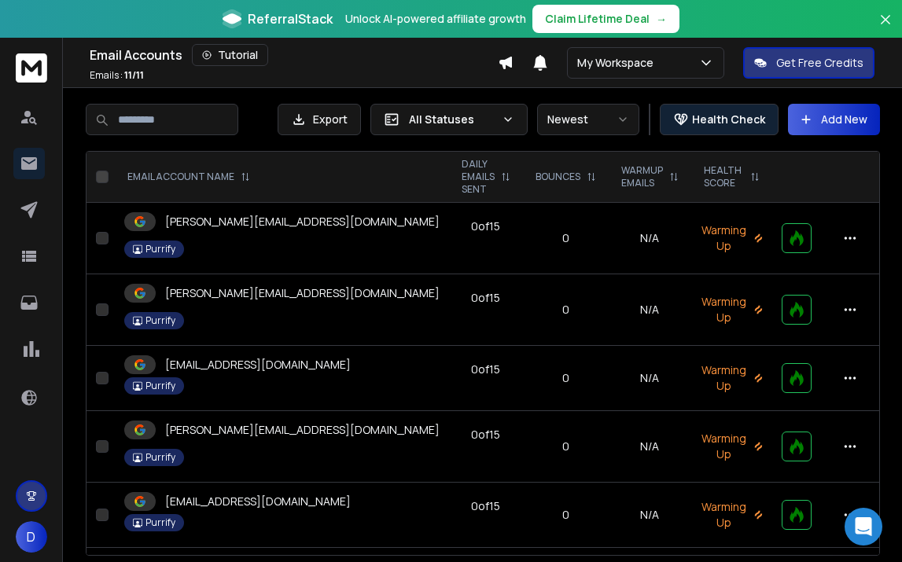
click at [298, 285] on p "[PERSON_NAME][EMAIL_ADDRESS][DOMAIN_NAME]" at bounding box center [302, 293] width 274 height 16
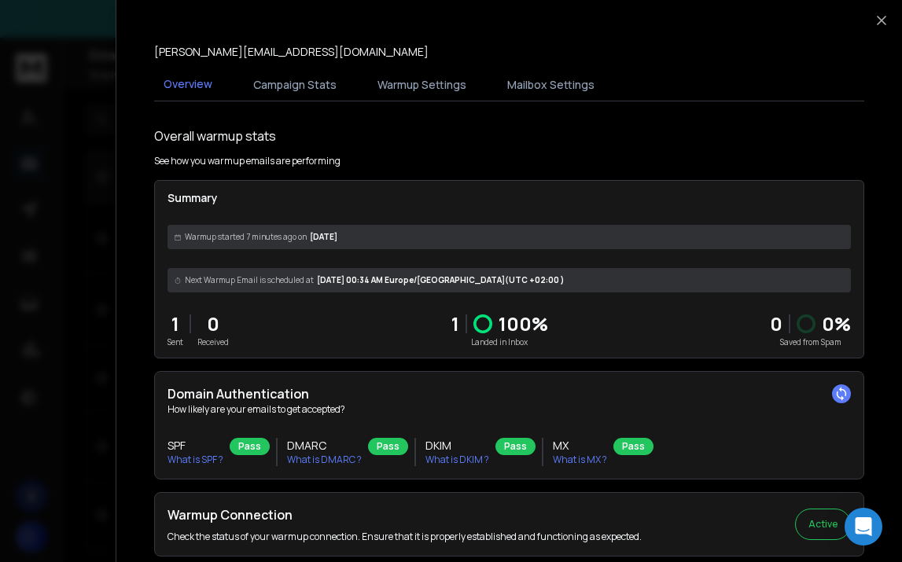
click at [421, 73] on button "Warmup Settings" at bounding box center [422, 85] width 108 height 35
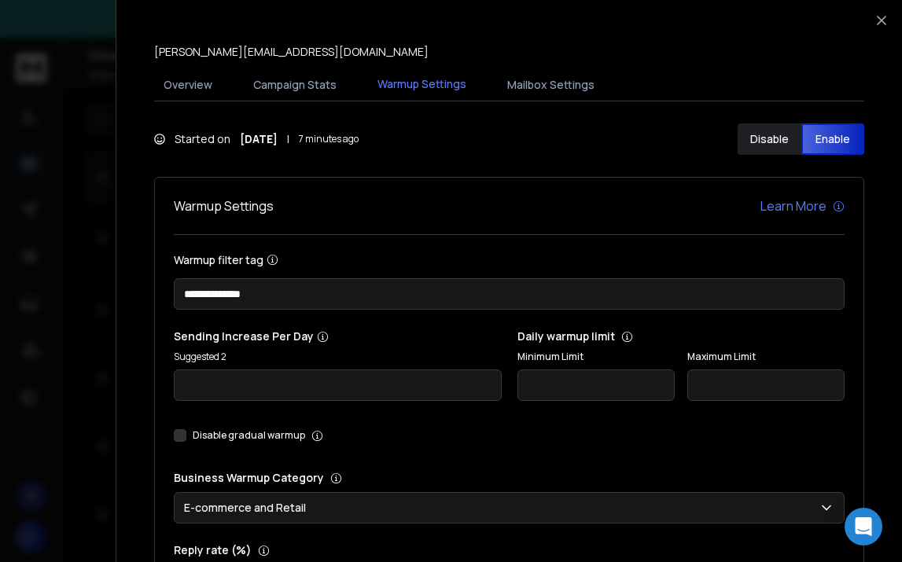
click at [296, 86] on button "Campaign Stats" at bounding box center [295, 85] width 102 height 35
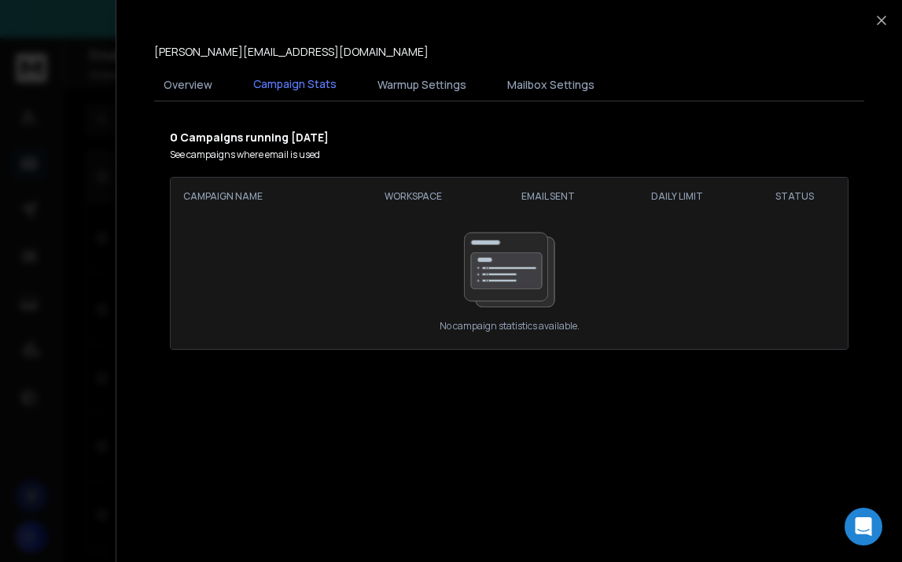
click at [393, 75] on button "Warmup Settings" at bounding box center [422, 85] width 108 height 35
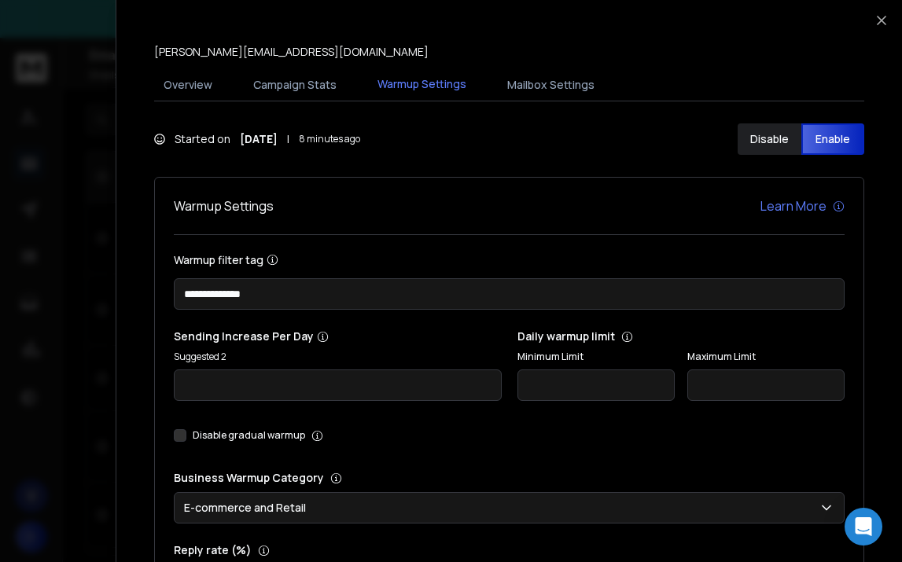
click at [553, 98] on button "Mailbox Settings" at bounding box center [551, 85] width 106 height 35
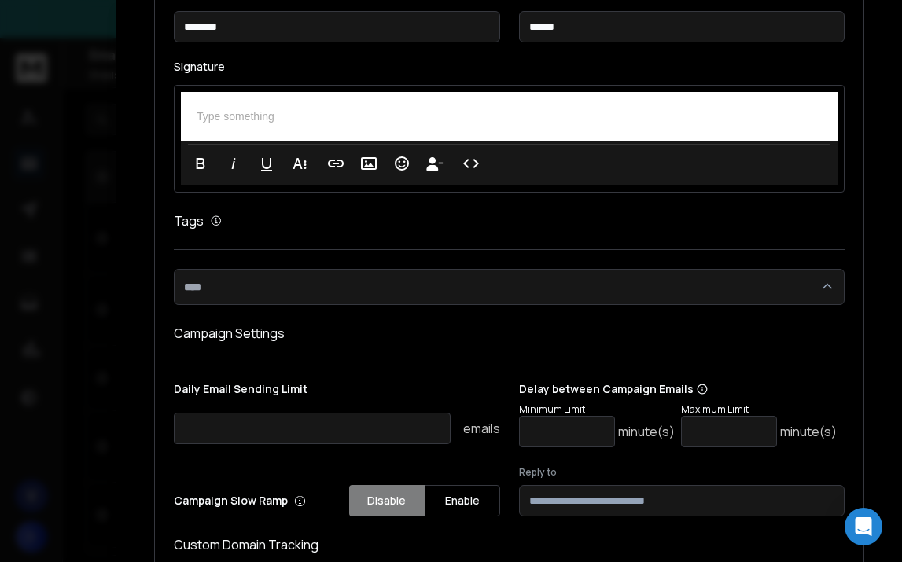
scroll to position [201, 0]
